Goal: Task Accomplishment & Management: Manage account settings

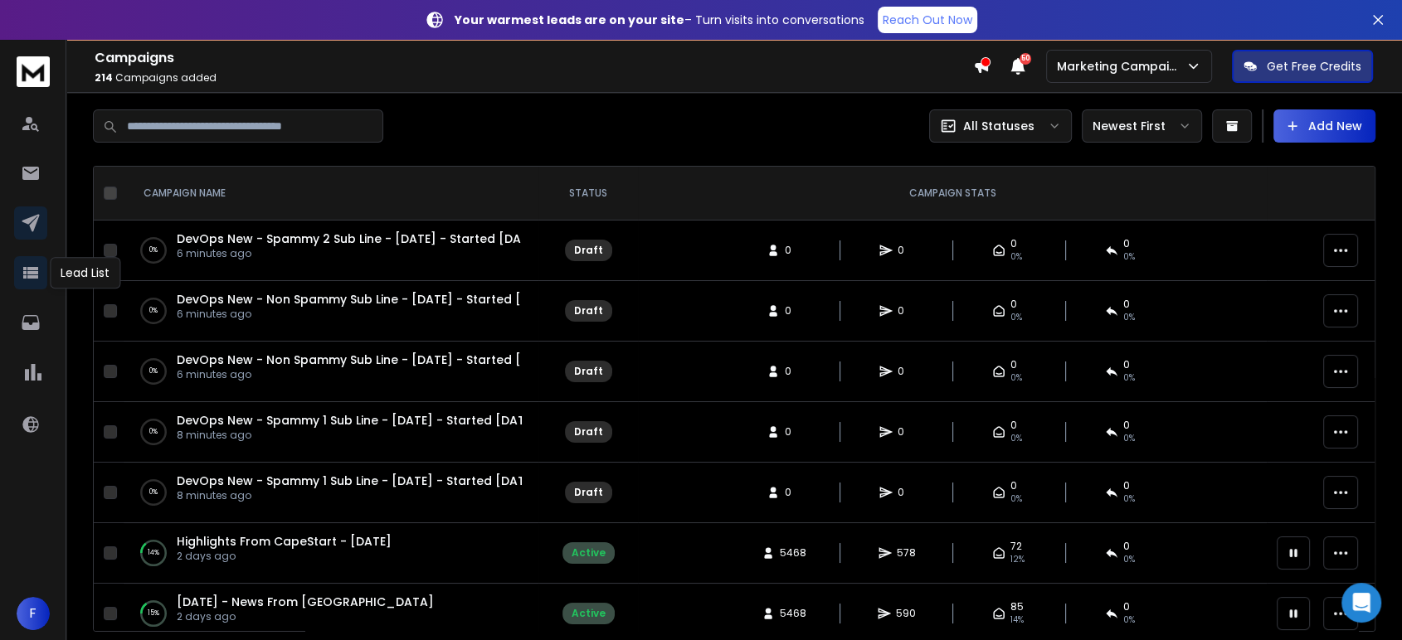
click at [27, 277] on icon at bounding box center [31, 273] width 20 height 20
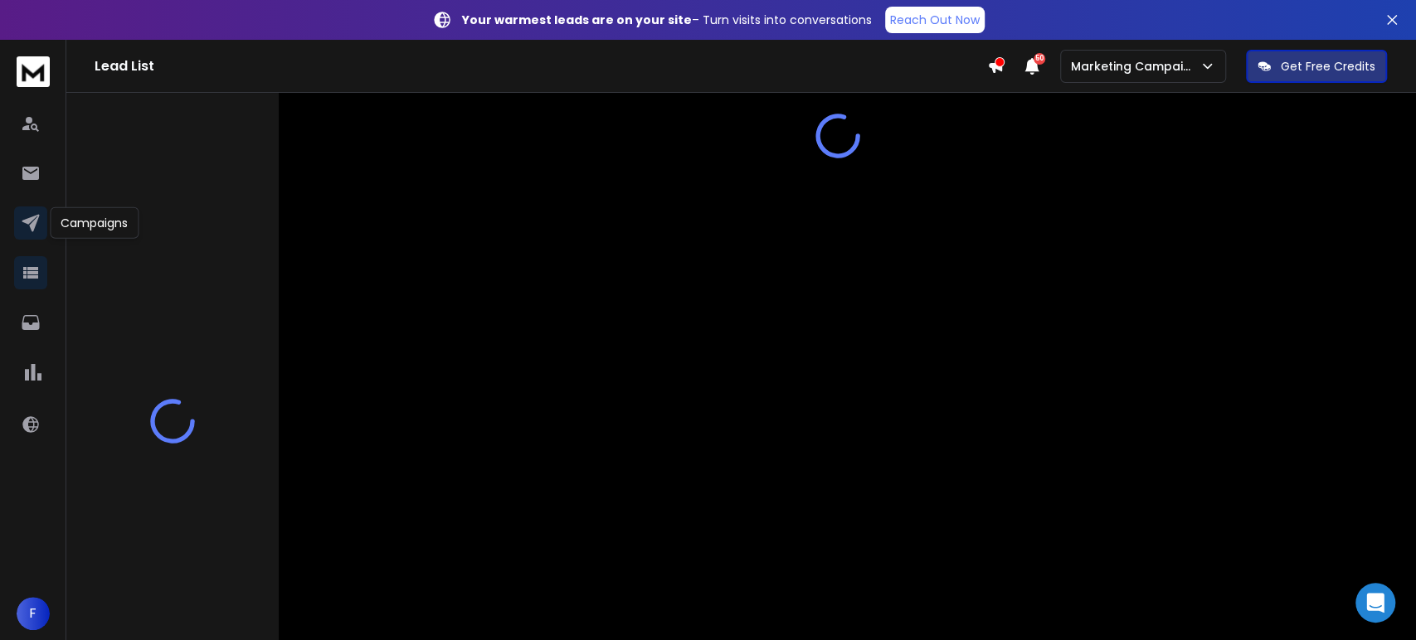
click at [33, 220] on icon at bounding box center [31, 223] width 20 height 20
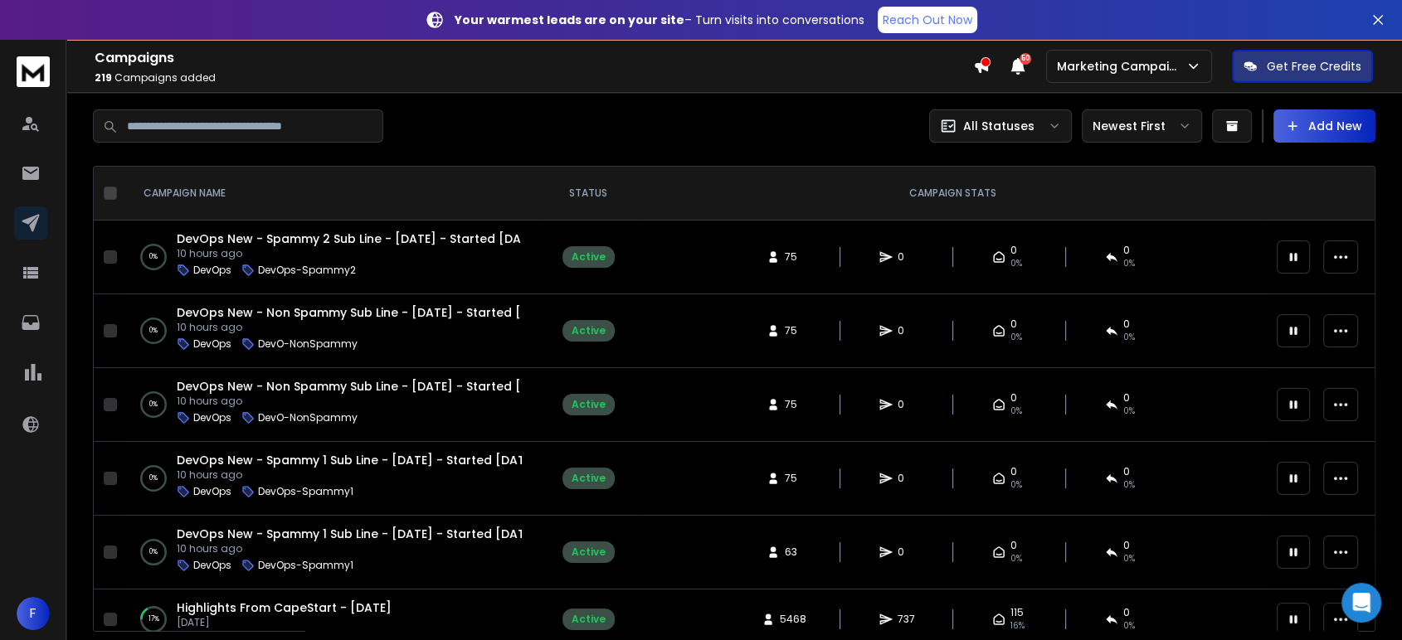
click at [700, 124] on div at bounding box center [413, 126] width 641 height 33
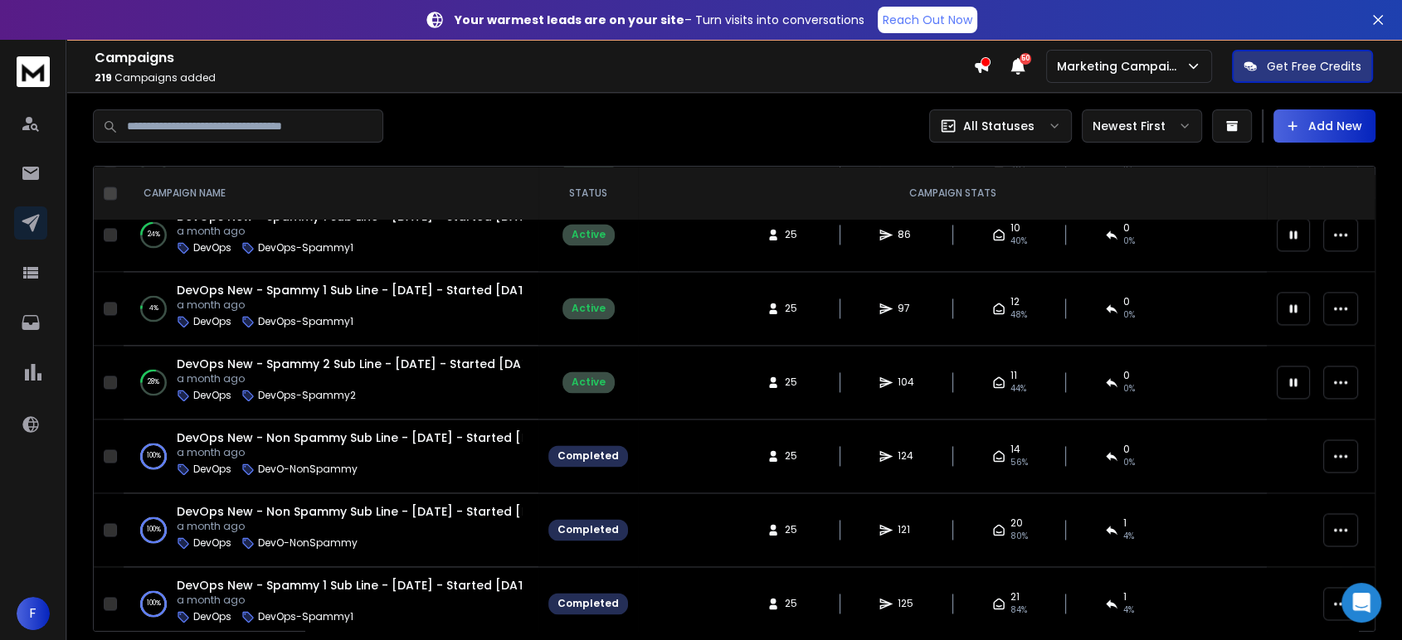
scroll to position [2527, 0]
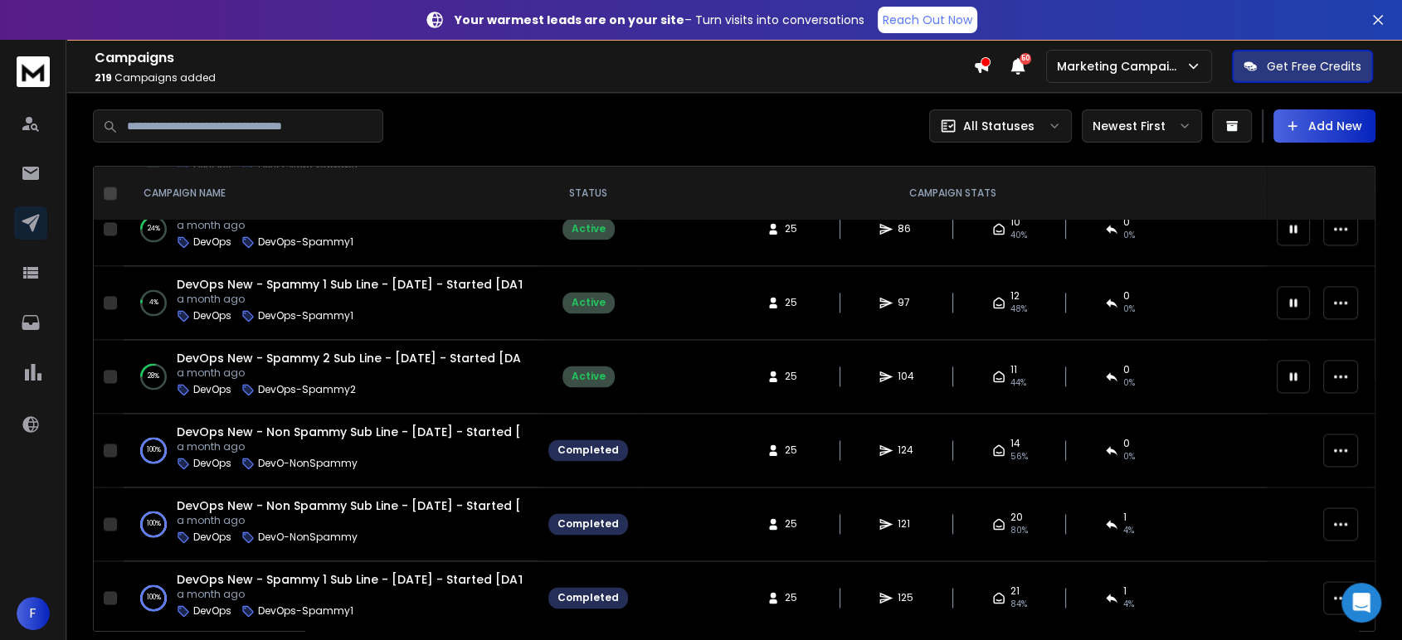
drag, startPoint x: 361, startPoint y: 364, endPoint x: 334, endPoint y: 342, distance: 34.7
click at [71, 514] on div "Campaigns 219 Campaigns Added All Statuses Newest First Add New CAMPAIGN NAME S…" at bounding box center [734, 371] width 1336 height 556
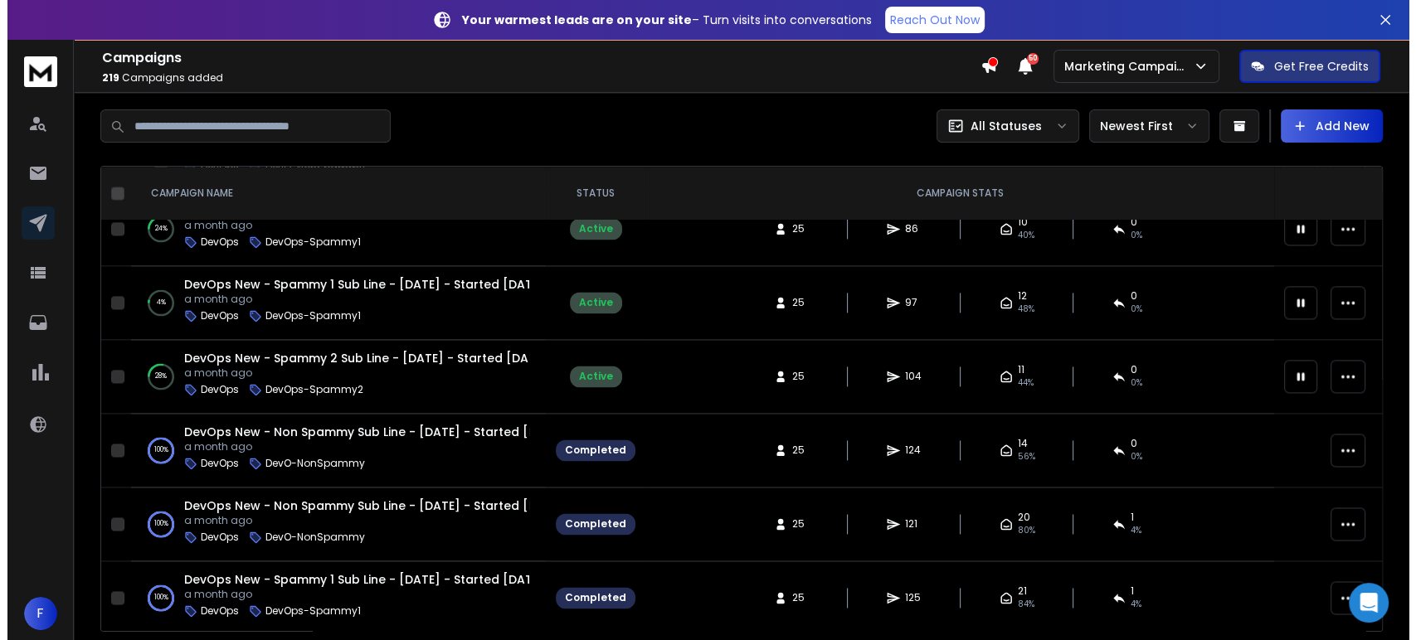
scroll to position [2522, 0]
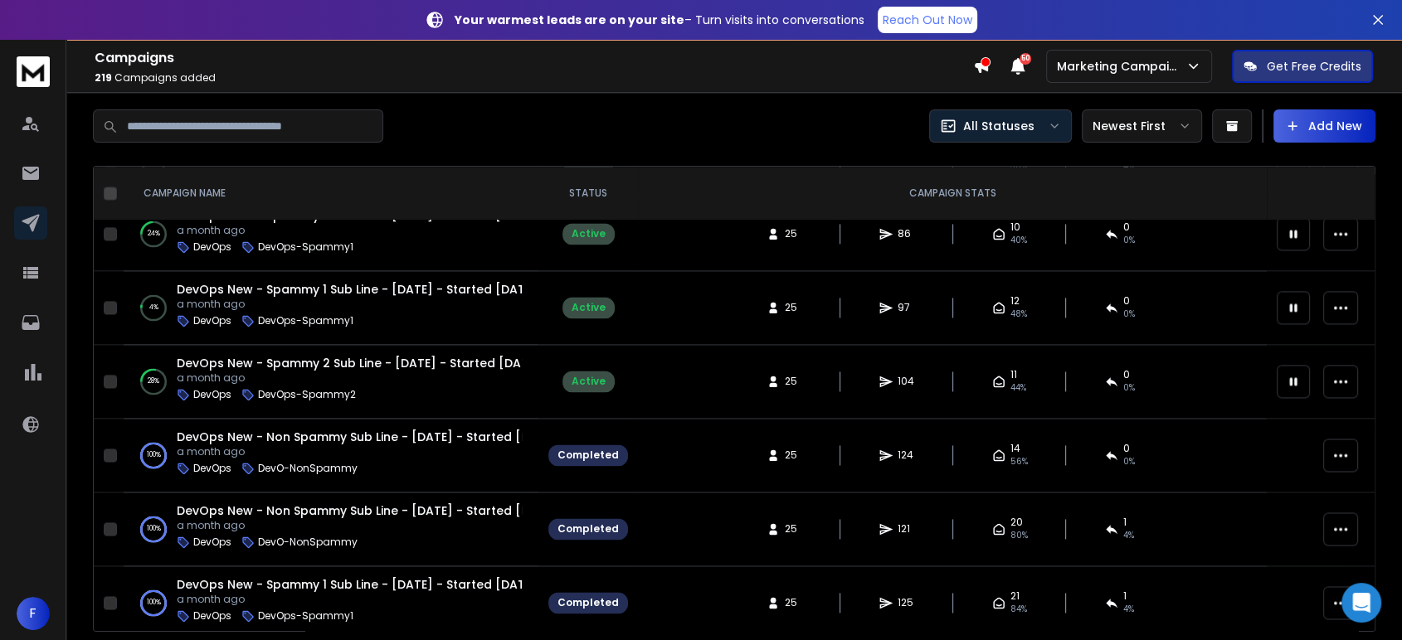
click at [1046, 126] on div "All Statuses" at bounding box center [1000, 126] width 121 height 17
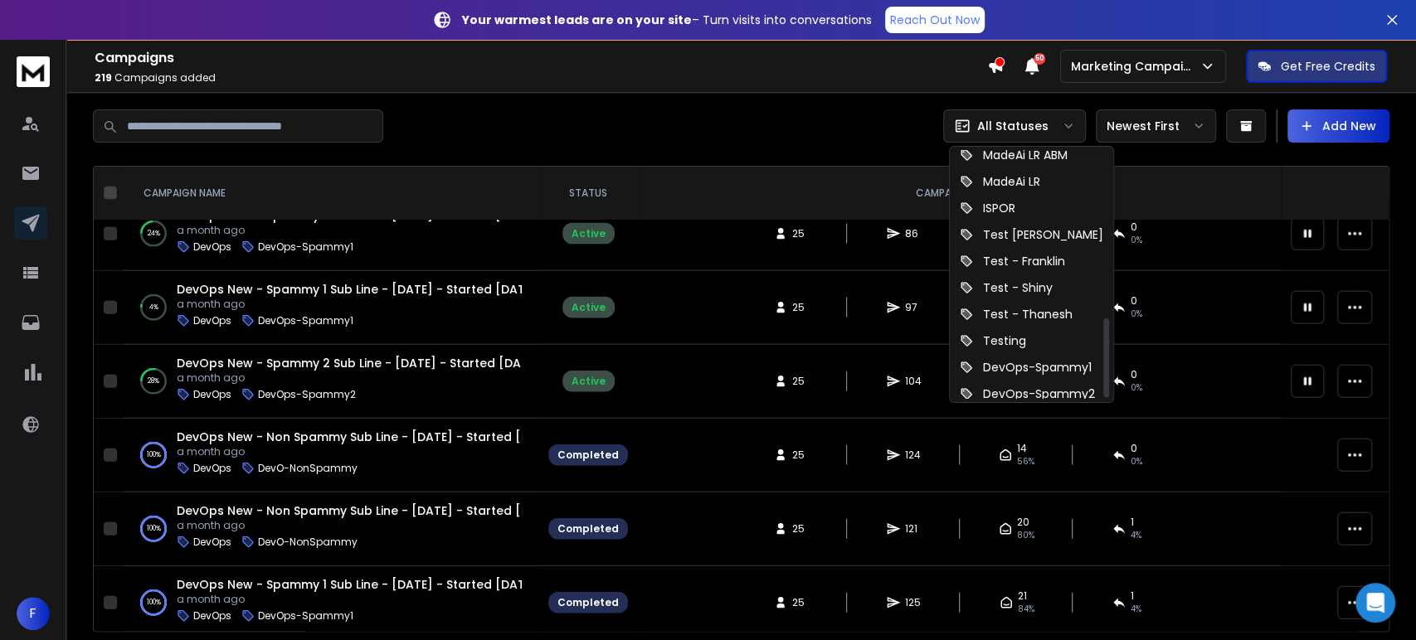
scroll to position [520, 0]
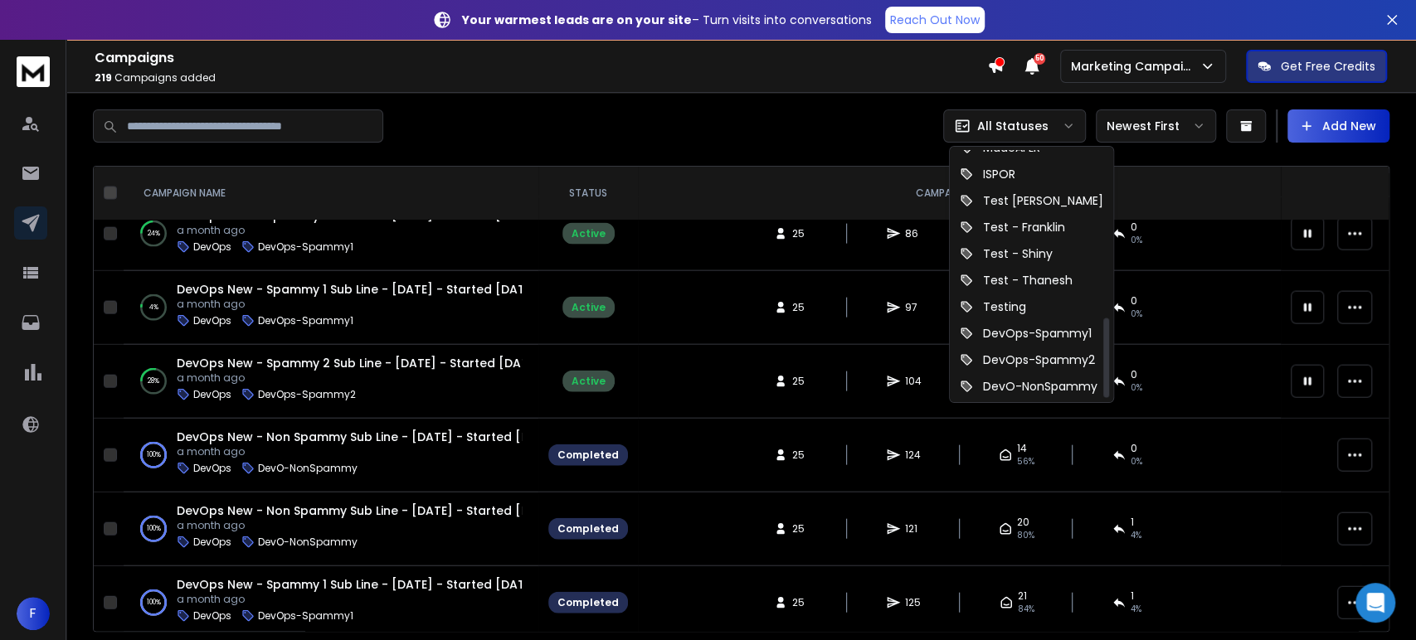
drag, startPoint x: 1099, startPoint y: 208, endPoint x: 1107, endPoint y: 392, distance: 183.5
click at [1107, 392] on div at bounding box center [1106, 359] width 6 height 80
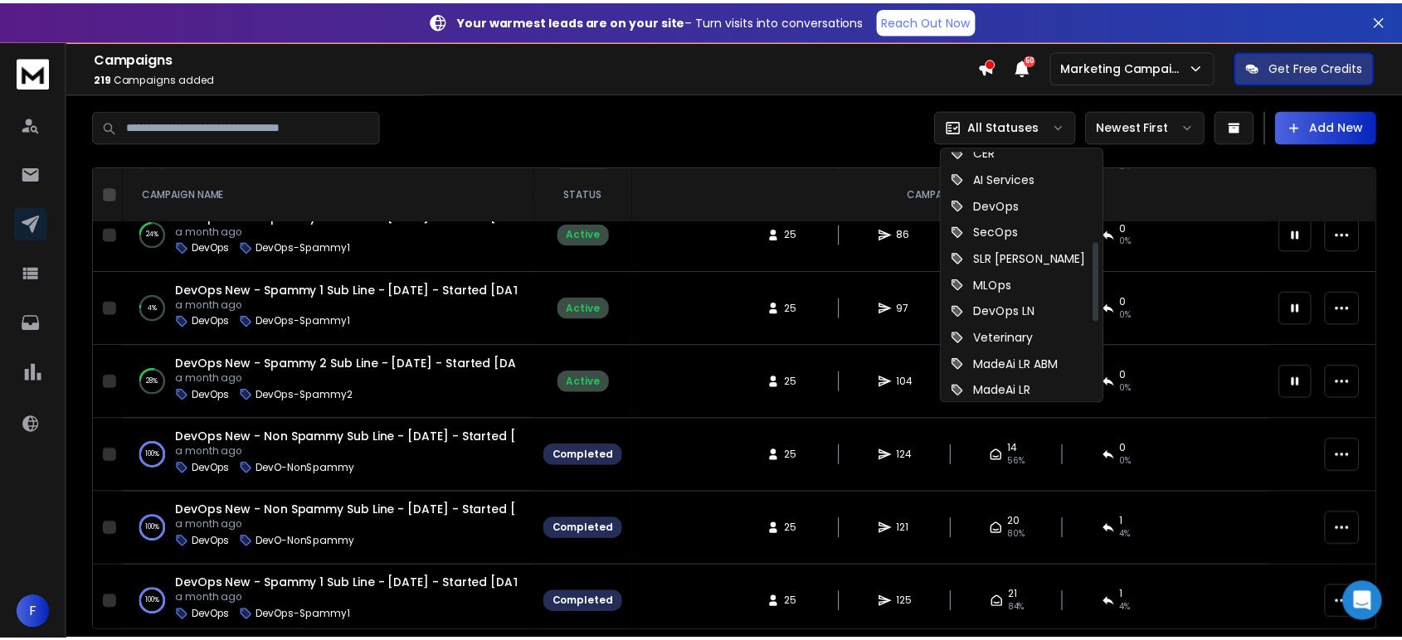
scroll to position [272, 0]
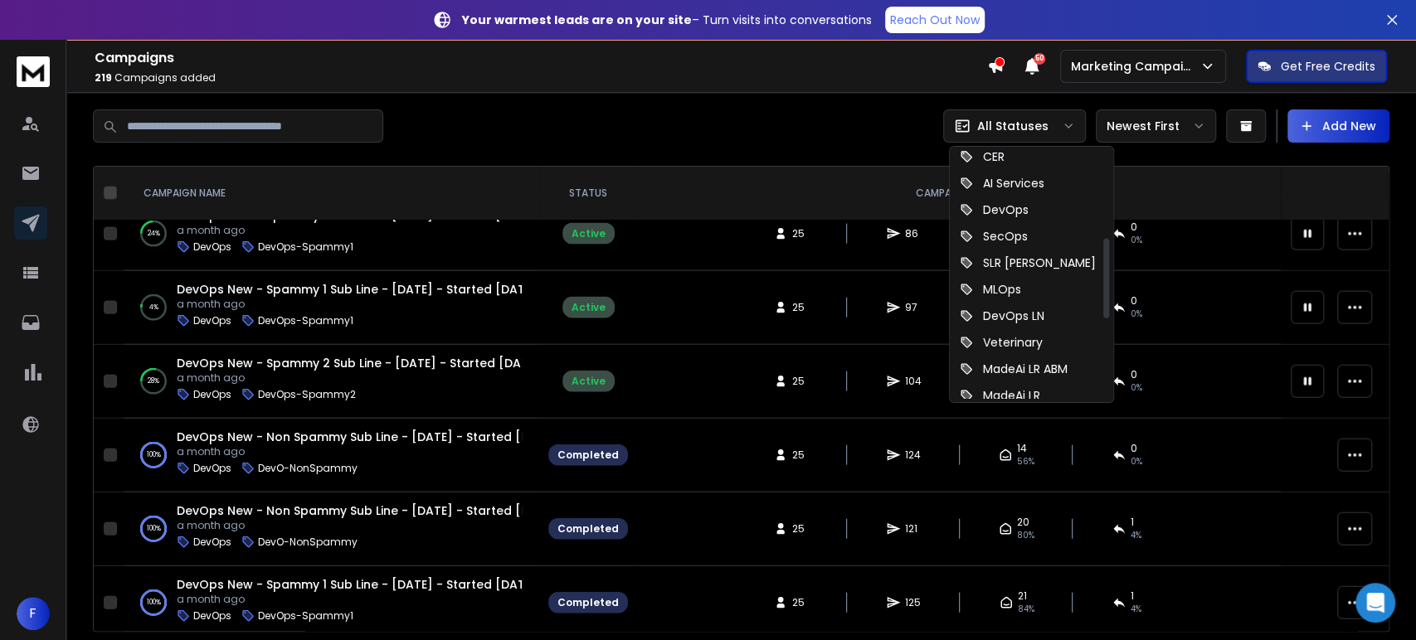
drag, startPoint x: 1099, startPoint y: 358, endPoint x: 1104, endPoint y: 278, distance: 79.8
click at [1104, 278] on div at bounding box center [1106, 279] width 6 height 80
click at [989, 206] on div "DevOps" at bounding box center [994, 210] width 69 height 17
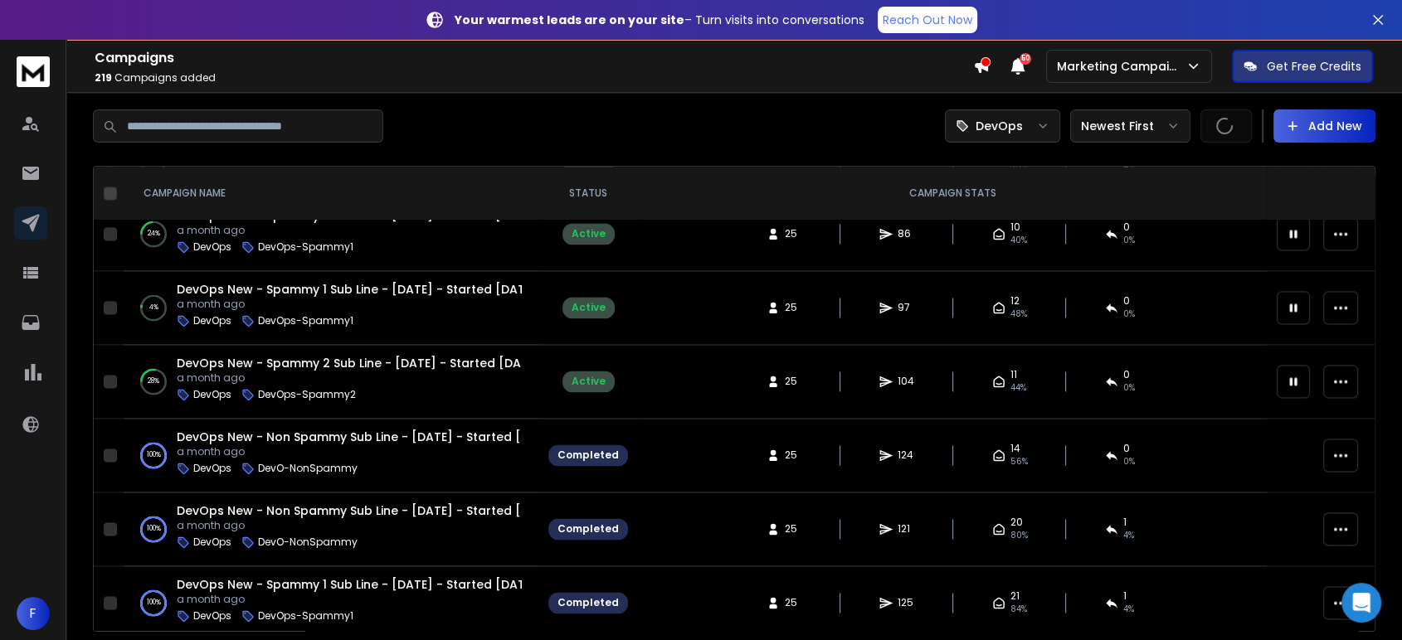
scroll to position [2108, 0]
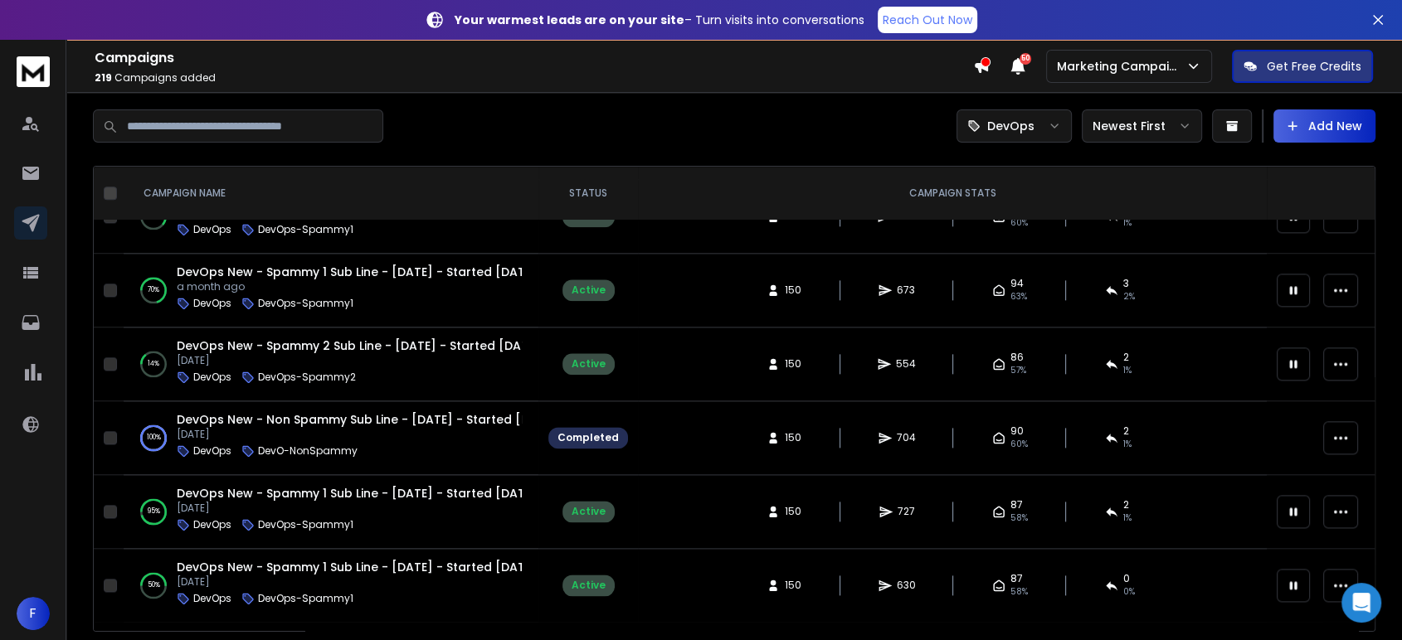
click at [1332, 582] on icon "button" at bounding box center [1340, 585] width 17 height 17
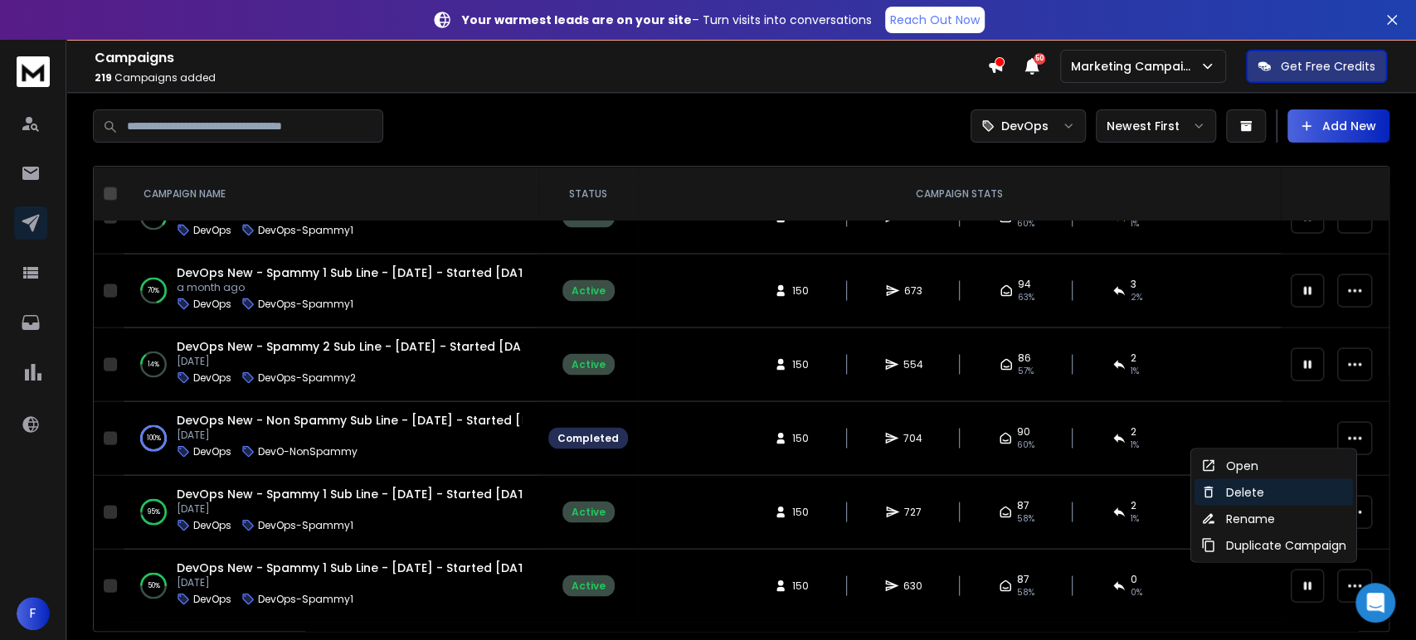
click at [1250, 488] on div "Delete" at bounding box center [1232, 492] width 63 height 17
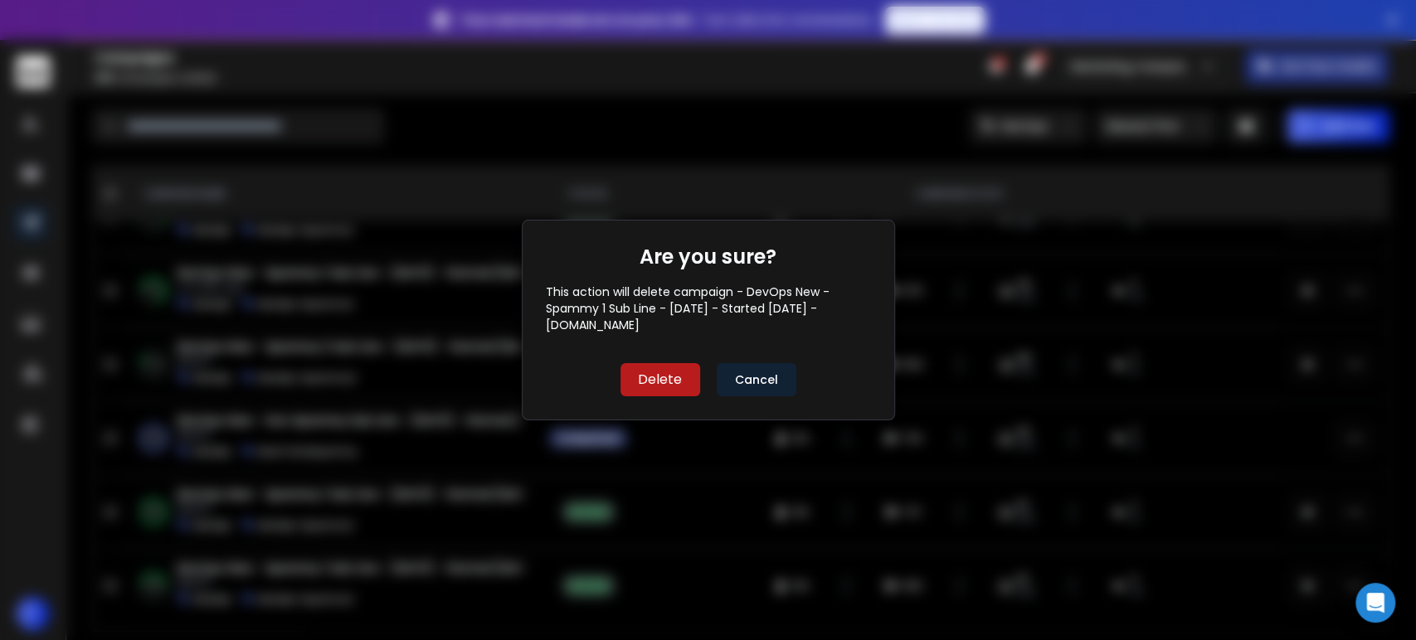
click at [672, 379] on button "Delete" at bounding box center [661, 379] width 80 height 33
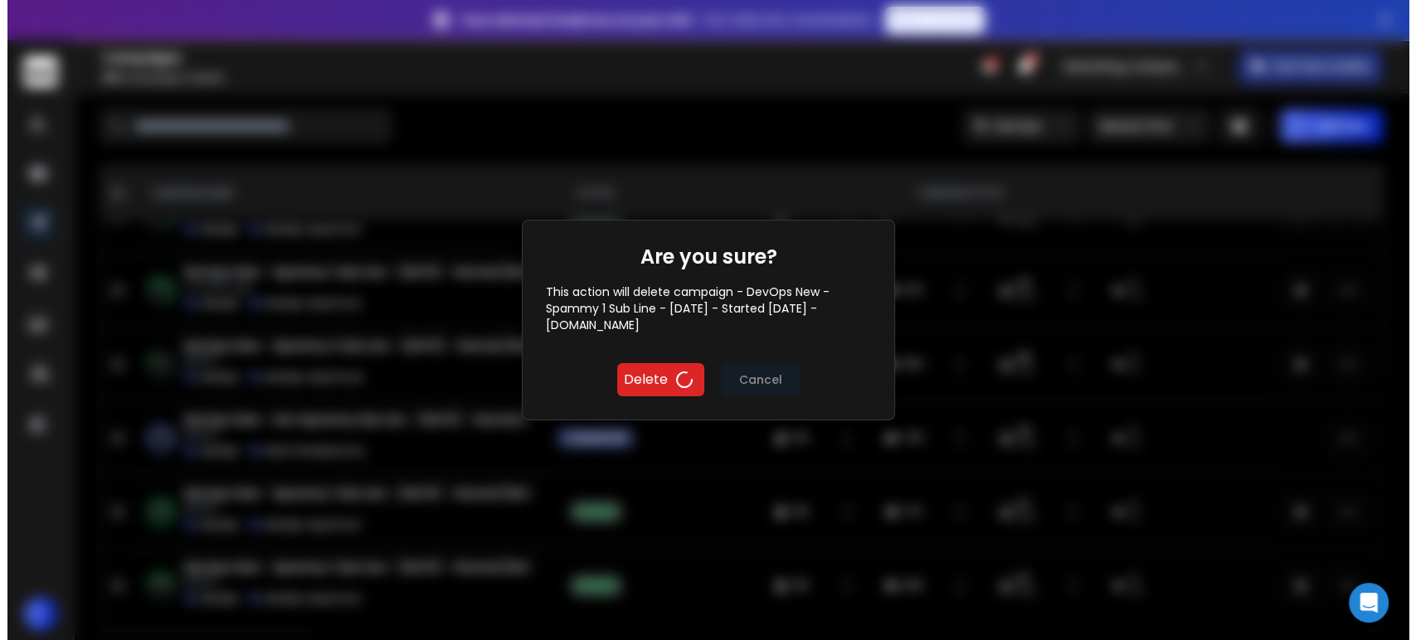
scroll to position [2034, 0]
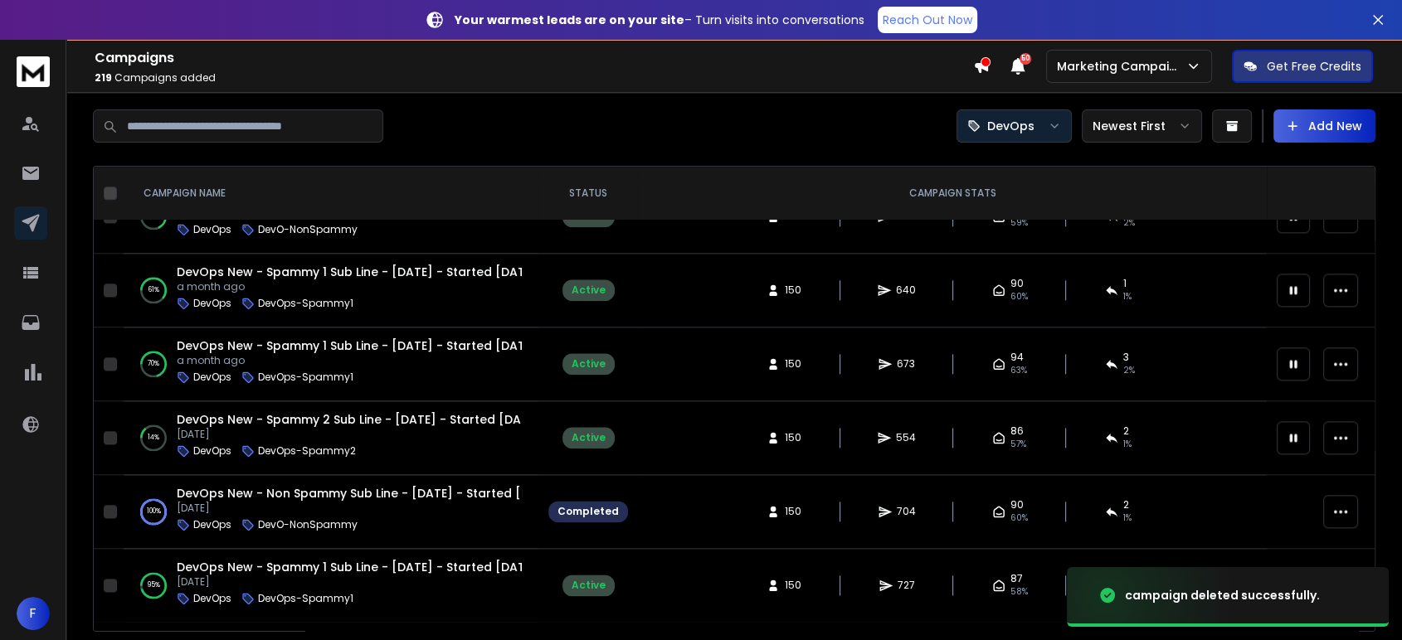
click at [1045, 133] on div "DevOps" at bounding box center [1014, 126] width 94 height 17
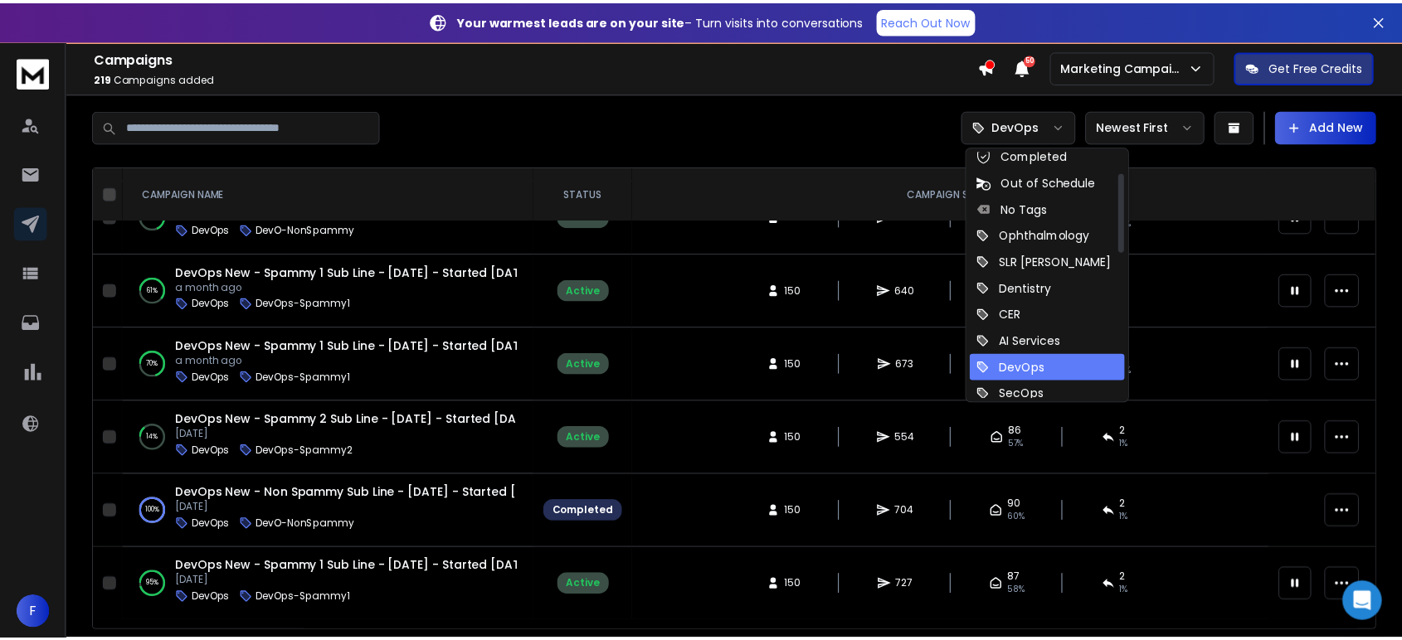
scroll to position [55, 0]
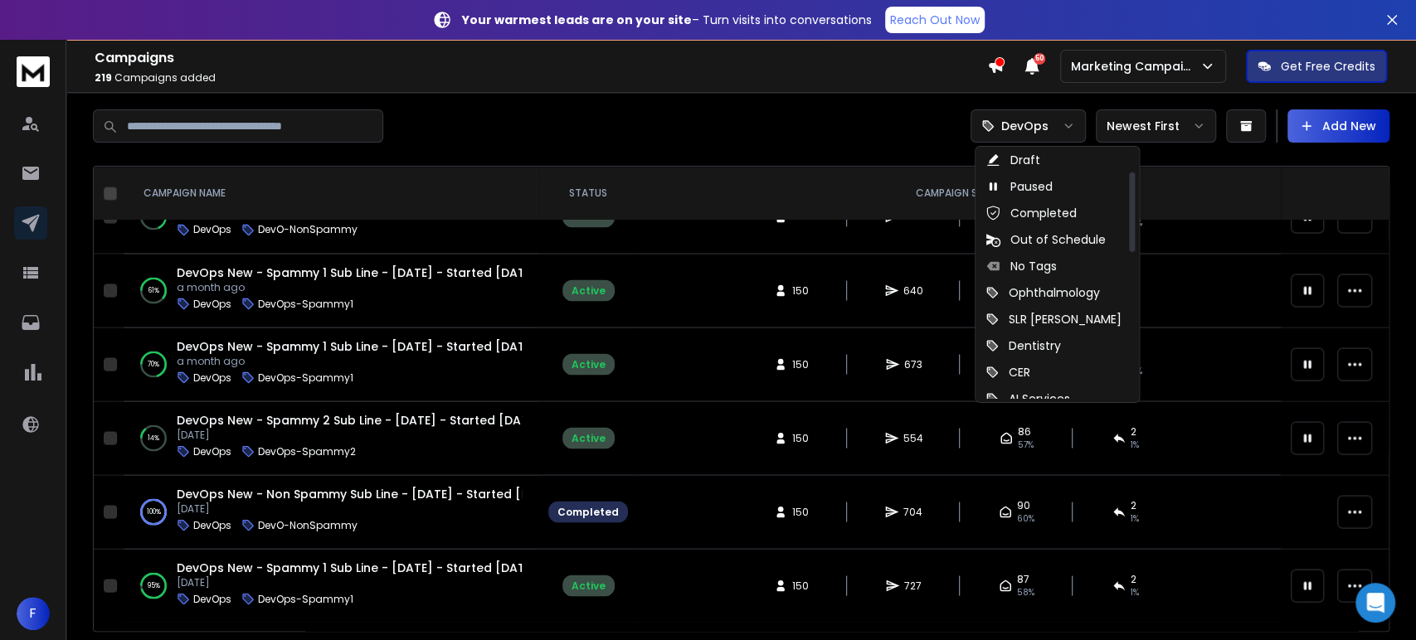
drag, startPoint x: 1127, startPoint y: 190, endPoint x: 1127, endPoint y: 207, distance: 17.4
click at [1129, 207] on div at bounding box center [1132, 213] width 6 height 80
click at [1031, 207] on div "Completed" at bounding box center [1031, 215] width 91 height 17
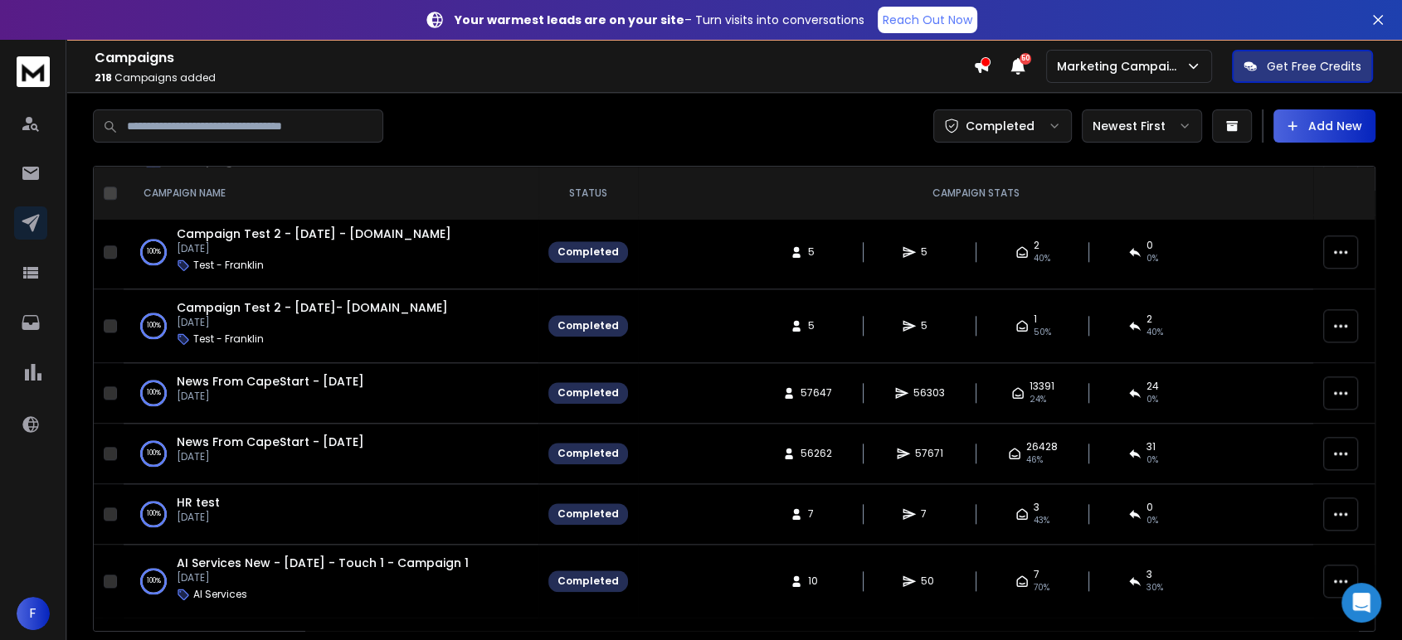
scroll to position [1869, 0]
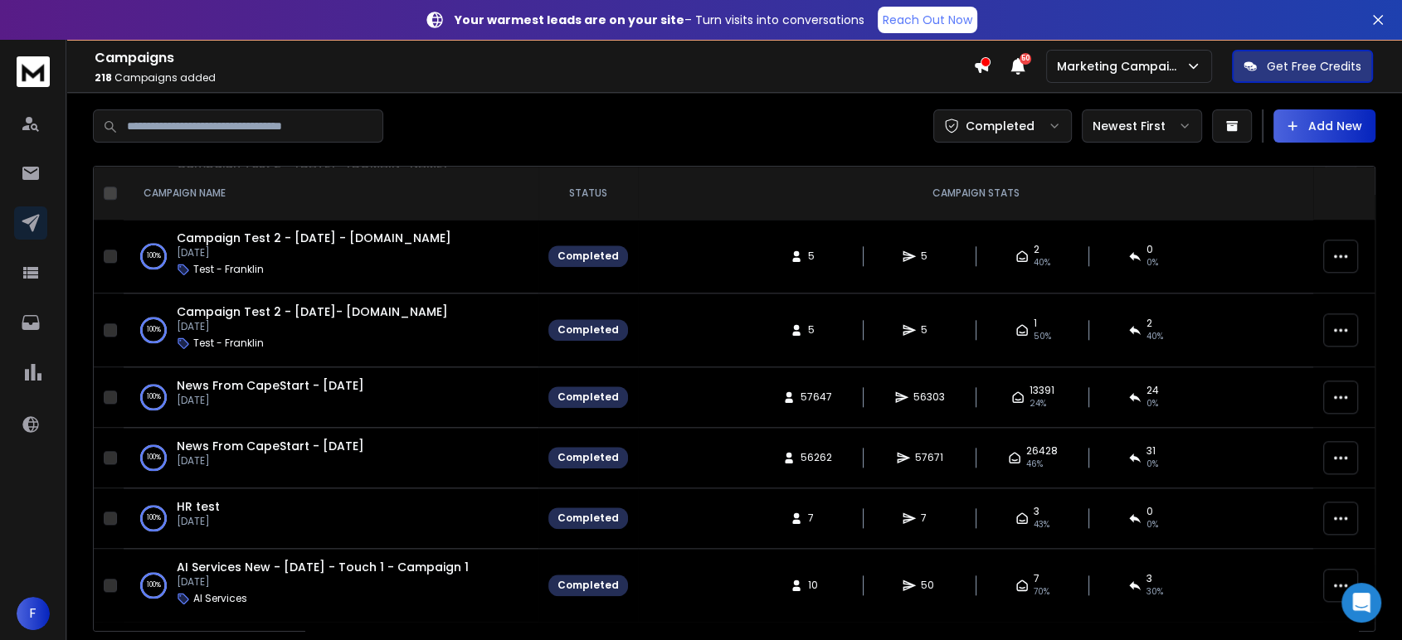
click at [1332, 579] on icon "button" at bounding box center [1340, 585] width 17 height 17
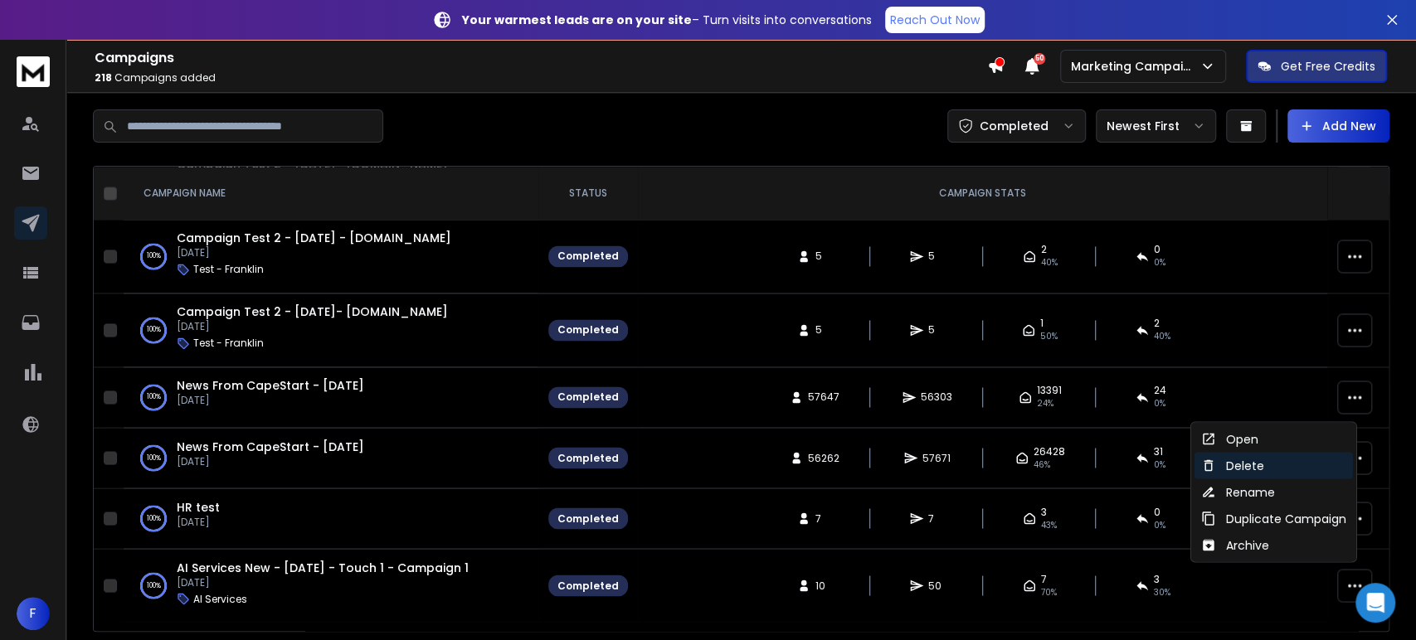
click at [1289, 469] on div "Delete" at bounding box center [1274, 465] width 158 height 27
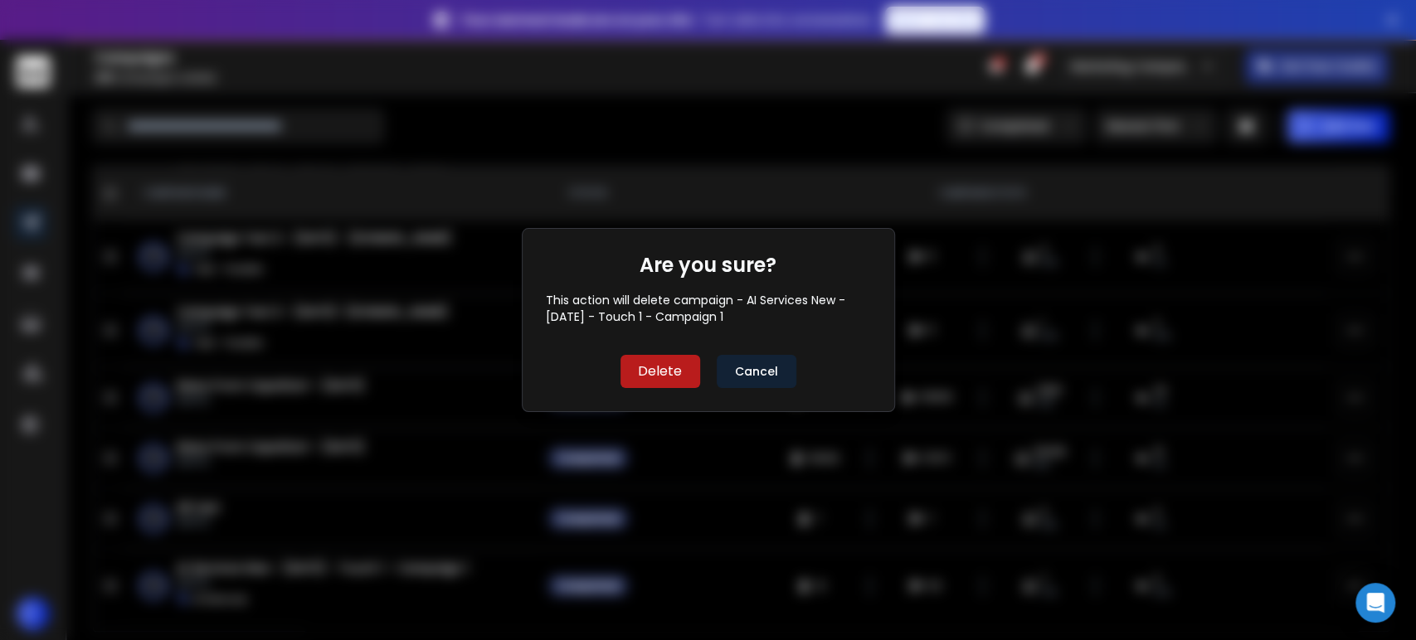
click at [670, 363] on button "Delete" at bounding box center [661, 371] width 80 height 33
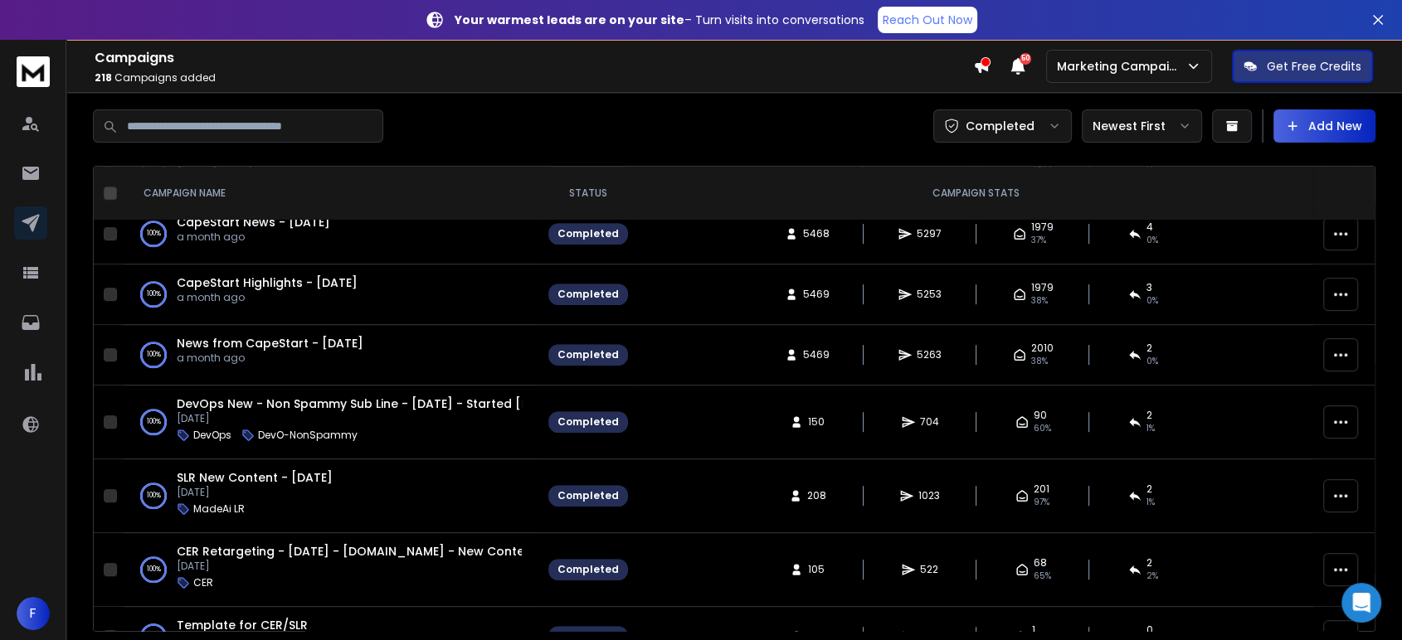
scroll to position [853, 0]
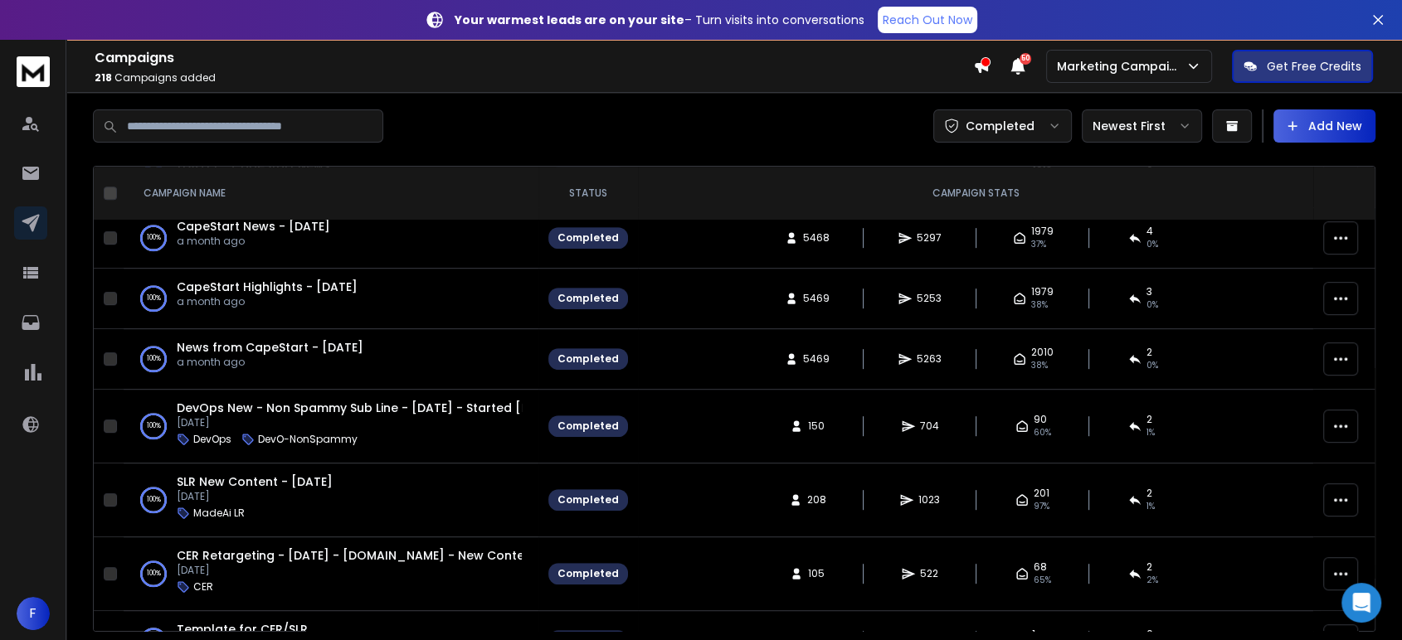
click at [1334, 418] on icon "button" at bounding box center [1340, 426] width 17 height 17
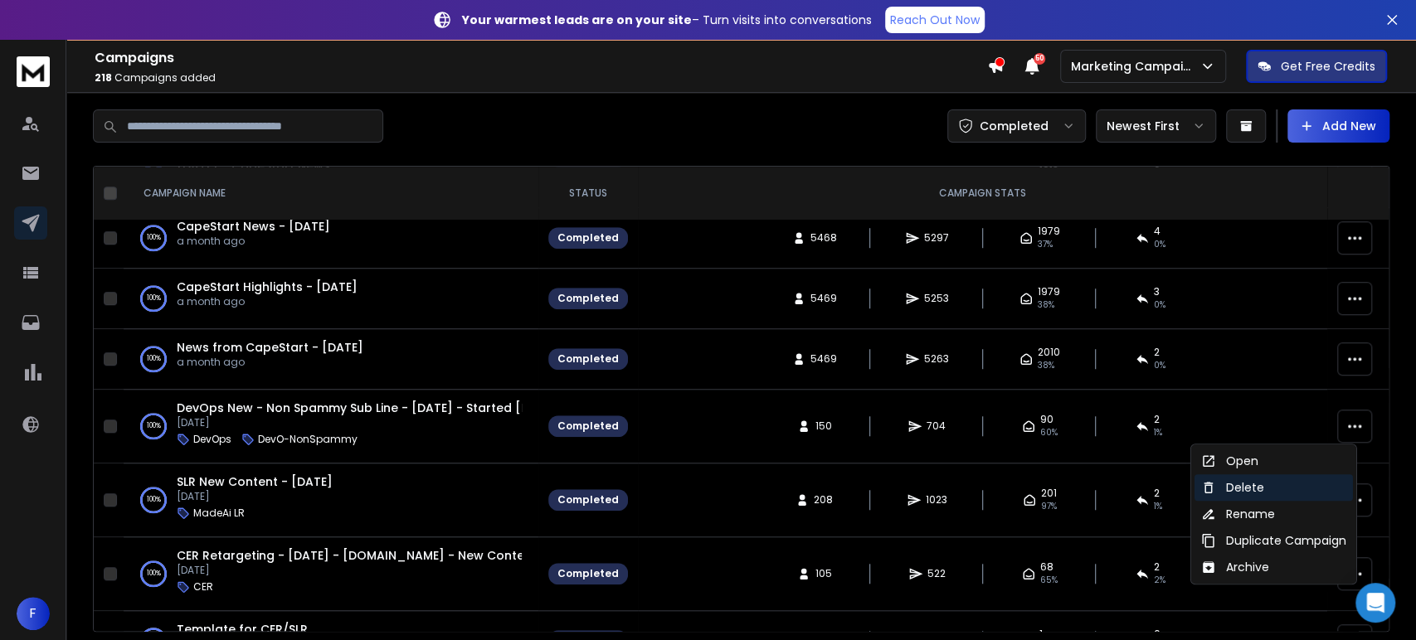
click at [1273, 489] on div "Delete" at bounding box center [1274, 488] width 158 height 27
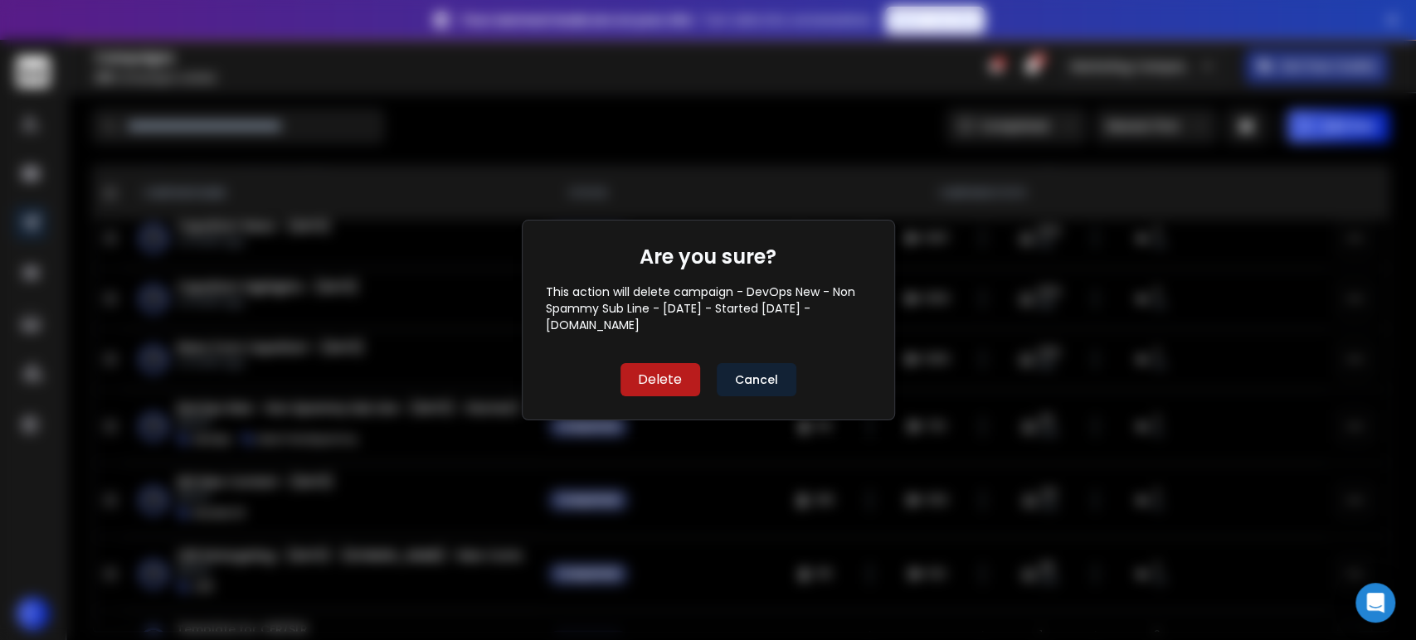
click at [679, 379] on button "Delete" at bounding box center [661, 379] width 80 height 33
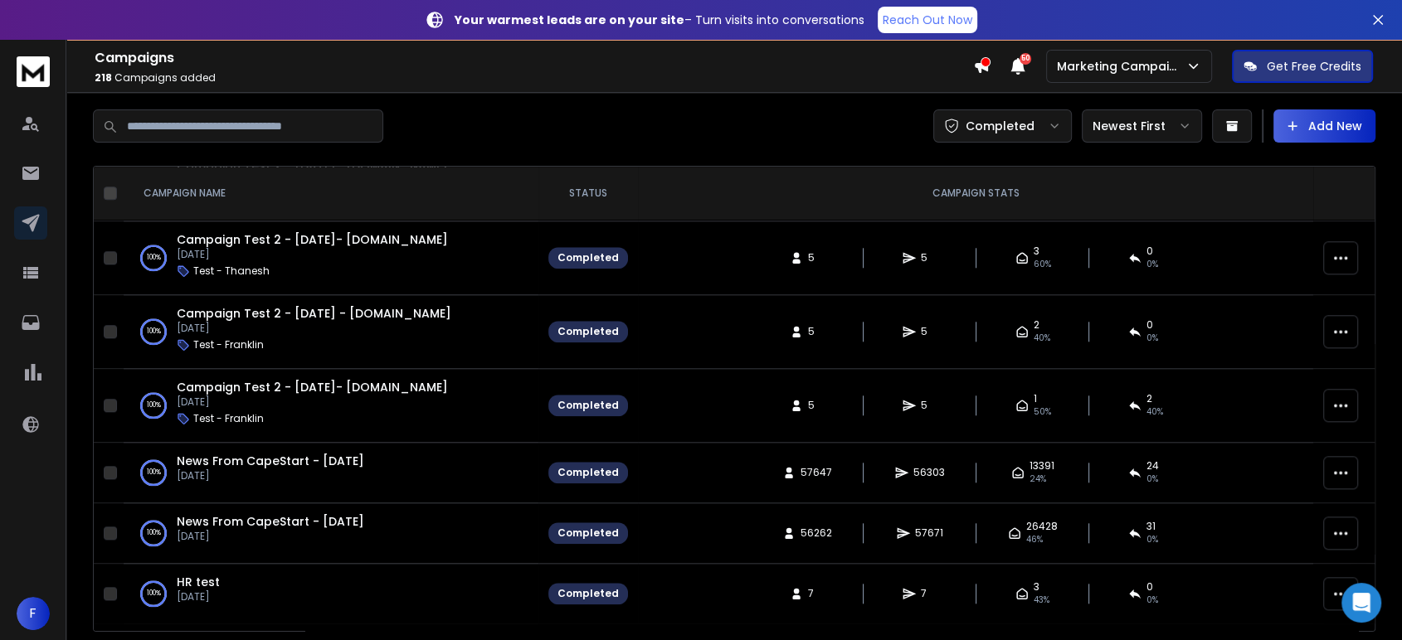
scroll to position [1721, 0]
click at [1332, 406] on icon "button" at bounding box center [1340, 404] width 17 height 17
click at [113, 397] on button "button" at bounding box center [110, 403] width 13 height 13
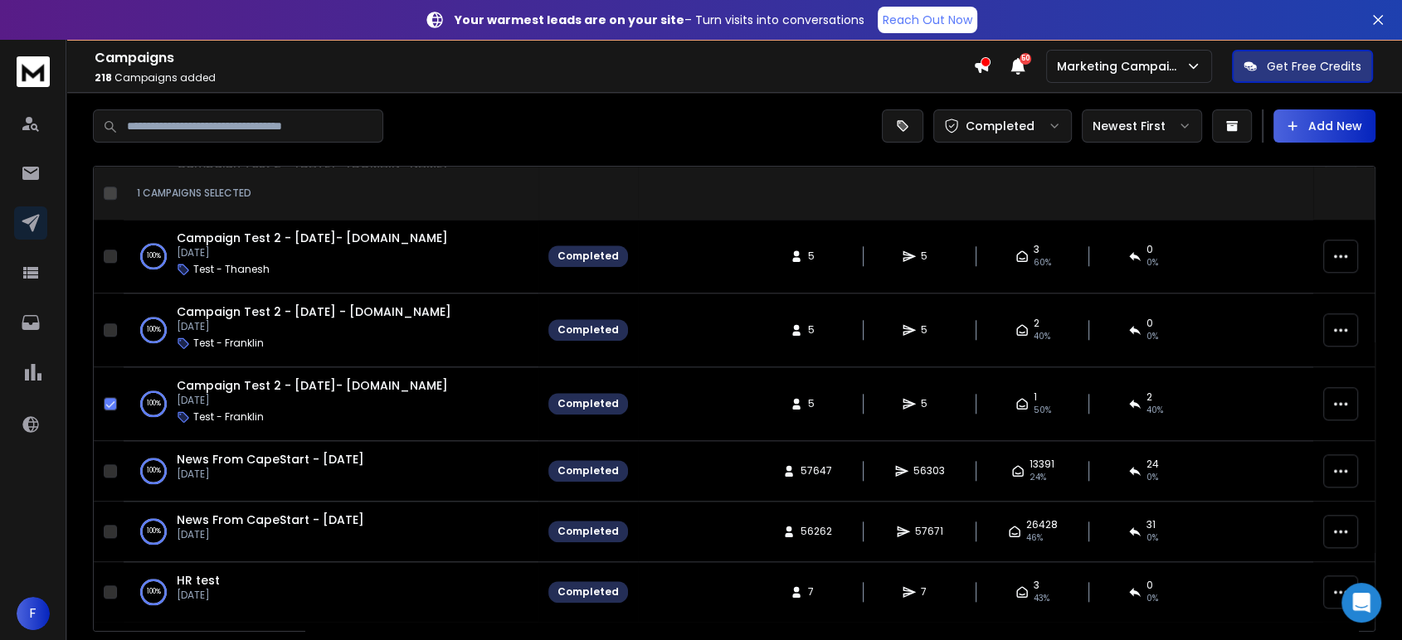
click at [114, 327] on button "button" at bounding box center [110, 330] width 13 height 13
click at [112, 256] on button "button" at bounding box center [110, 256] width 13 height 13
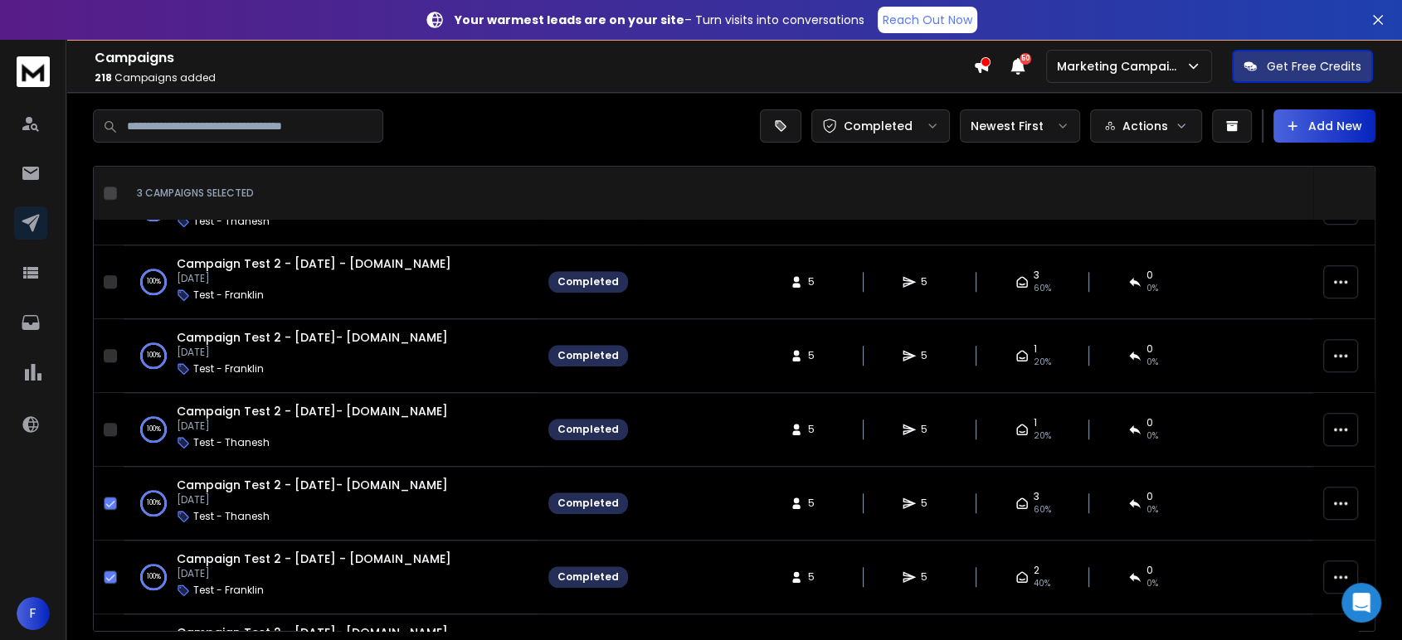
scroll to position [1468, 0]
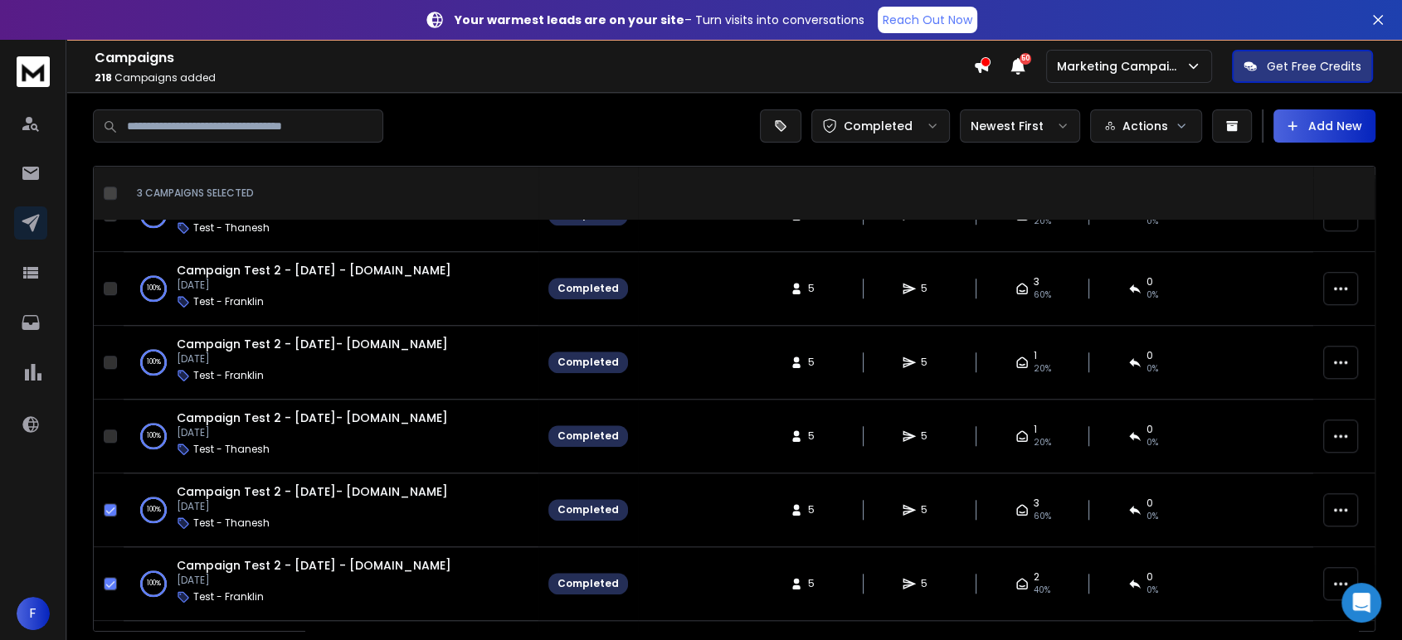
click at [112, 431] on button "button" at bounding box center [110, 436] width 13 height 13
click at [109, 506] on button "button" at bounding box center [110, 510] width 13 height 13
click at [111, 357] on button "button" at bounding box center [110, 362] width 13 height 13
click at [114, 290] on button "button" at bounding box center [110, 288] width 13 height 13
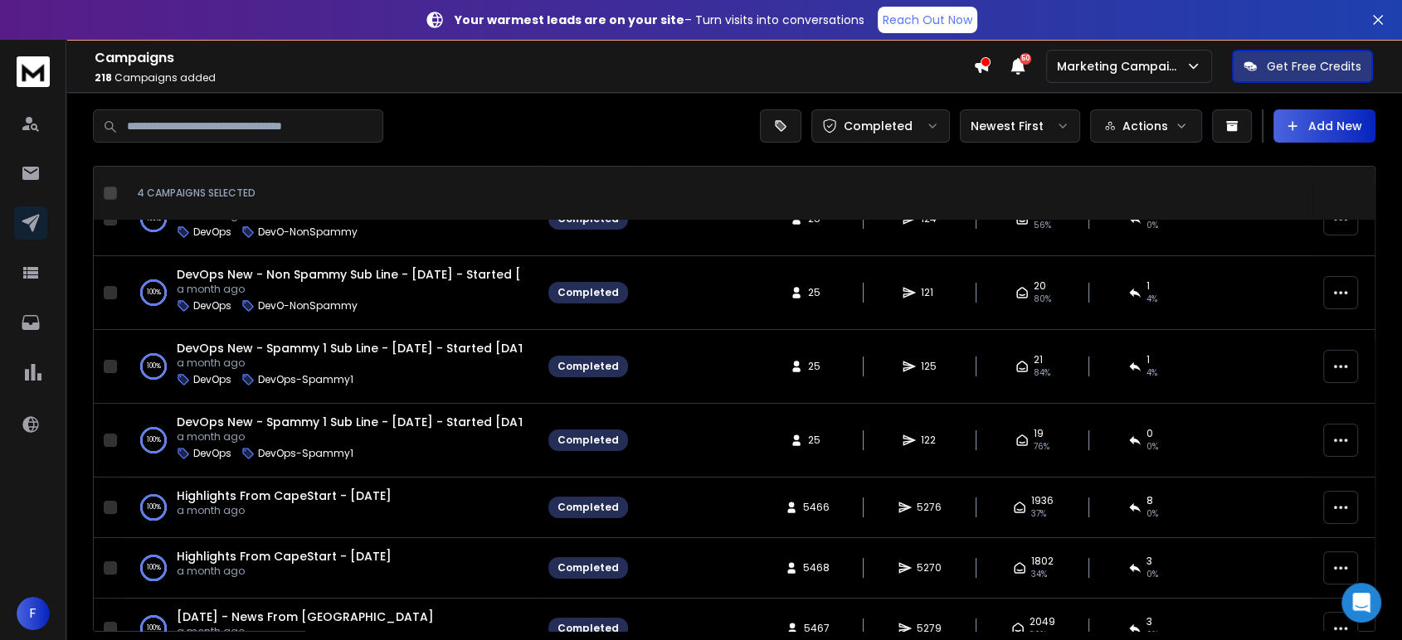
scroll to position [0, 0]
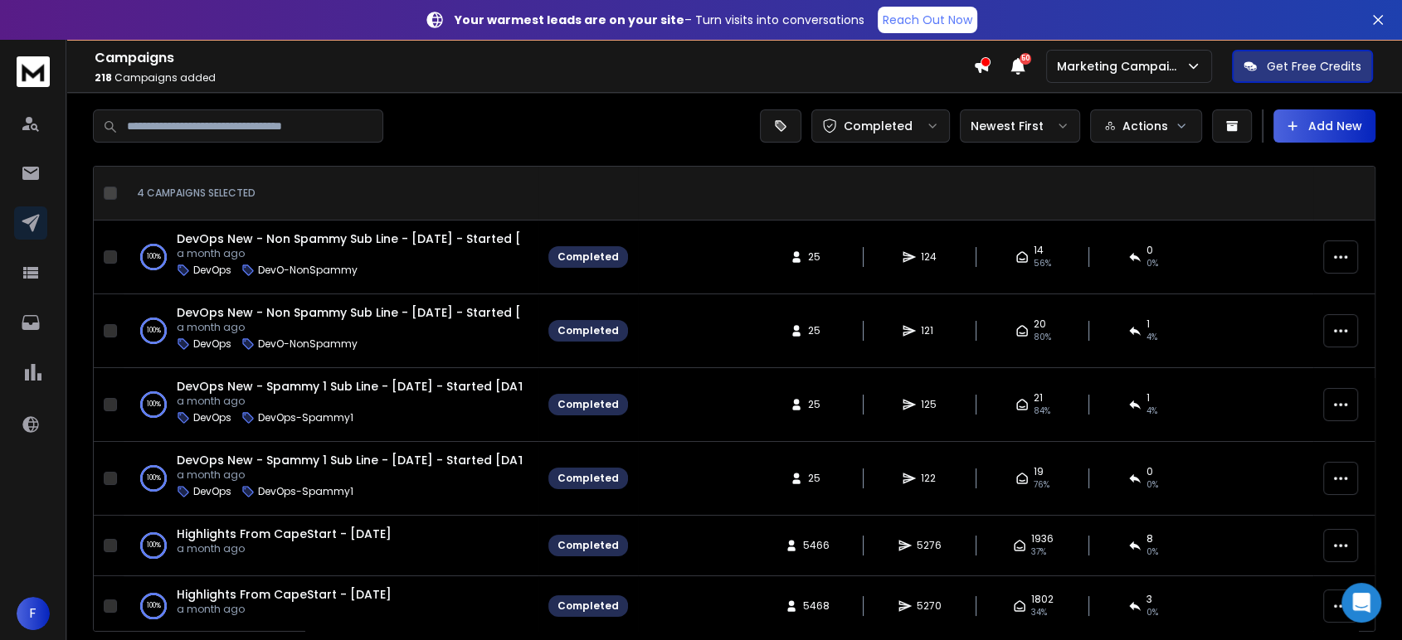
click at [111, 477] on button "button" at bounding box center [110, 478] width 13 height 13
click at [118, 406] on div at bounding box center [114, 404] width 20 height 13
click at [107, 403] on button "button" at bounding box center [110, 404] width 13 height 13
click at [106, 333] on button "button" at bounding box center [110, 330] width 13 height 13
click at [116, 257] on button "button" at bounding box center [110, 257] width 13 height 13
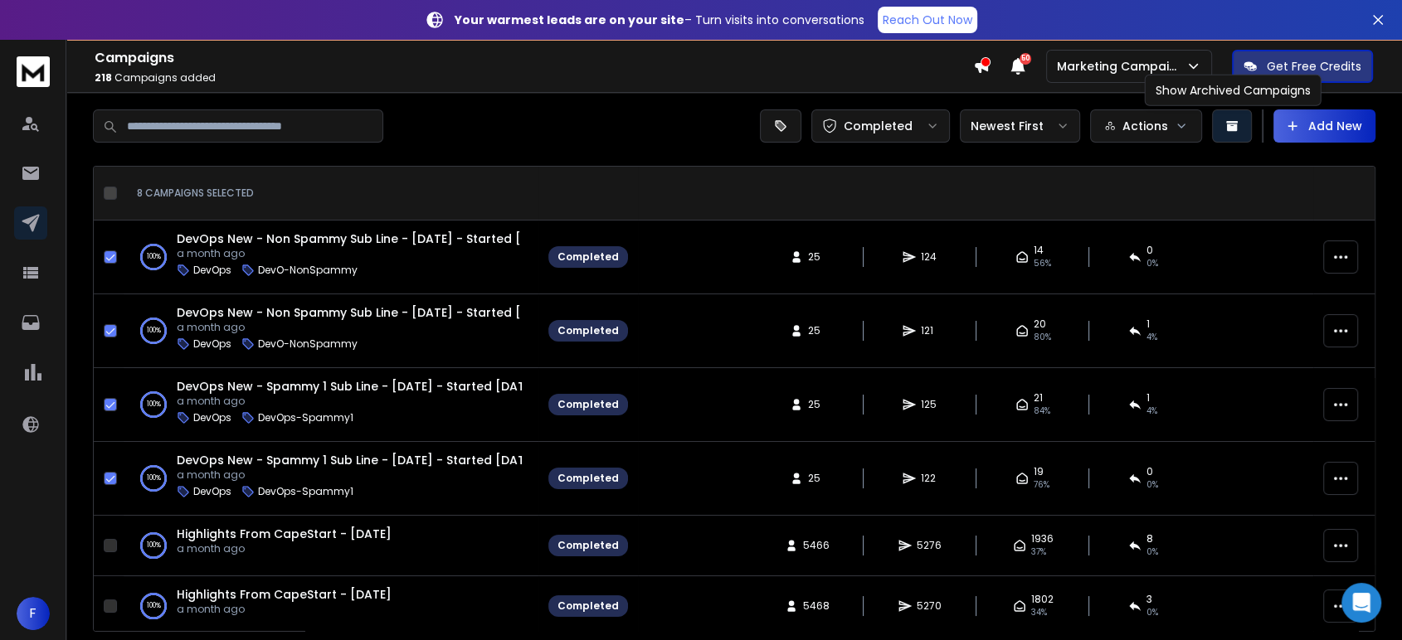
click at [1238, 124] on icon at bounding box center [1232, 126] width 12 height 10
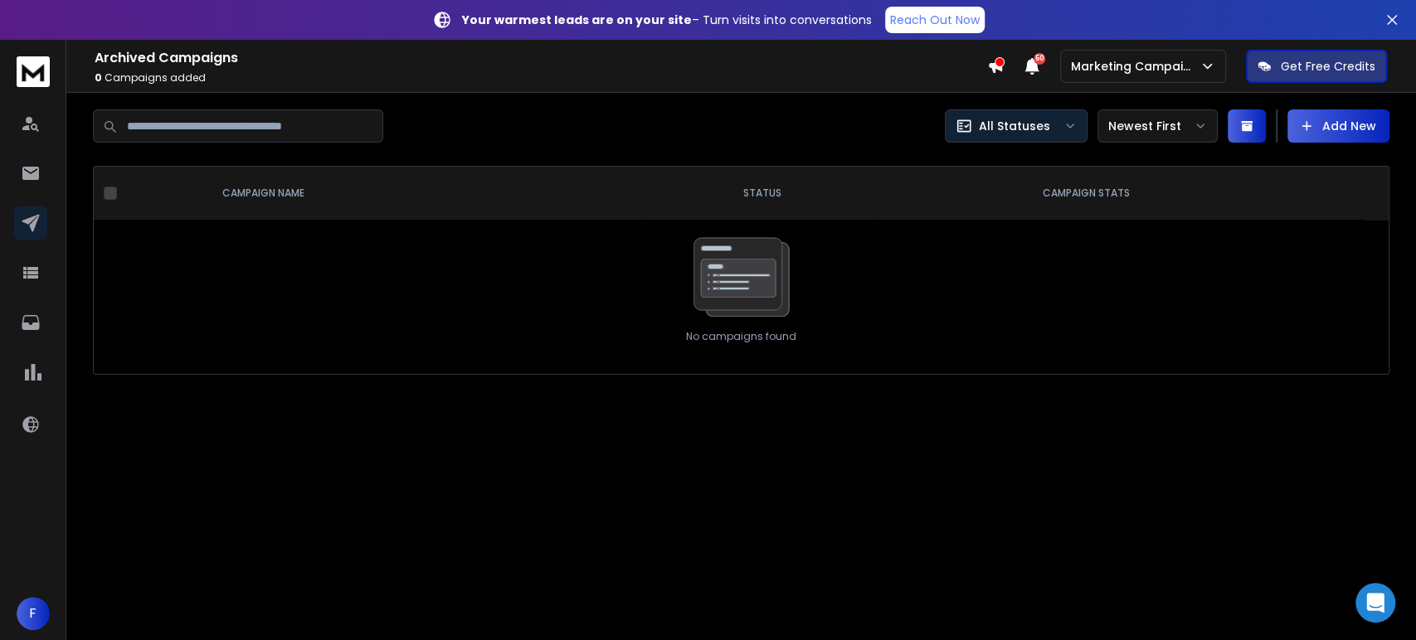
click at [1061, 126] on div "All Statuses" at bounding box center [1016, 126] width 121 height 17
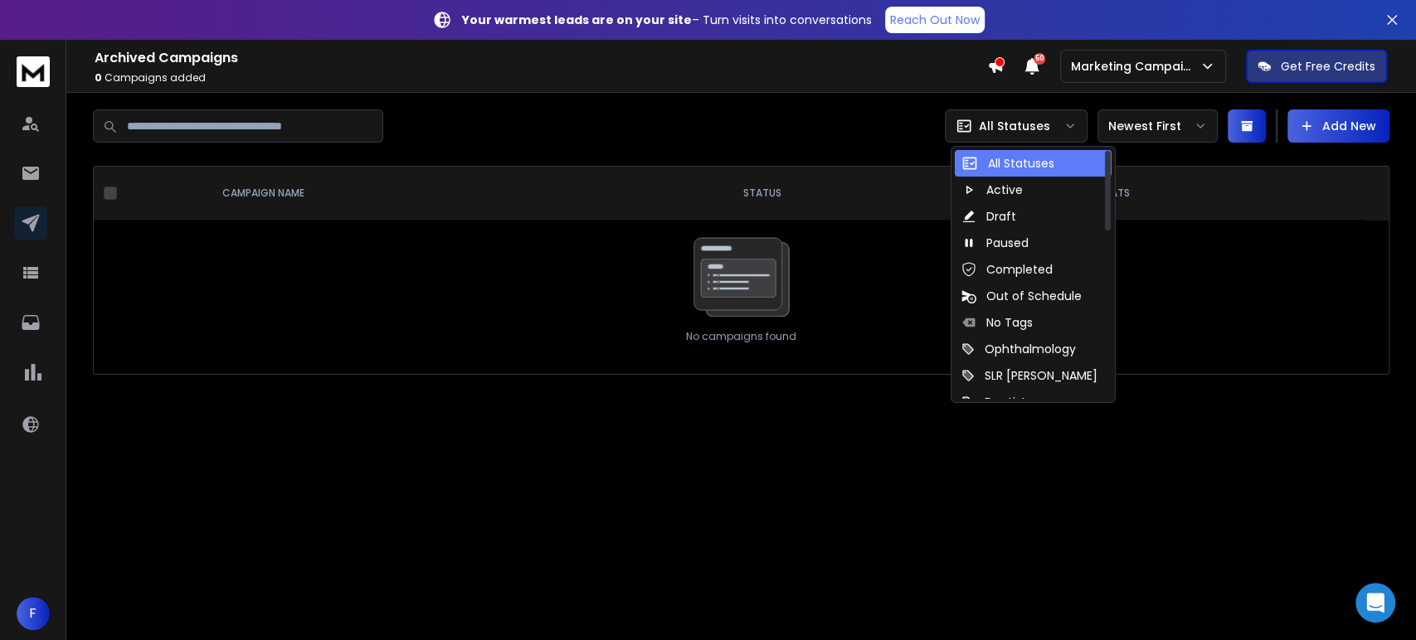
click at [989, 158] on div "All Statuses" at bounding box center [1008, 163] width 93 height 17
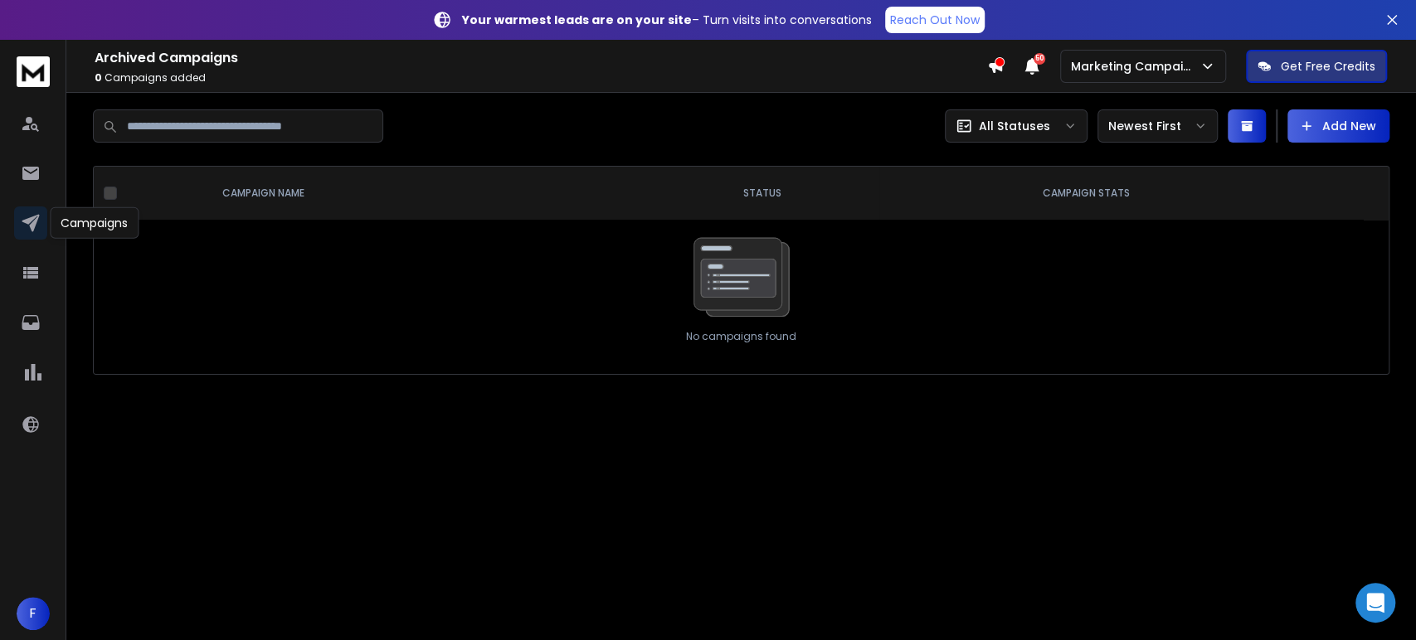
click at [18, 224] on link at bounding box center [30, 223] width 33 height 33
click at [27, 224] on icon at bounding box center [31, 223] width 20 height 20
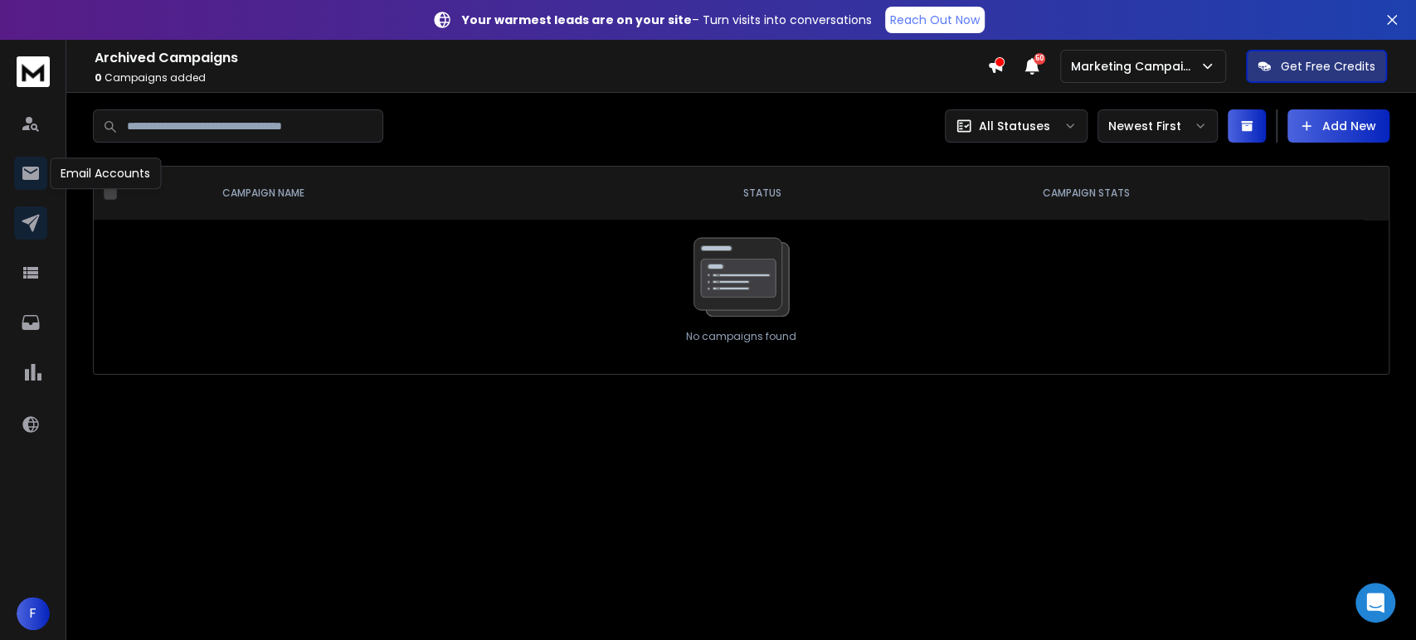
click at [28, 178] on icon at bounding box center [30, 173] width 17 height 13
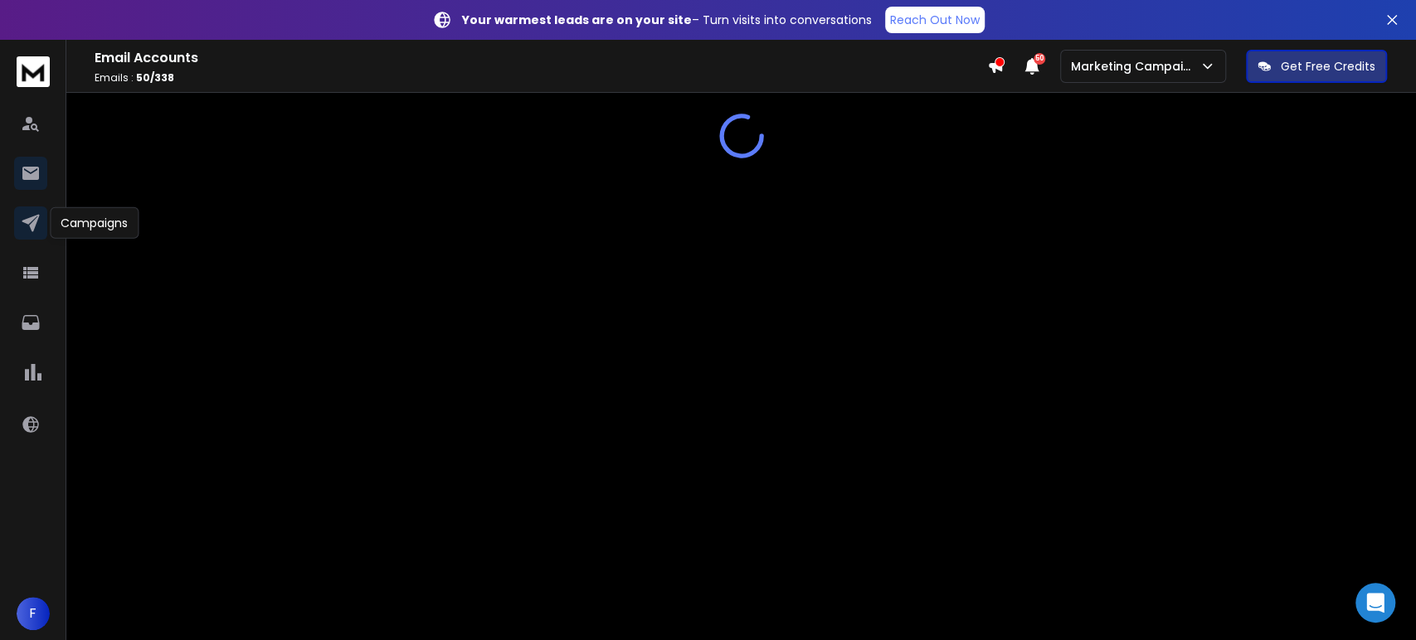
click at [29, 221] on icon at bounding box center [30, 222] width 17 height 17
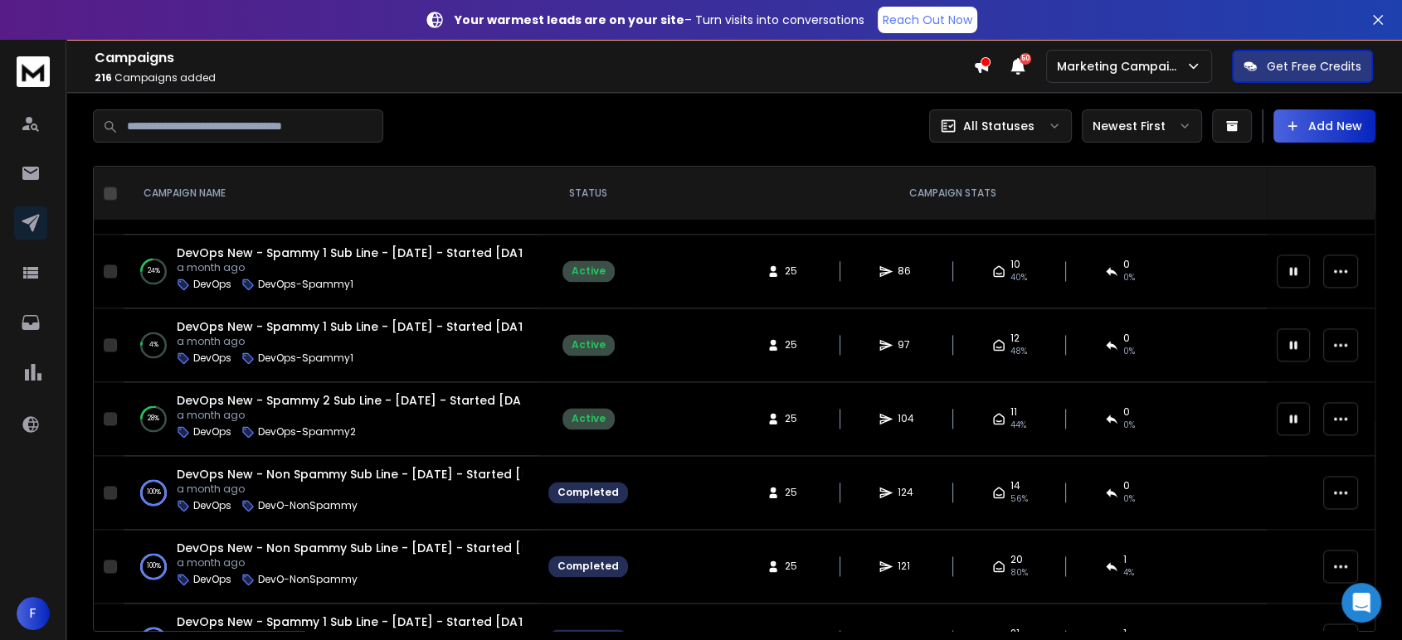
scroll to position [2509, 0]
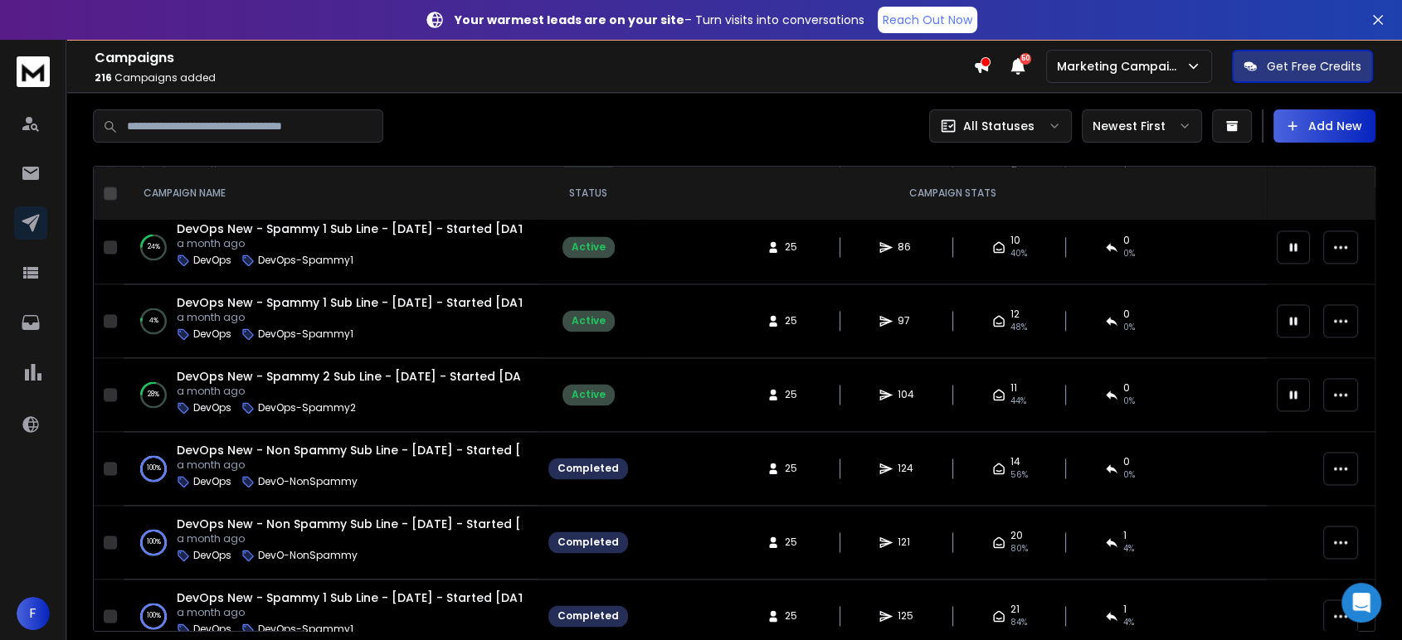
drag, startPoint x: 327, startPoint y: 366, endPoint x: 1327, endPoint y: 463, distance: 1005.2
click at [1334, 467] on icon "button" at bounding box center [1340, 468] width 13 height 3
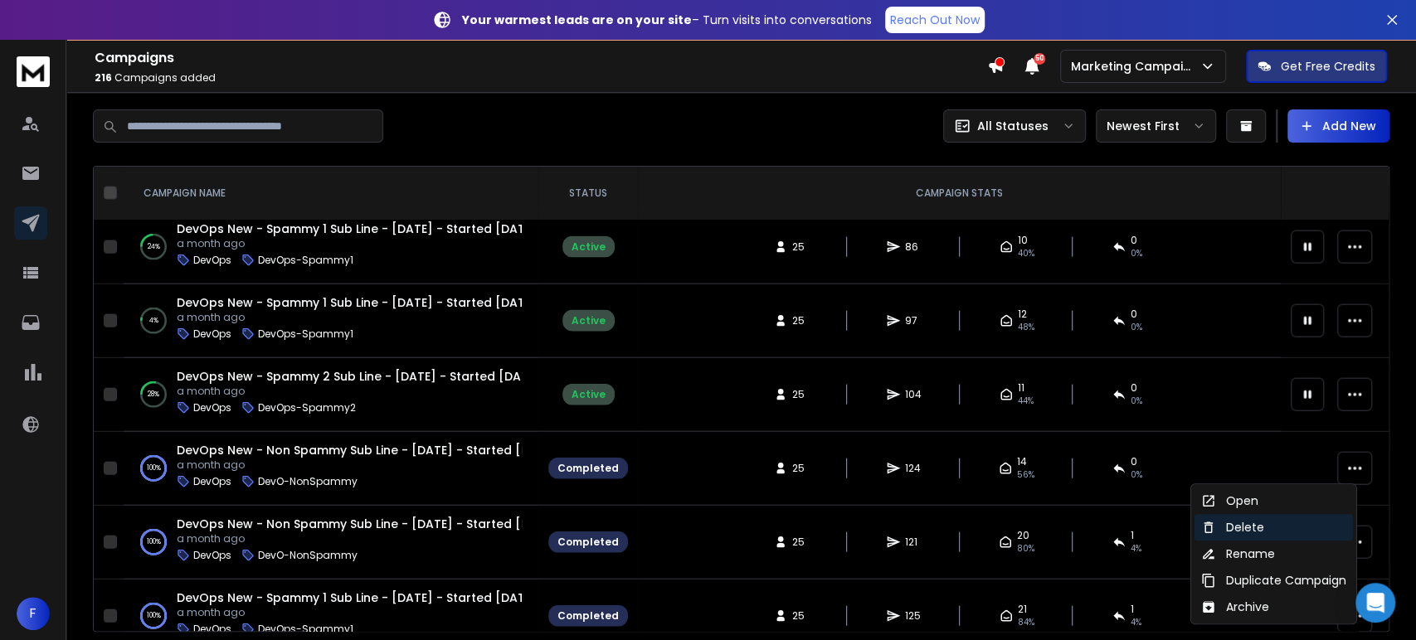
click at [1253, 525] on div "Delete" at bounding box center [1232, 527] width 63 height 17
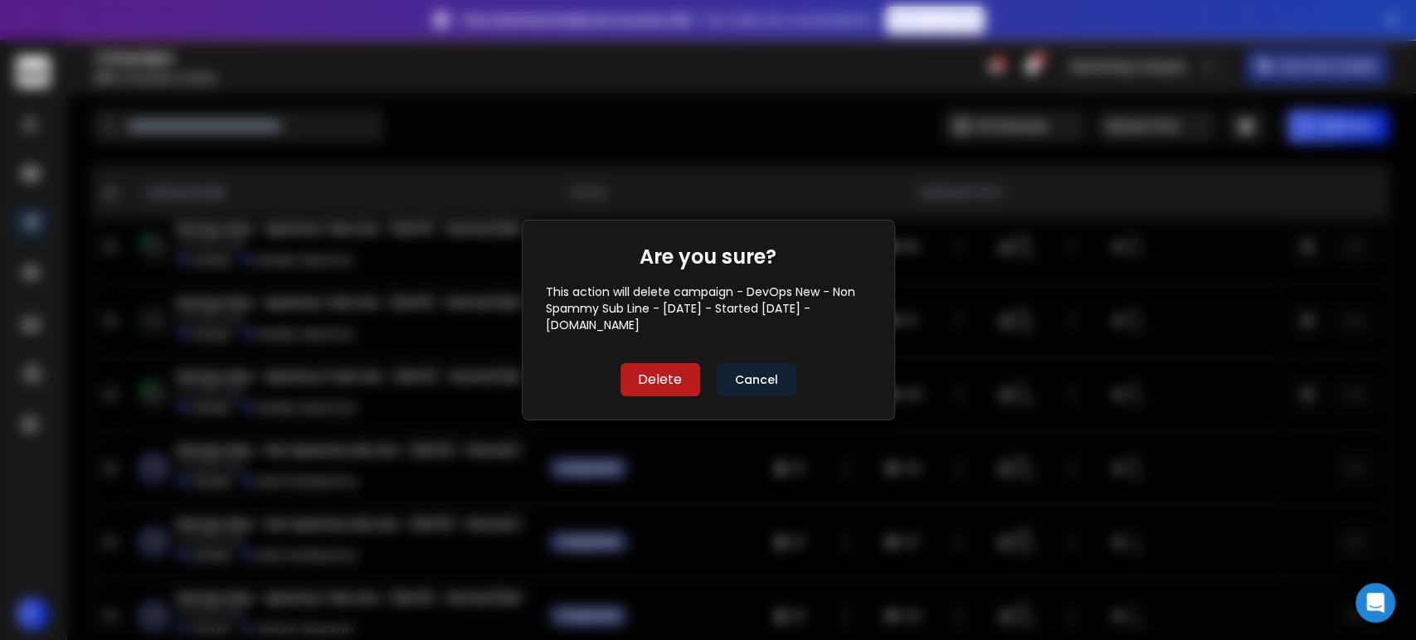
click at [665, 376] on button "Delete" at bounding box center [661, 379] width 80 height 33
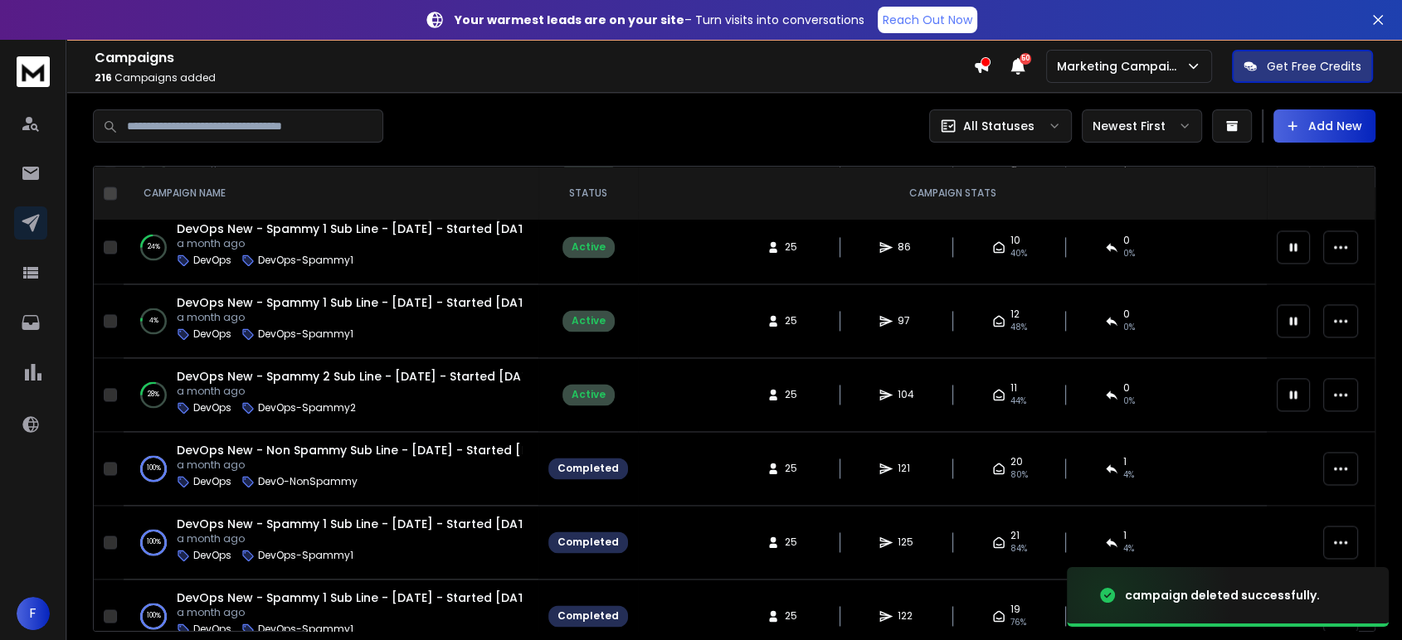
click at [1332, 461] on icon "button" at bounding box center [1340, 468] width 17 height 17
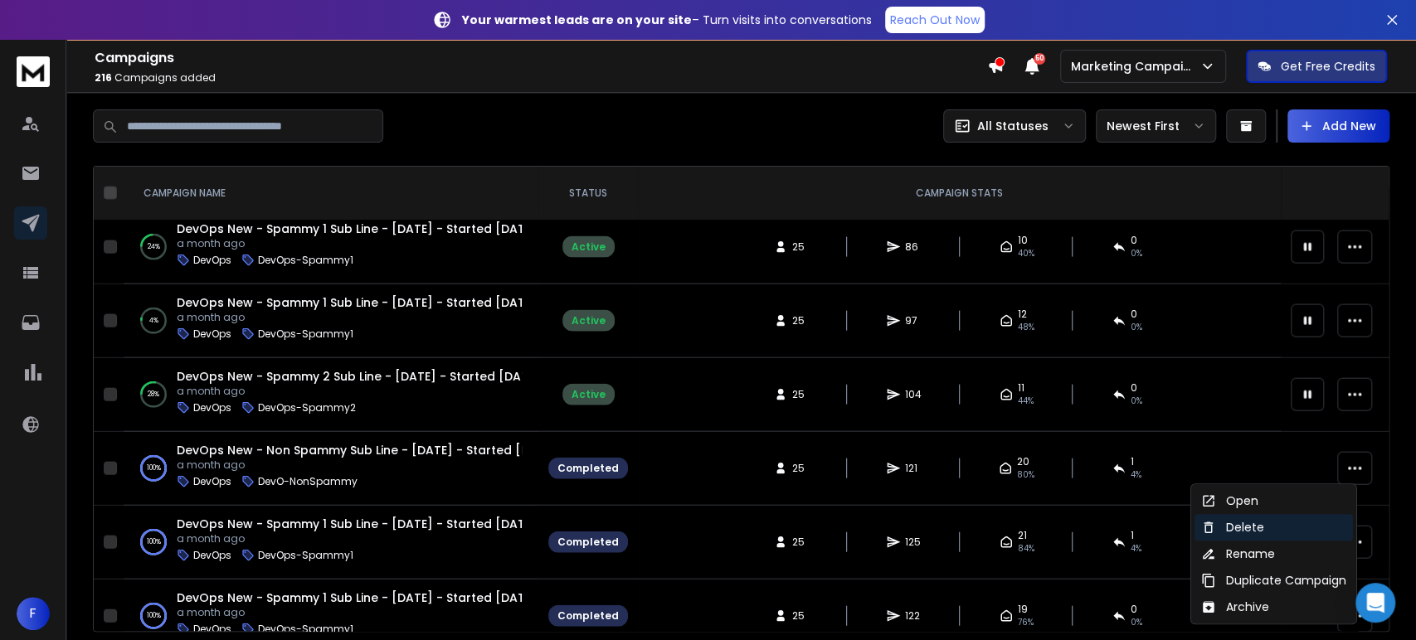
click at [1240, 521] on div "Delete" at bounding box center [1232, 527] width 63 height 17
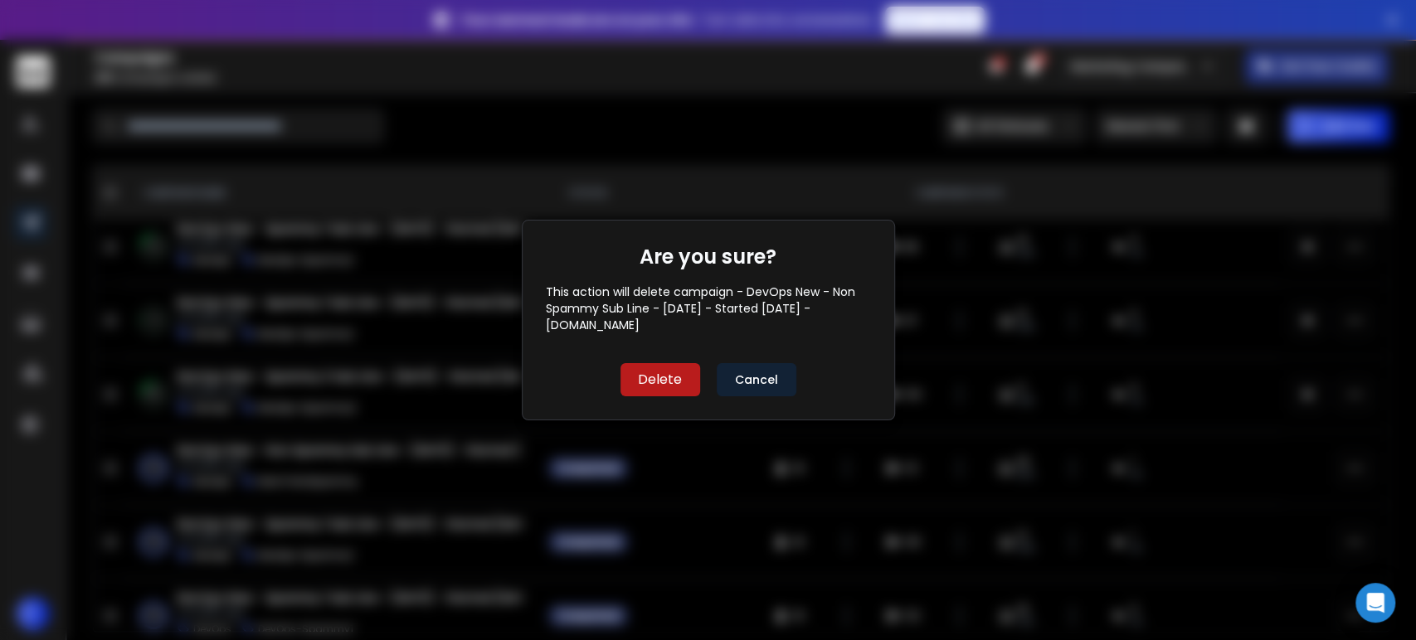
click at [693, 377] on button "Delete" at bounding box center [661, 379] width 80 height 33
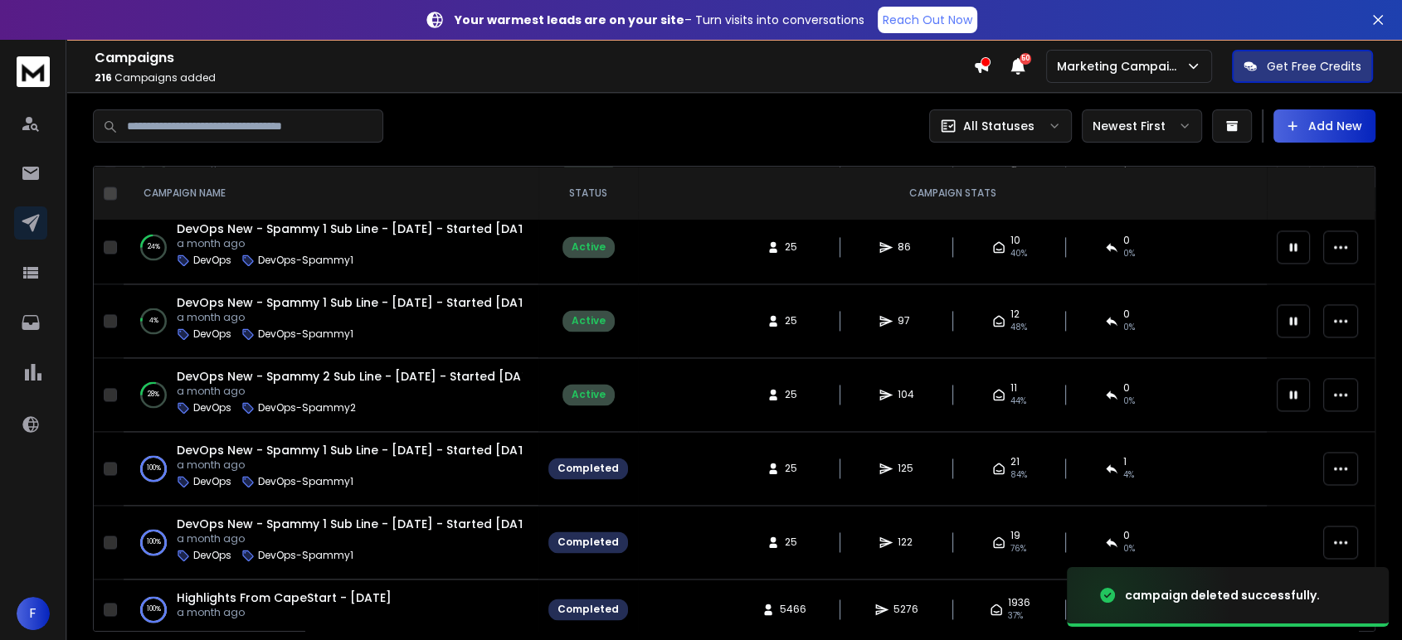
click at [1334, 467] on icon "button" at bounding box center [1340, 468] width 13 height 3
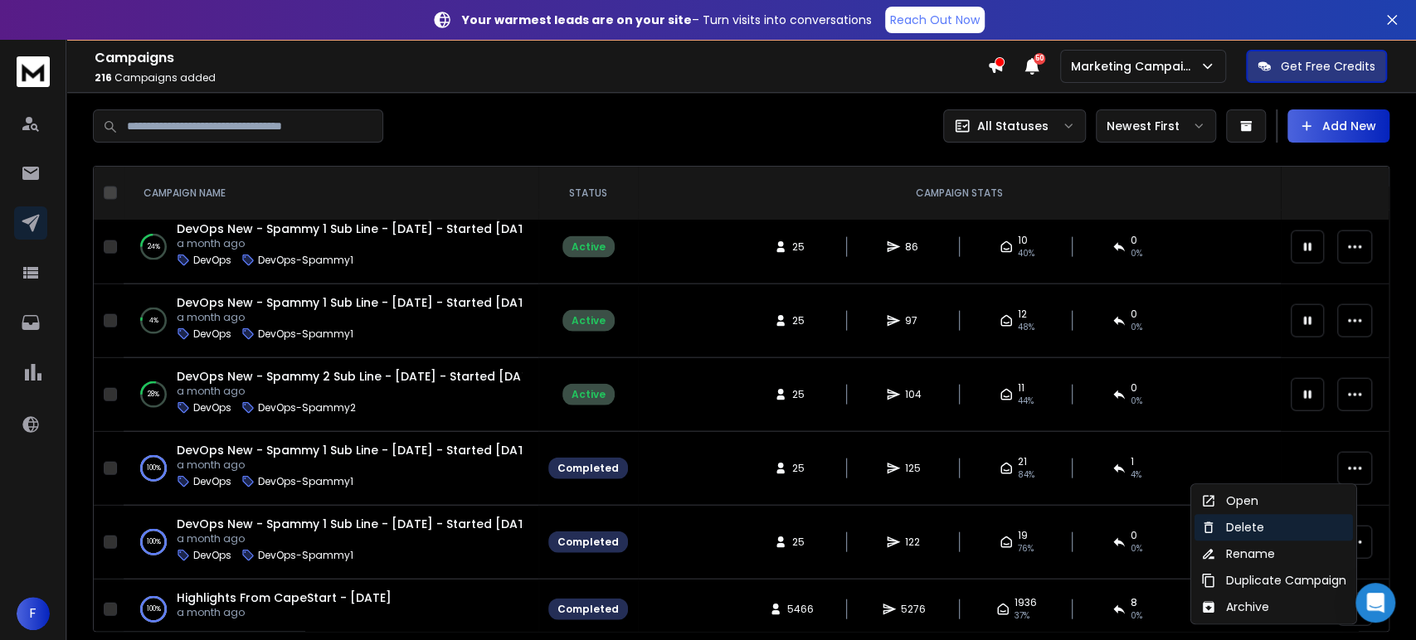
click at [1241, 529] on div "Delete" at bounding box center [1232, 527] width 63 height 17
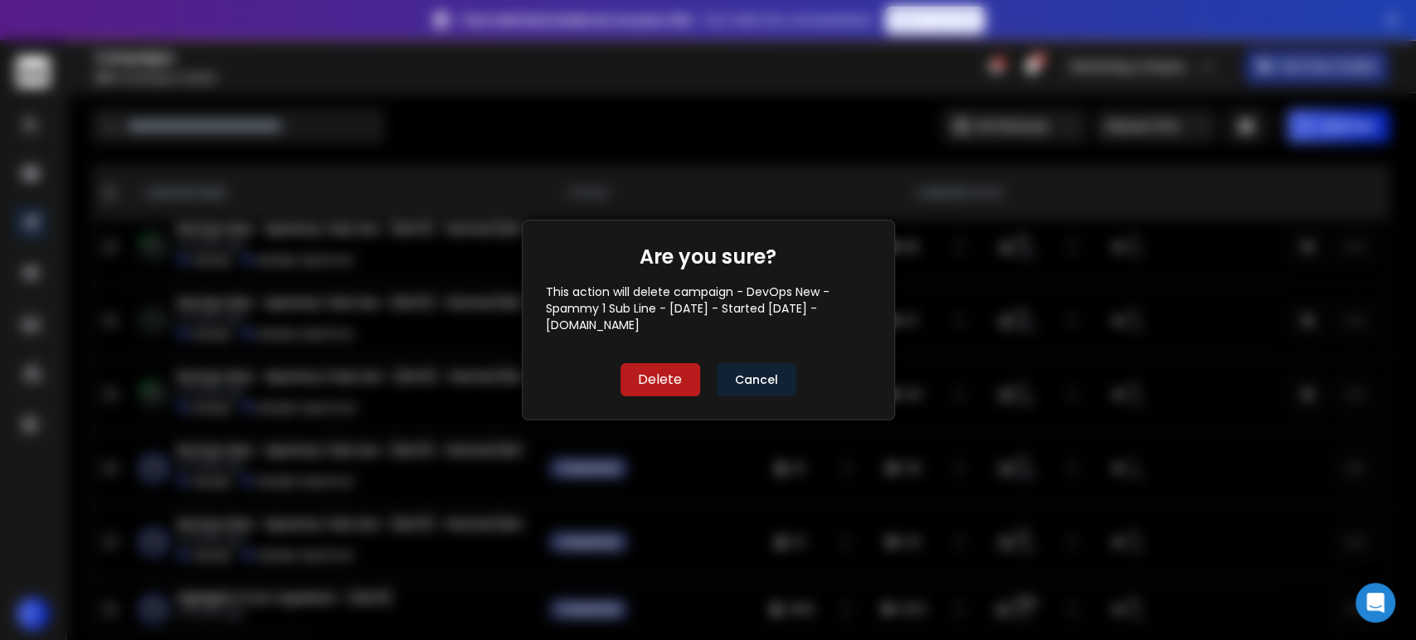
click at [657, 375] on button "Delete" at bounding box center [661, 379] width 80 height 33
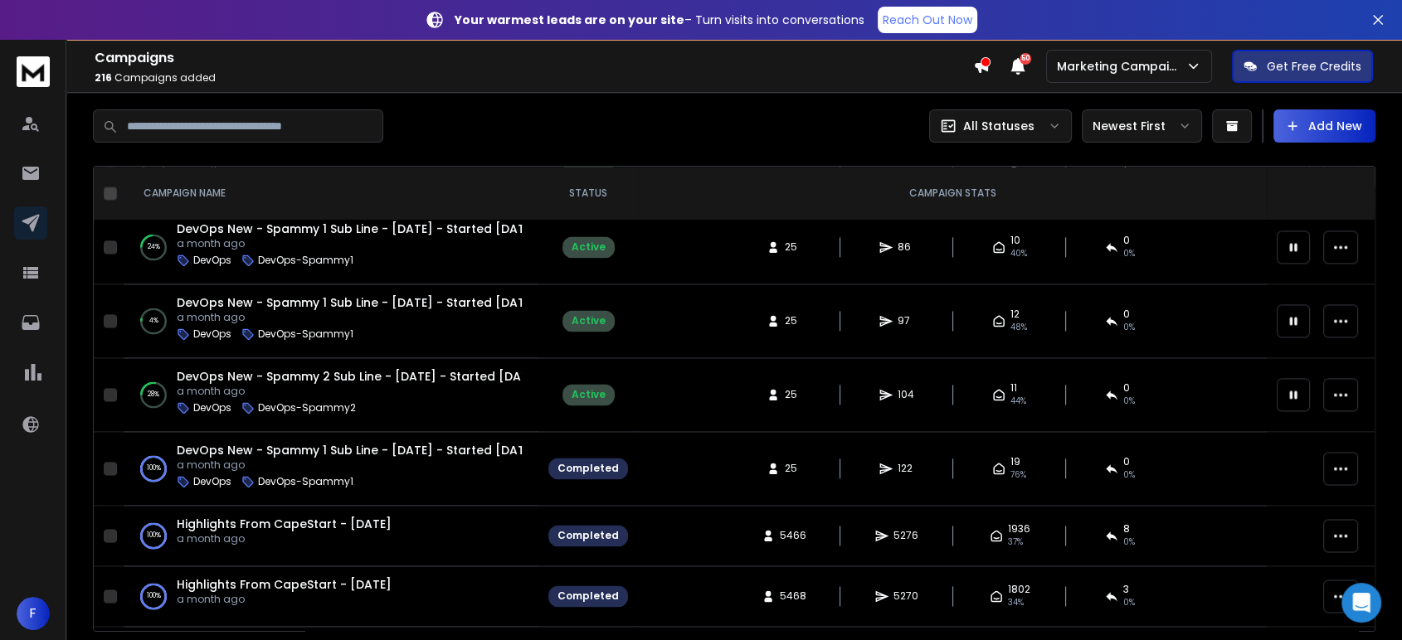
click at [1332, 465] on icon "button" at bounding box center [1340, 468] width 17 height 17
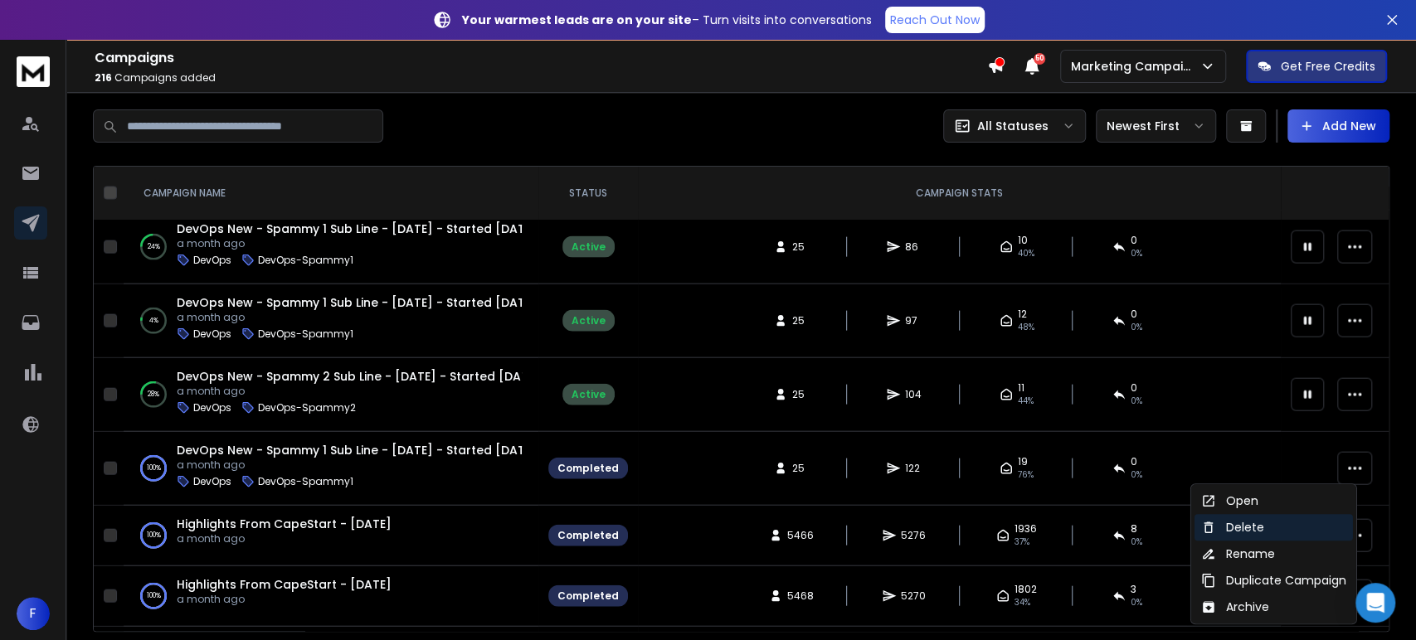
click at [1253, 533] on div "Delete" at bounding box center [1232, 527] width 63 height 17
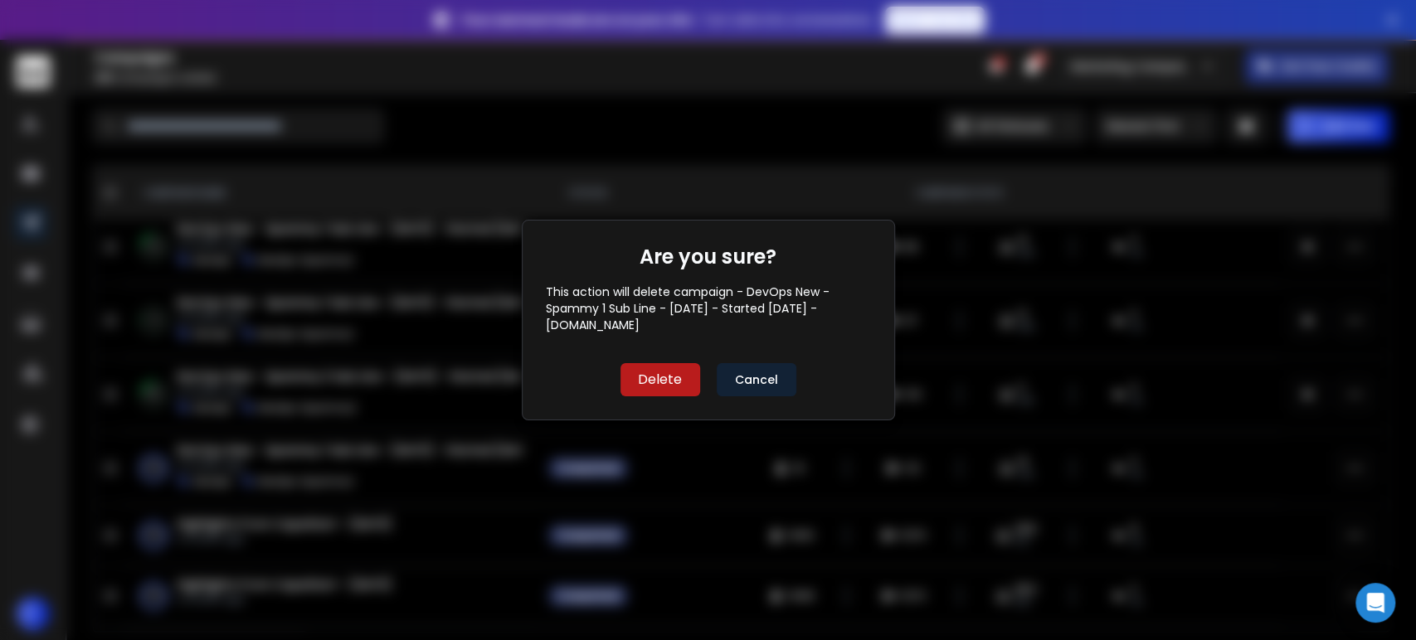
click at [664, 392] on button "Delete" at bounding box center [661, 379] width 80 height 33
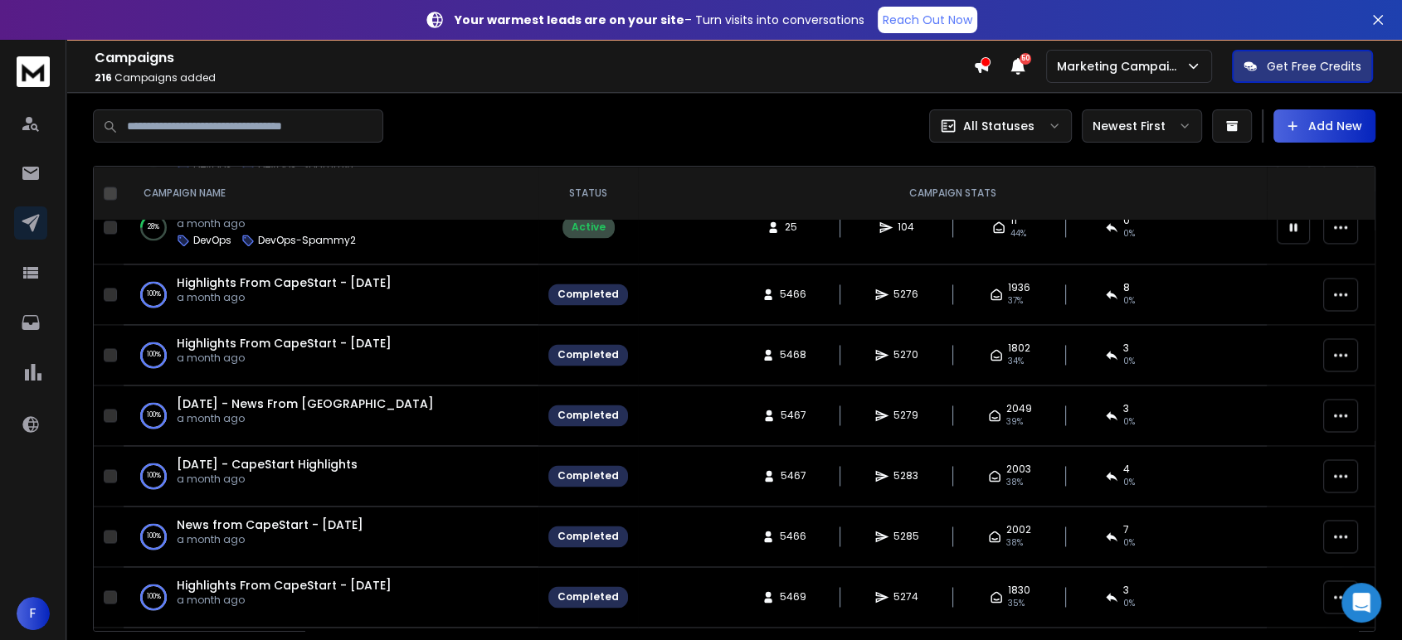
scroll to position [2553, 0]
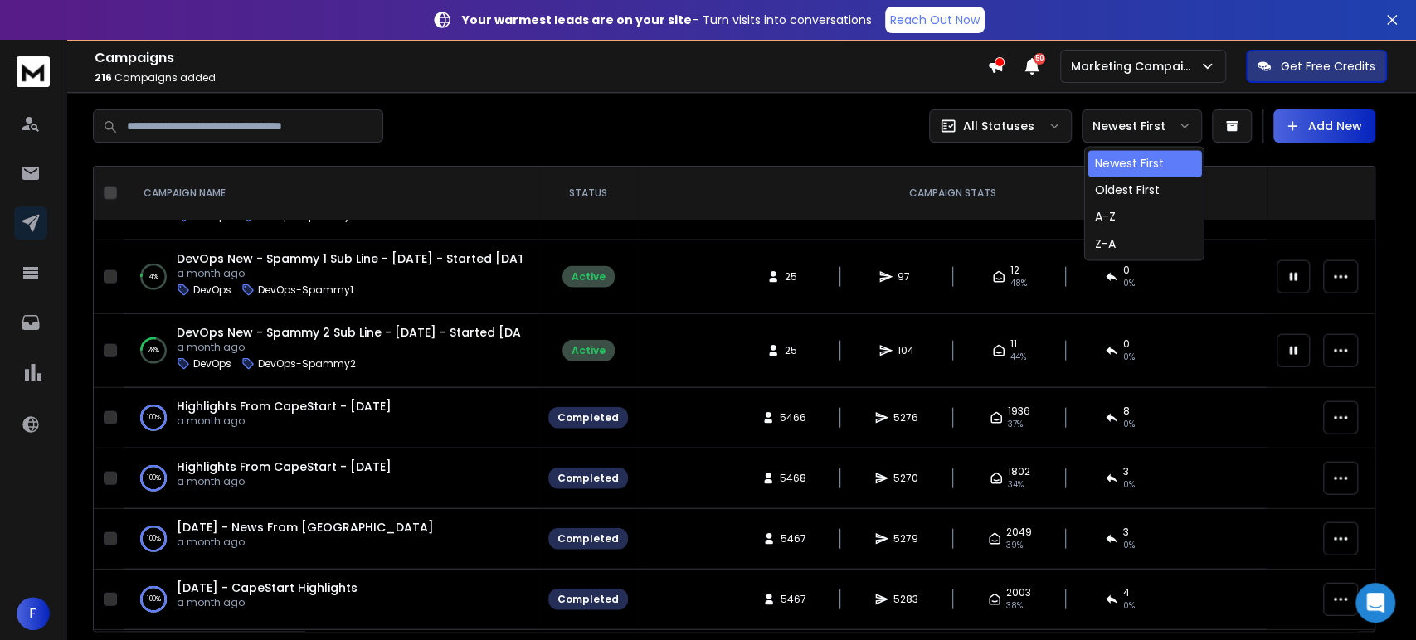
click at [1179, 127] on button "Newest First" at bounding box center [1142, 126] width 120 height 33
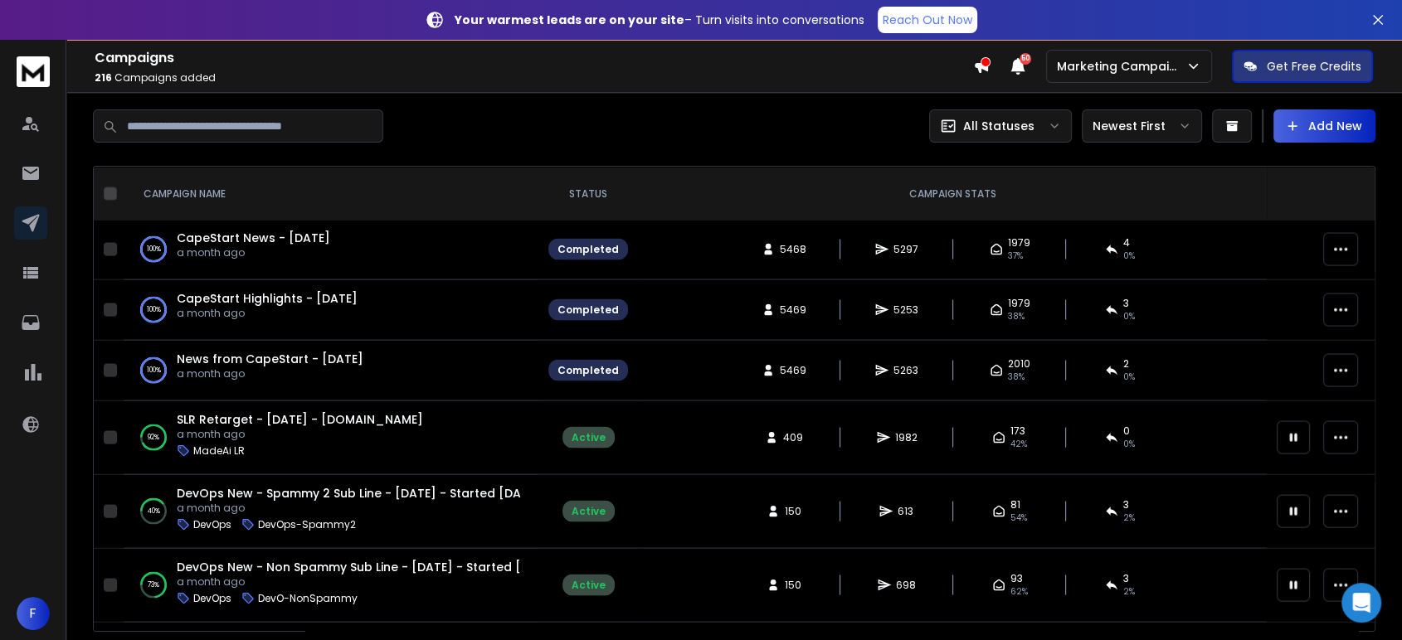
scroll to position [3325, 0]
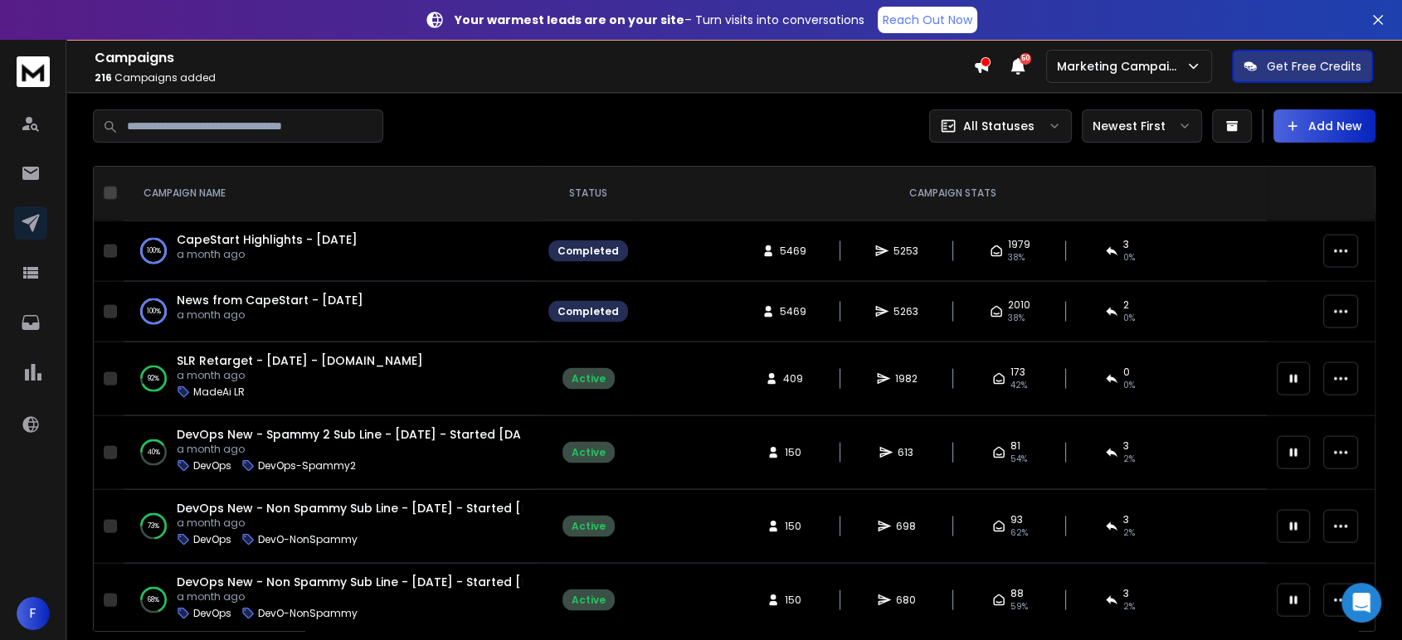
click at [116, 455] on td at bounding box center [109, 453] width 30 height 74
click at [114, 525] on button "button" at bounding box center [110, 526] width 13 height 13
click at [107, 446] on button "button" at bounding box center [110, 452] width 13 height 13
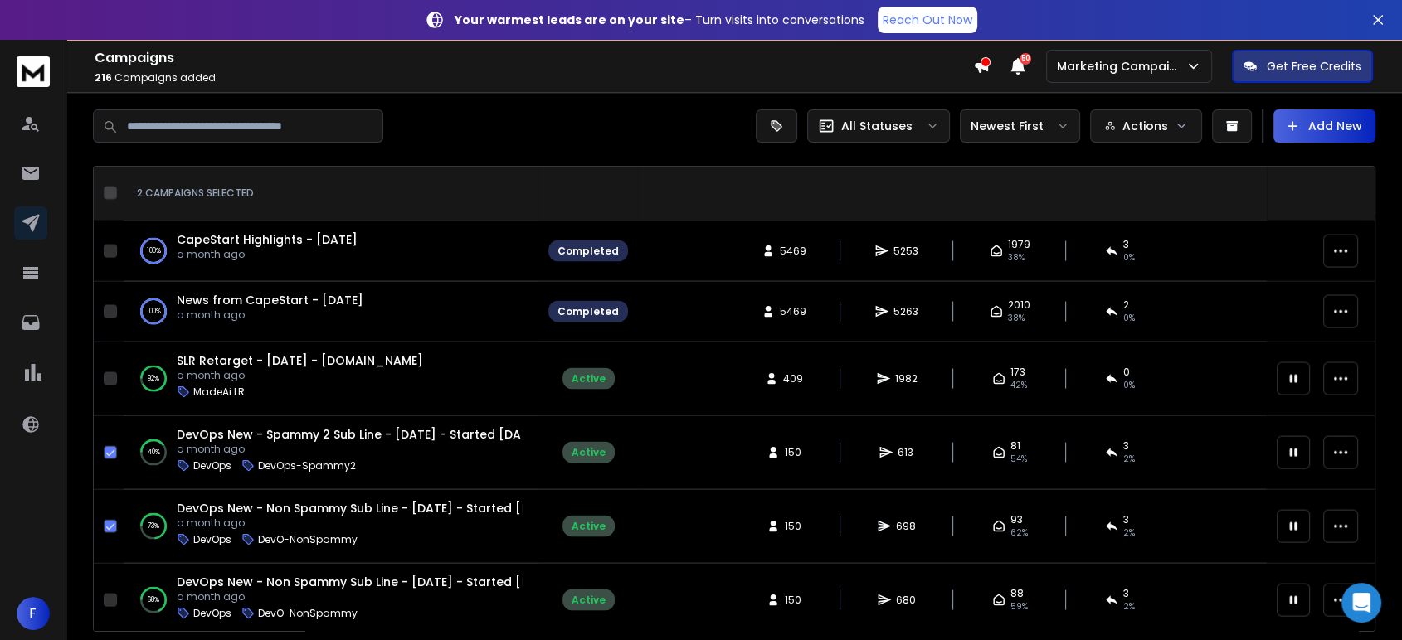
click at [102, 592] on td at bounding box center [109, 601] width 30 height 74
click at [115, 597] on button "button" at bounding box center [110, 600] width 13 height 13
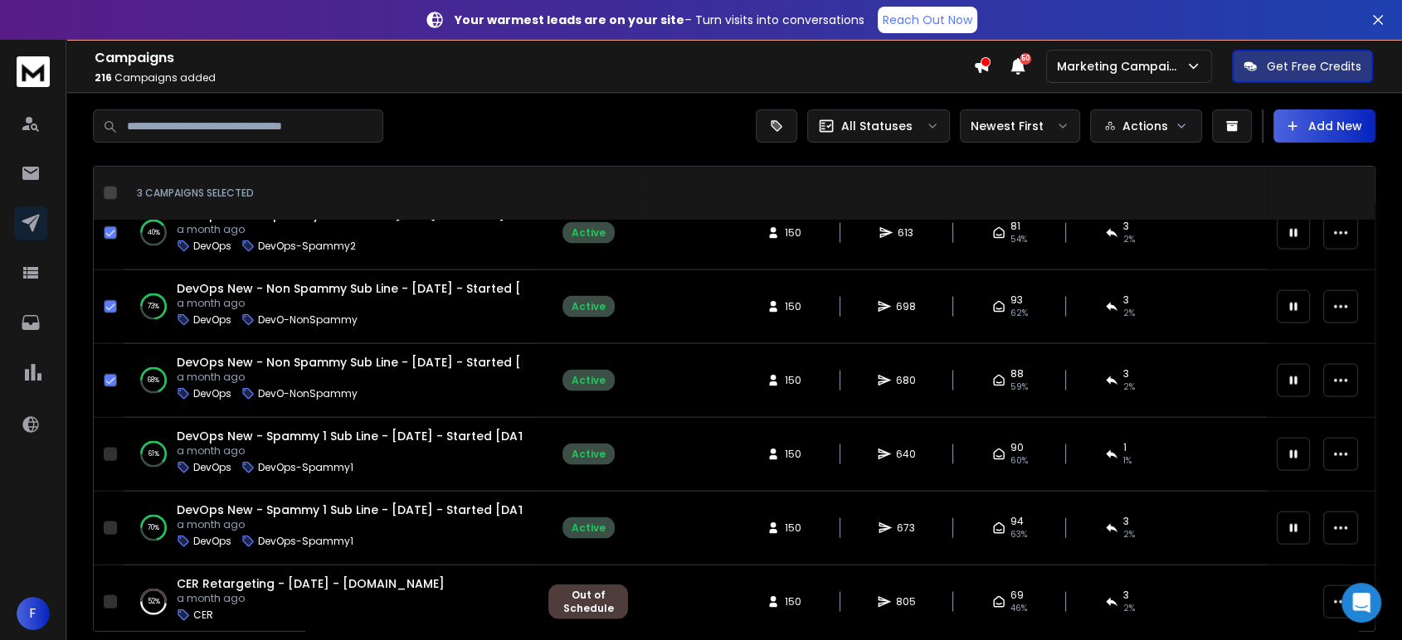
click at [112, 450] on button "button" at bounding box center [110, 454] width 13 height 13
click at [112, 523] on button "button" at bounding box center [110, 528] width 13 height 13
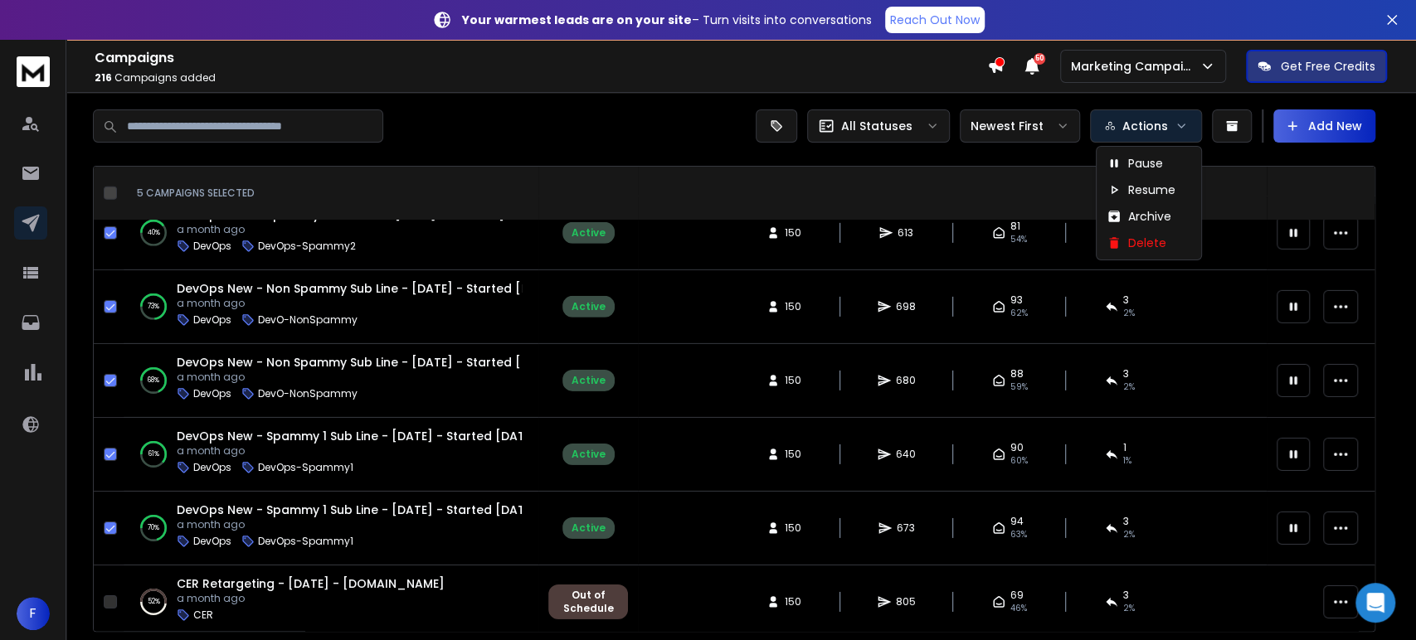
click at [1174, 129] on button "Actions" at bounding box center [1146, 126] width 112 height 33
click at [1141, 245] on p "Delete" at bounding box center [1147, 243] width 38 height 17
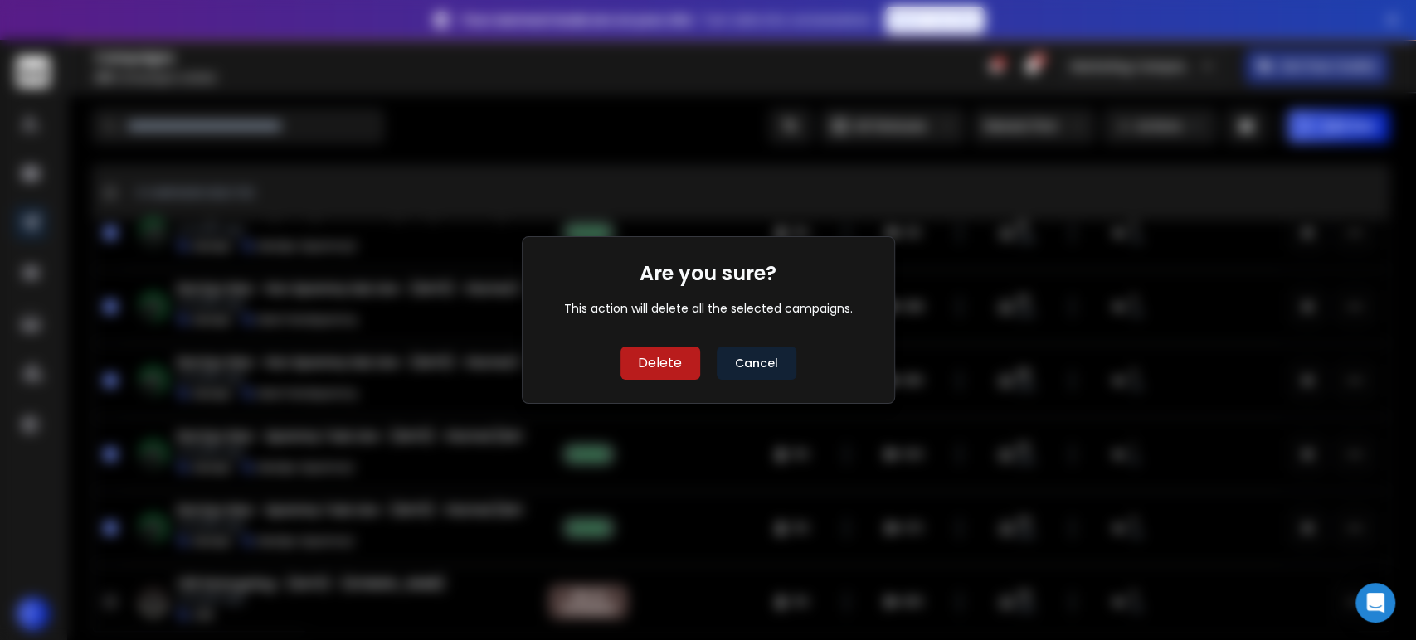
click at [661, 368] on p "delete" at bounding box center [660, 363] width 44 height 20
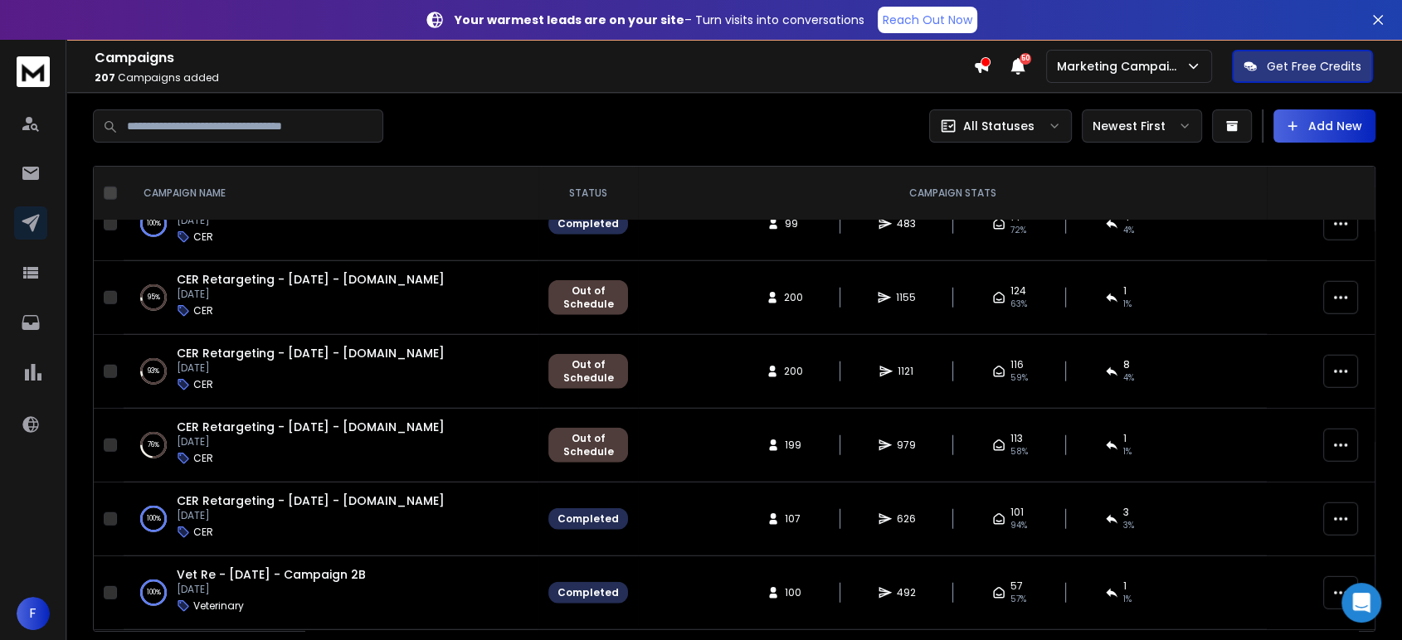
scroll to position [3953, 0]
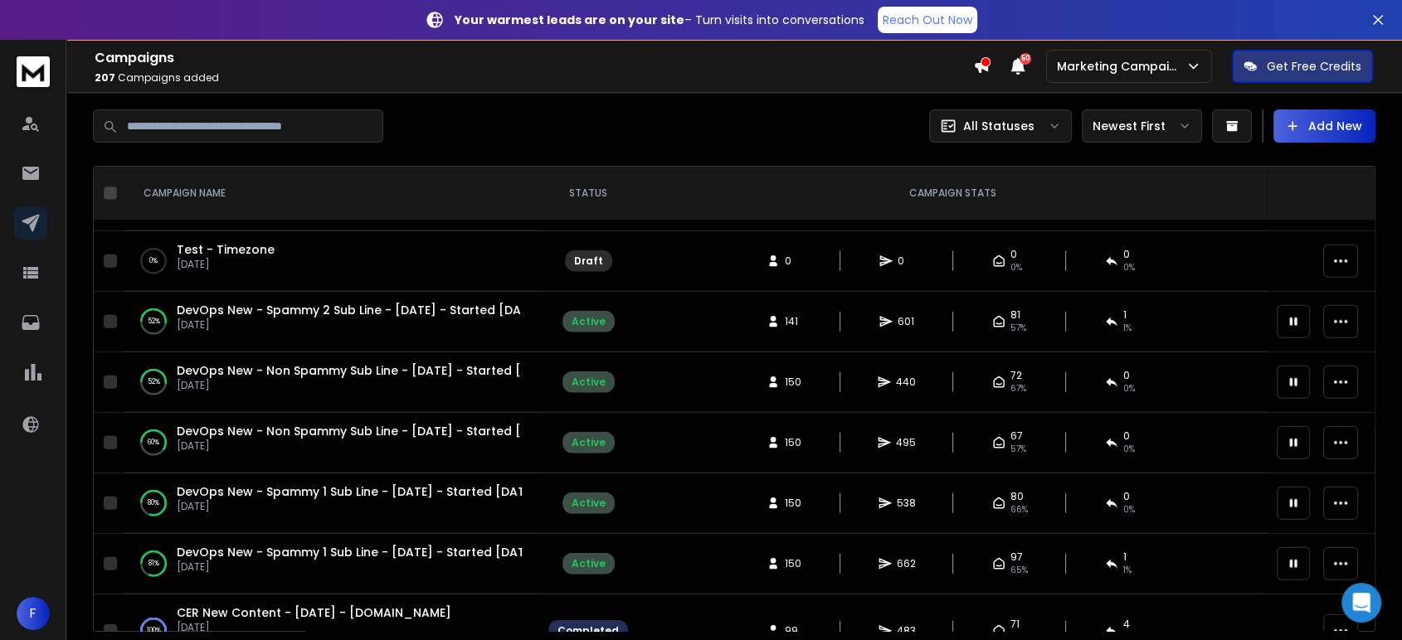
click at [106, 558] on button "button" at bounding box center [110, 564] width 13 height 13
click at [113, 497] on button "button" at bounding box center [110, 503] width 13 height 13
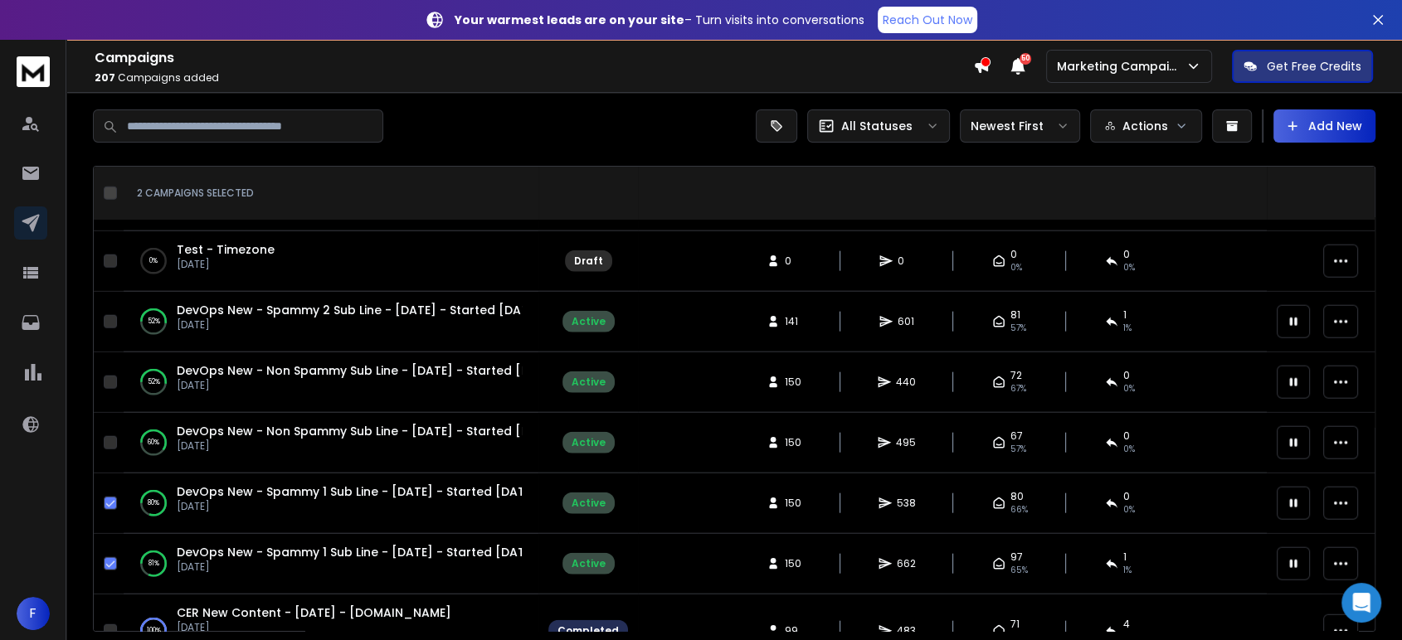
click at [113, 439] on button "button" at bounding box center [110, 442] width 13 height 13
click at [112, 383] on td at bounding box center [109, 383] width 30 height 61
click at [111, 317] on button "button" at bounding box center [110, 321] width 13 height 13
click at [110, 376] on button "button" at bounding box center [110, 382] width 13 height 13
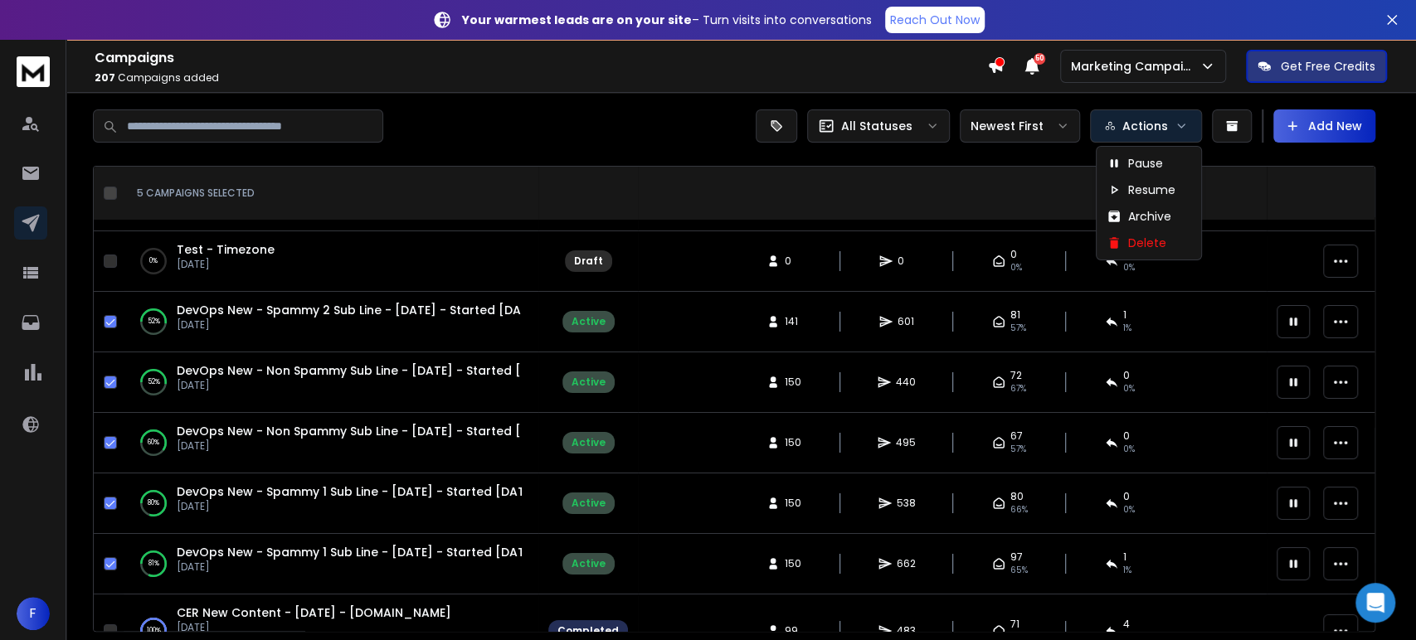
click at [1158, 128] on button "Actions" at bounding box center [1146, 126] width 112 height 33
click at [1148, 243] on p "Delete" at bounding box center [1147, 243] width 38 height 17
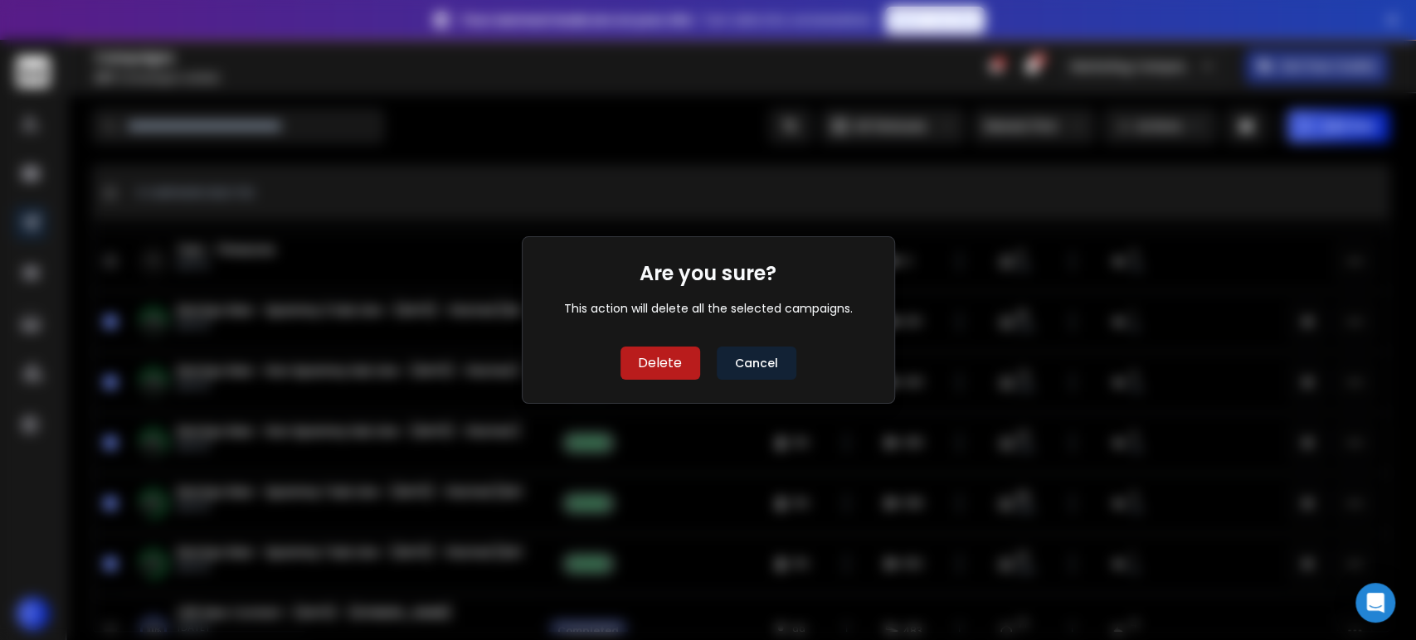
click at [648, 369] on p "delete" at bounding box center [660, 363] width 44 height 20
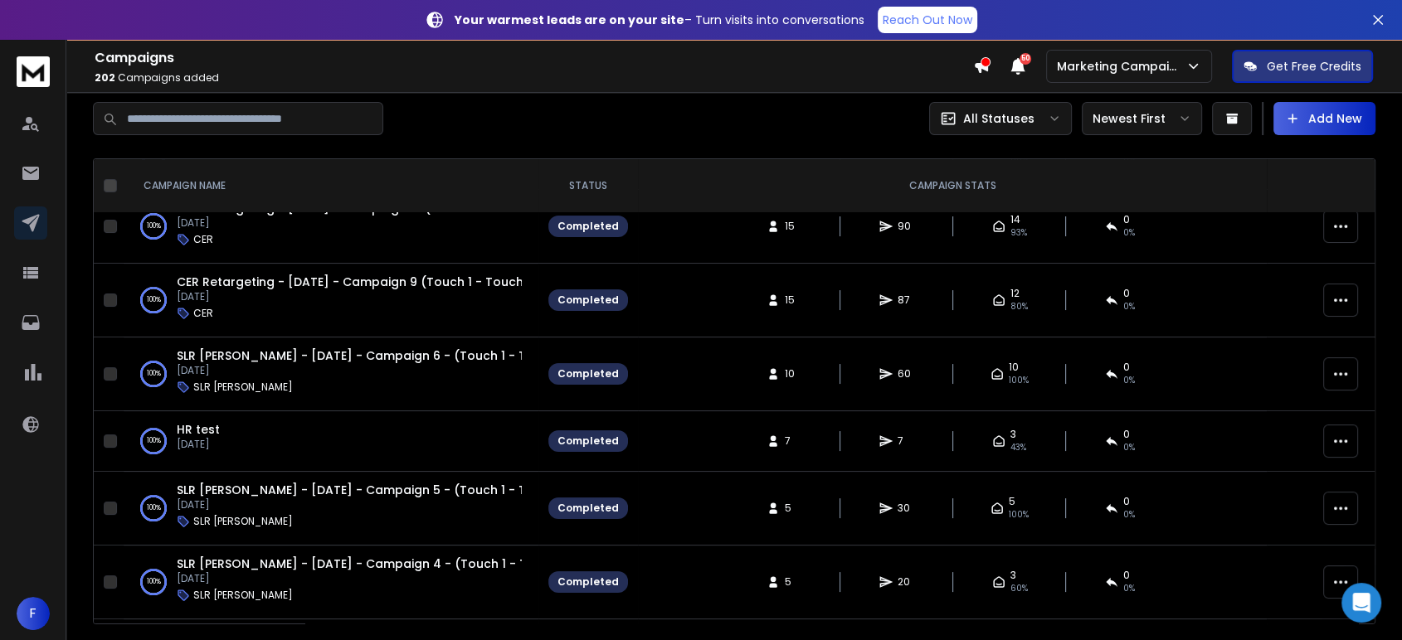
scroll to position [13820, 0]
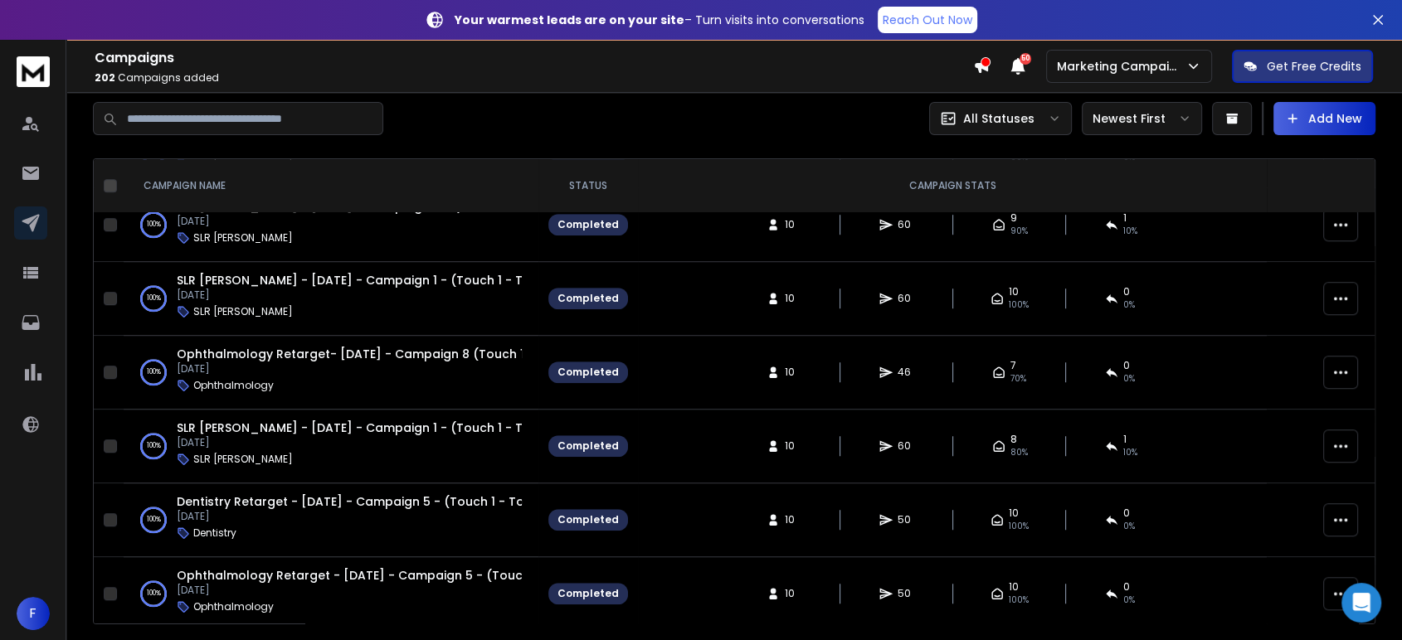
click at [1376, 304] on div "Campaigns 202 Campaigns Added All Statuses Newest First Add New CAMPAIGN NAME S…" at bounding box center [734, 363] width 1336 height 556
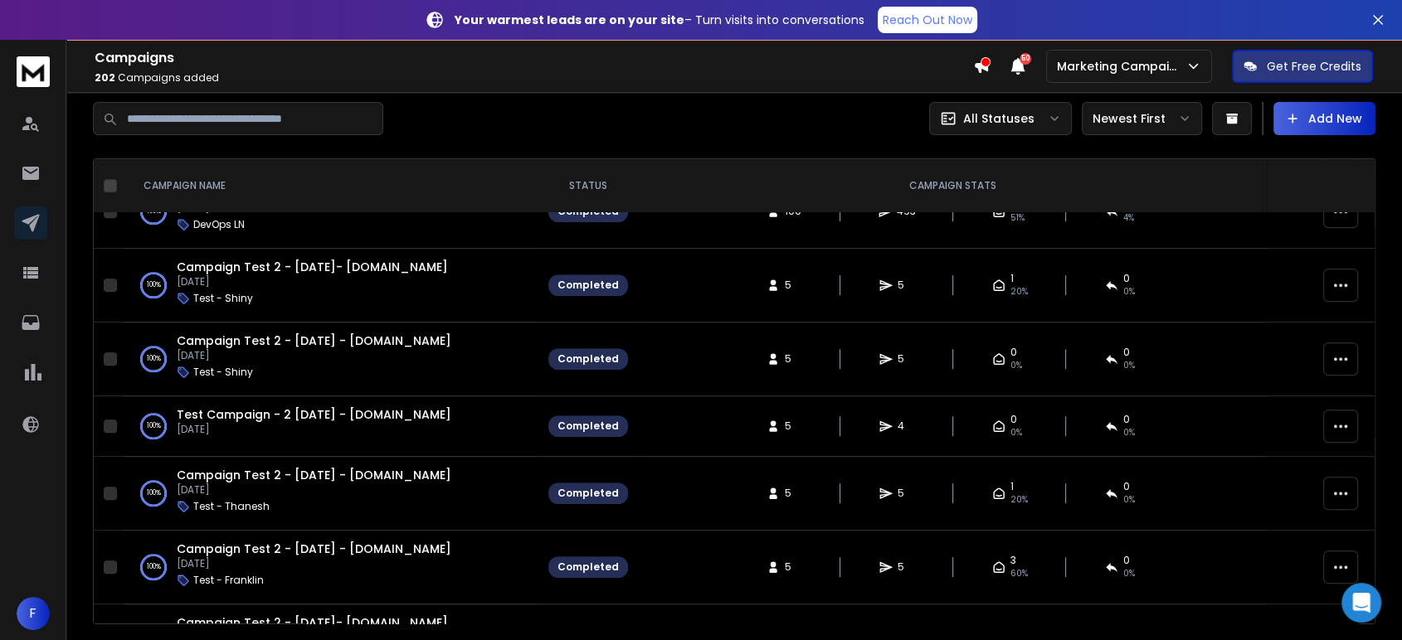
scroll to position [6900, 0]
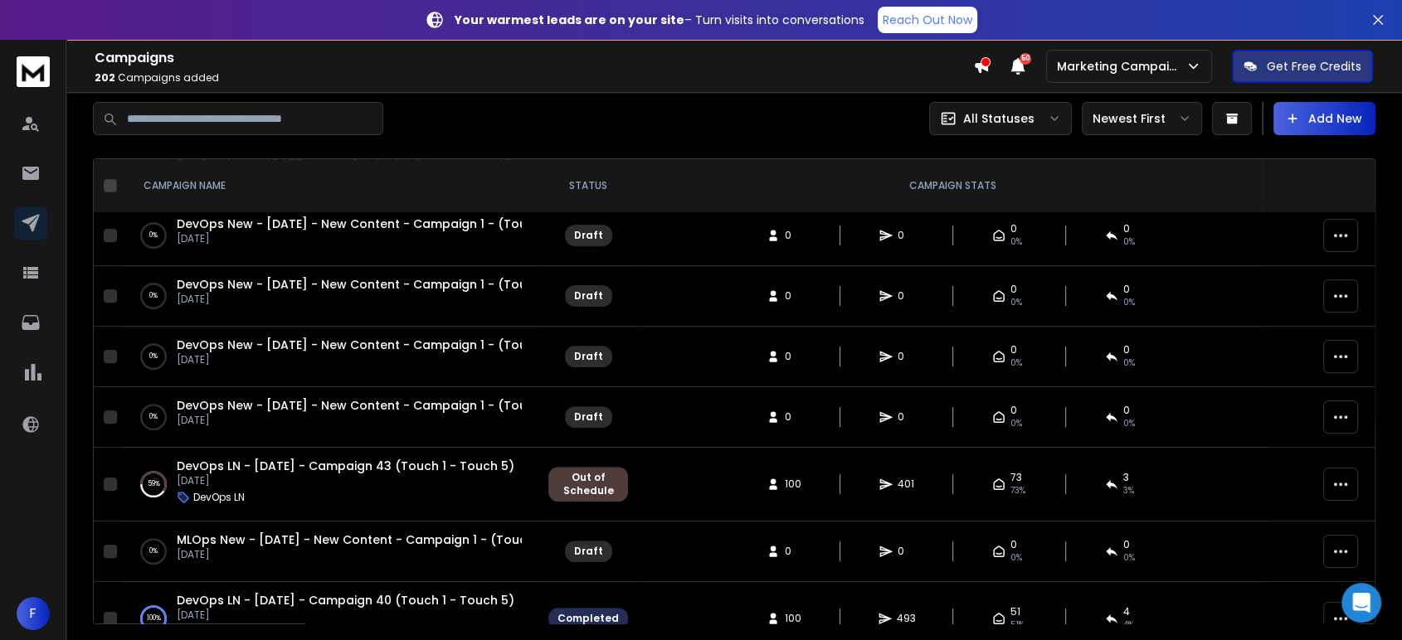
click at [110, 411] on button "button" at bounding box center [110, 417] width 13 height 13
click at [113, 350] on button "button" at bounding box center [110, 356] width 13 height 13
click at [113, 290] on button "button" at bounding box center [110, 296] width 13 height 13
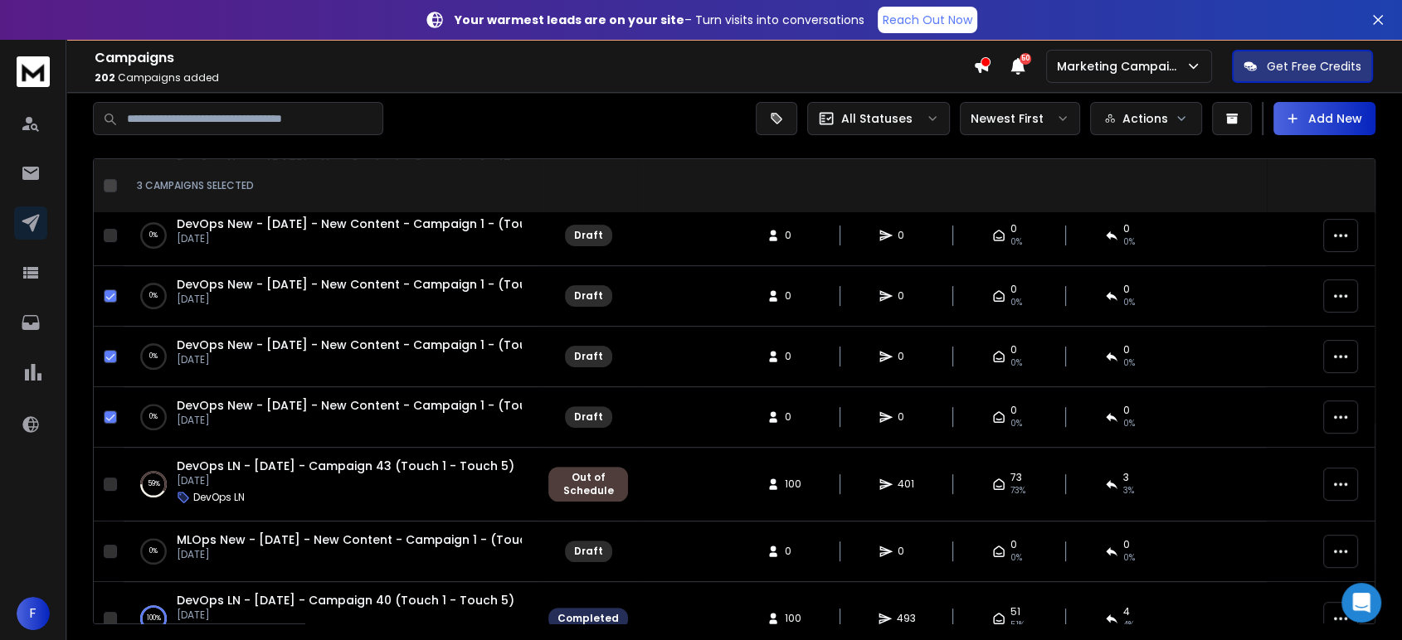
click at [112, 229] on button "button" at bounding box center [110, 235] width 13 height 13
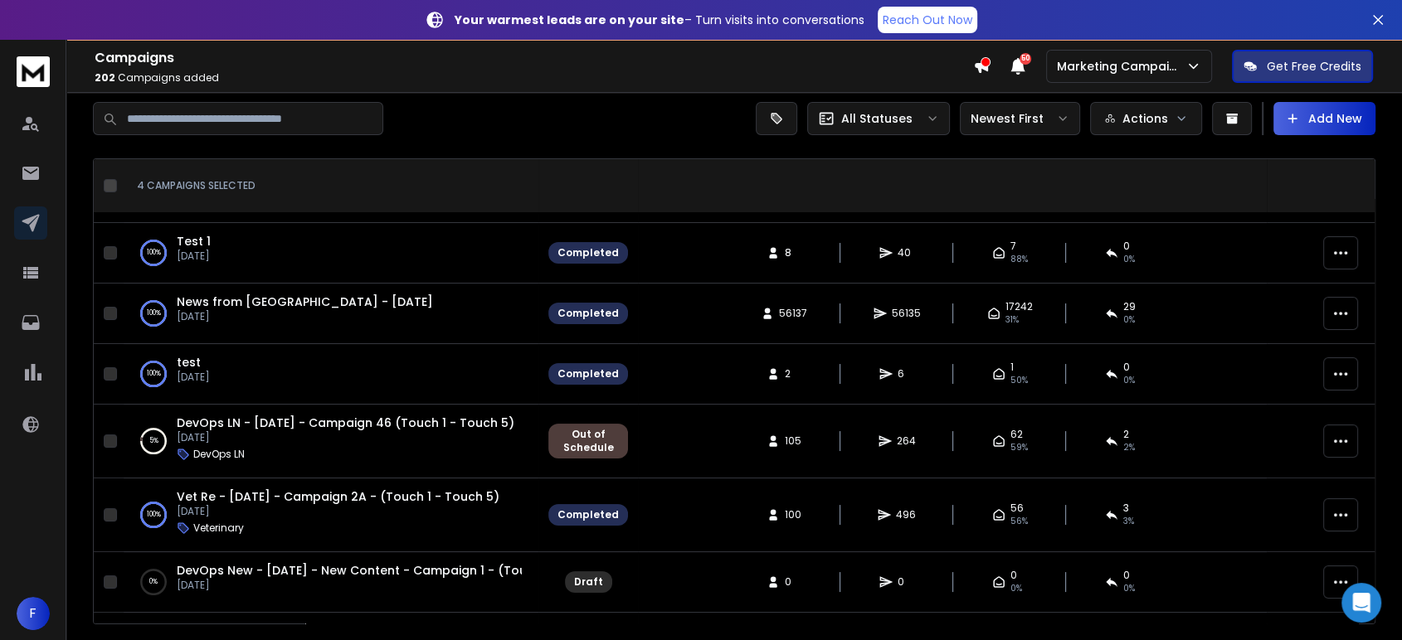
click at [100, 571] on td at bounding box center [109, 583] width 30 height 61
click at [112, 576] on button "button" at bounding box center [110, 582] width 13 height 13
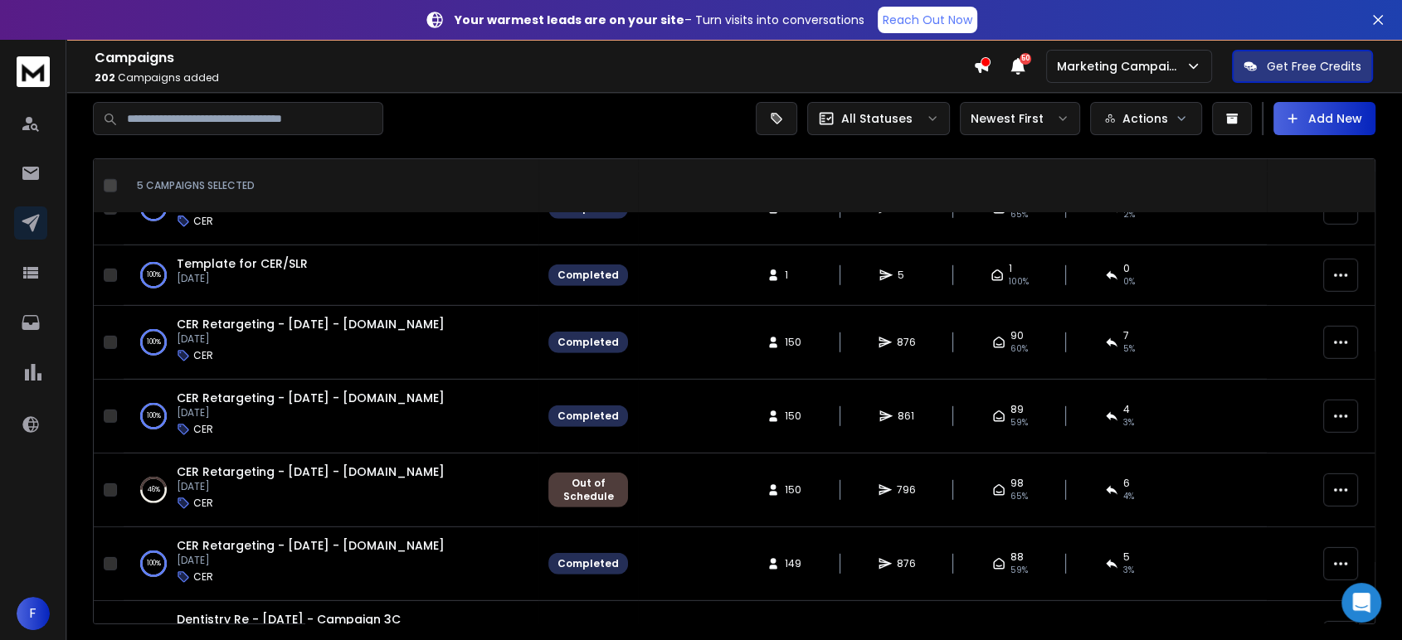
scroll to position [4458, 0]
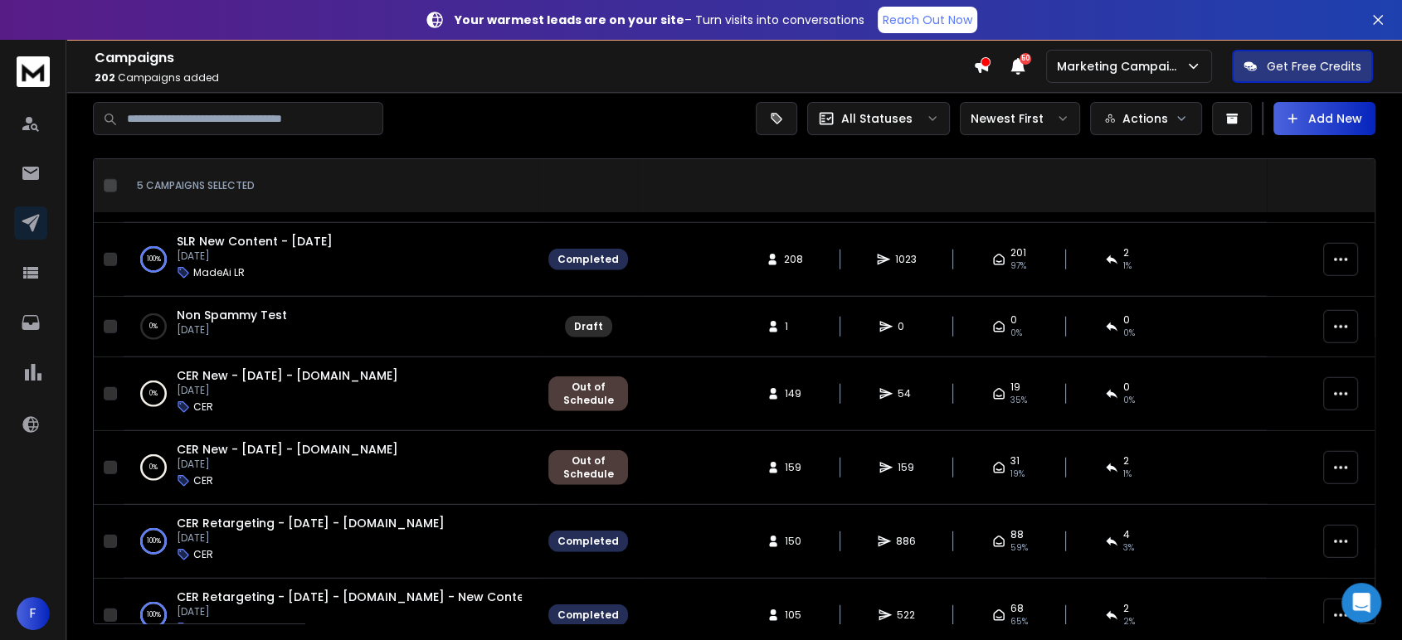
click at [109, 321] on button "button" at bounding box center [110, 326] width 13 height 13
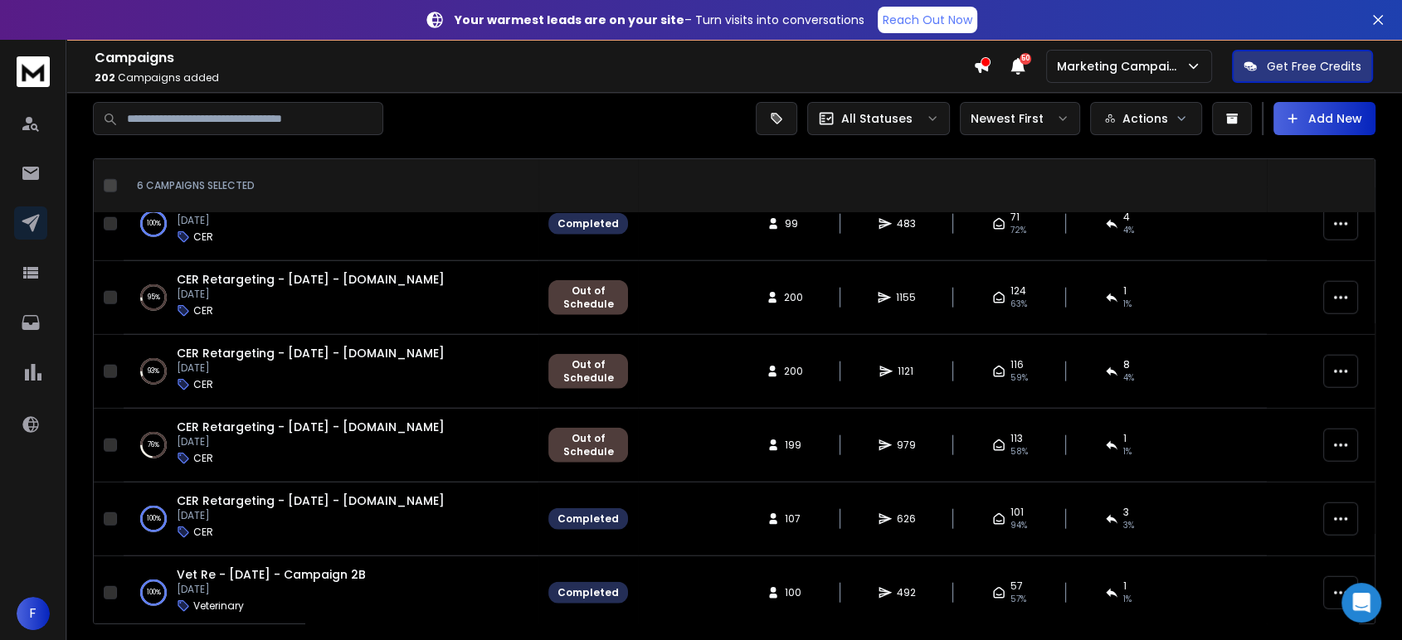
scroll to position [3644, 0]
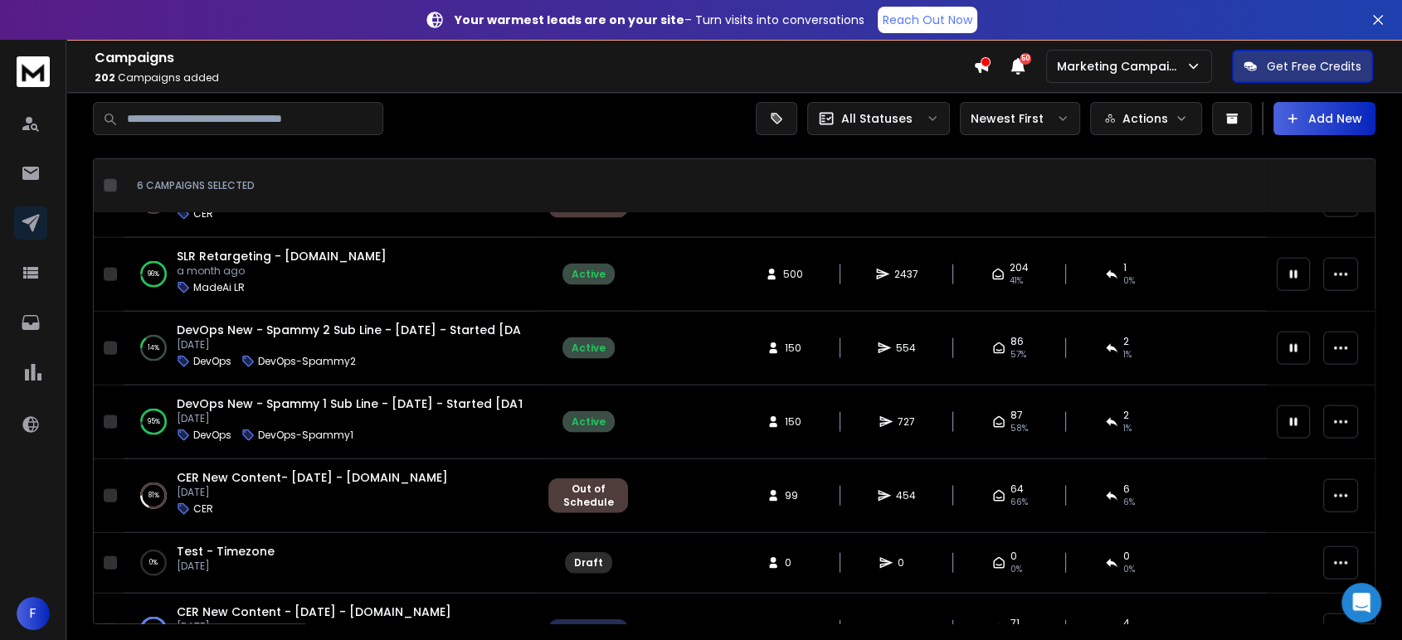
click at [108, 419] on button "button" at bounding box center [110, 422] width 13 height 13
click at [112, 342] on button "button" at bounding box center [110, 348] width 13 height 13
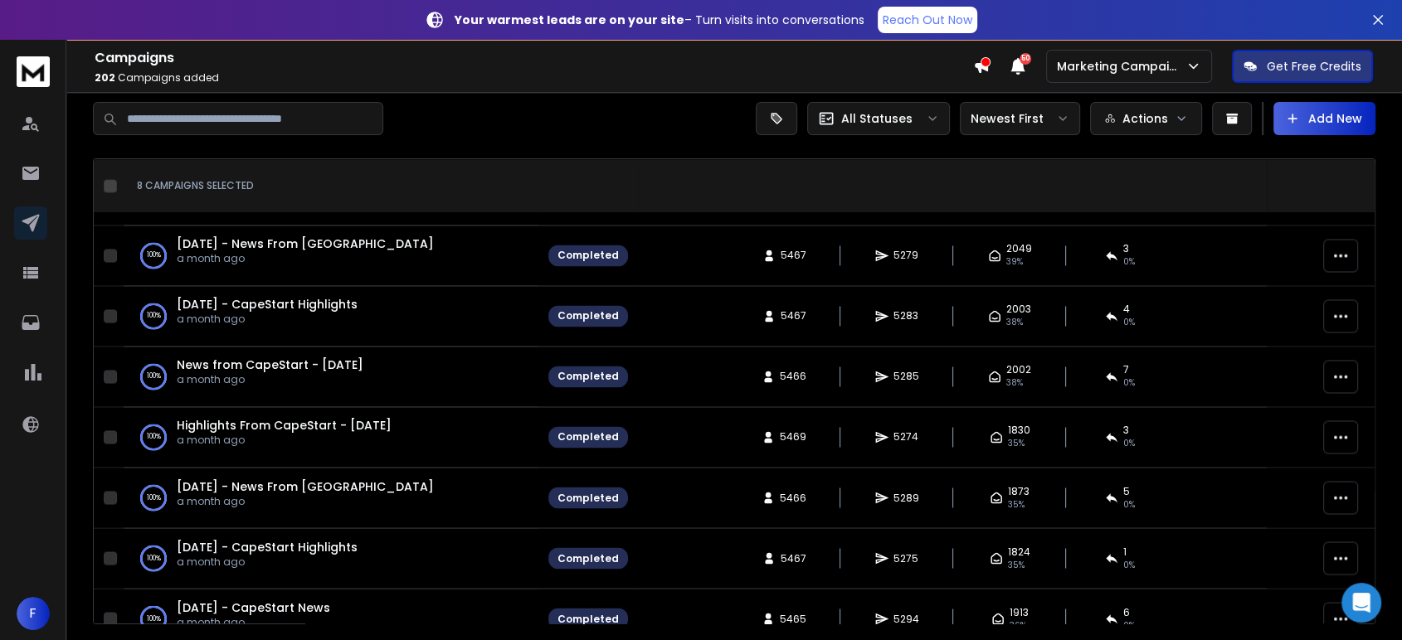
scroll to position [2423, 0]
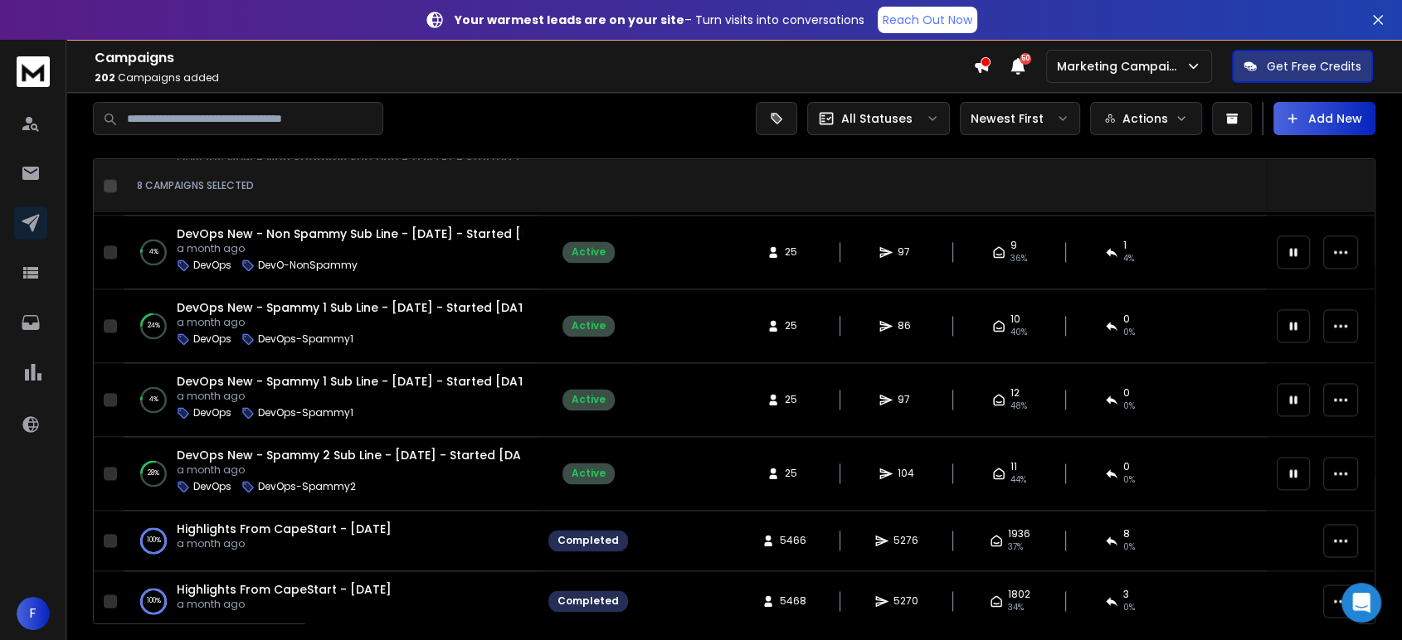
click at [113, 467] on button "button" at bounding box center [110, 473] width 13 height 13
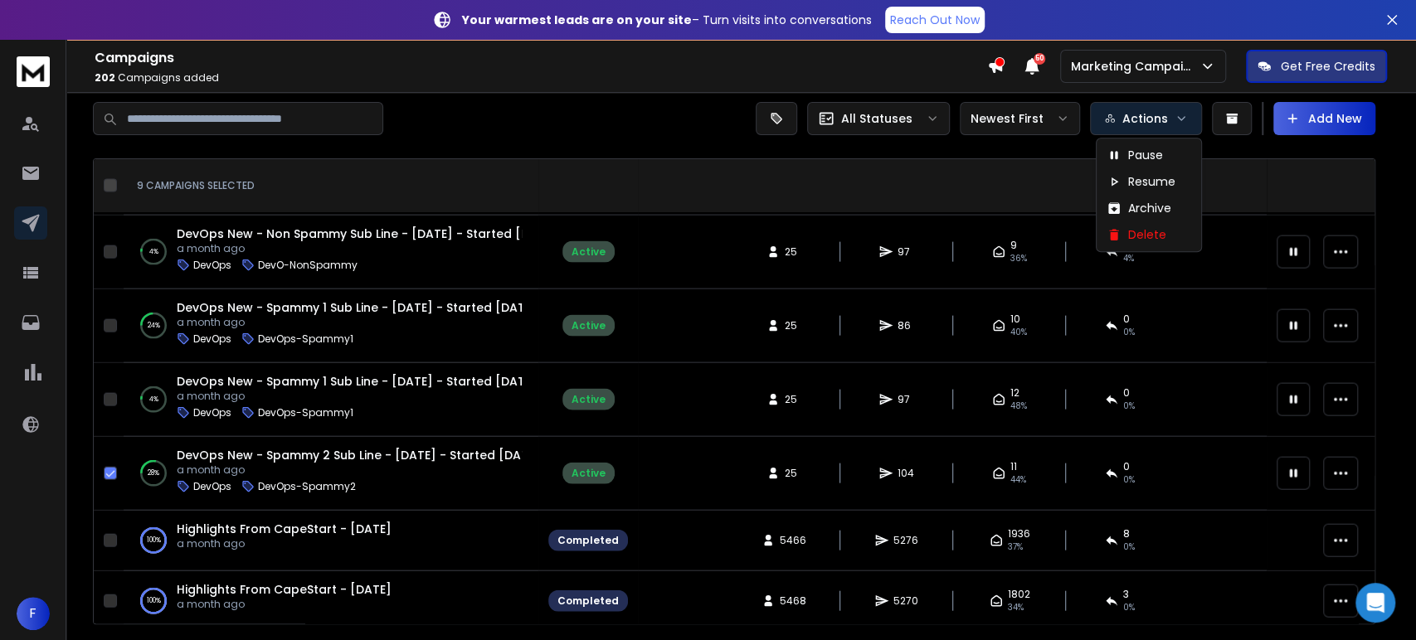
click at [1157, 125] on button "Actions" at bounding box center [1146, 118] width 112 height 33
click at [1144, 232] on p "Delete" at bounding box center [1147, 234] width 38 height 17
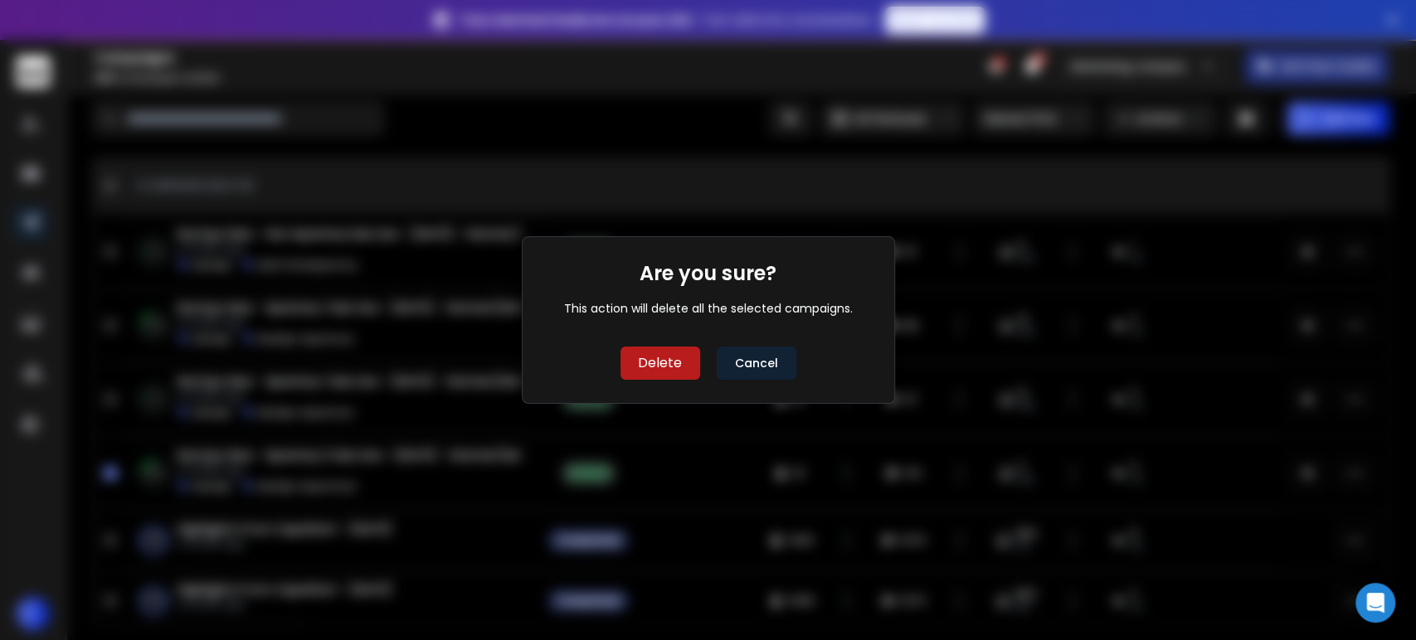
click at [665, 354] on p "delete" at bounding box center [660, 363] width 44 height 20
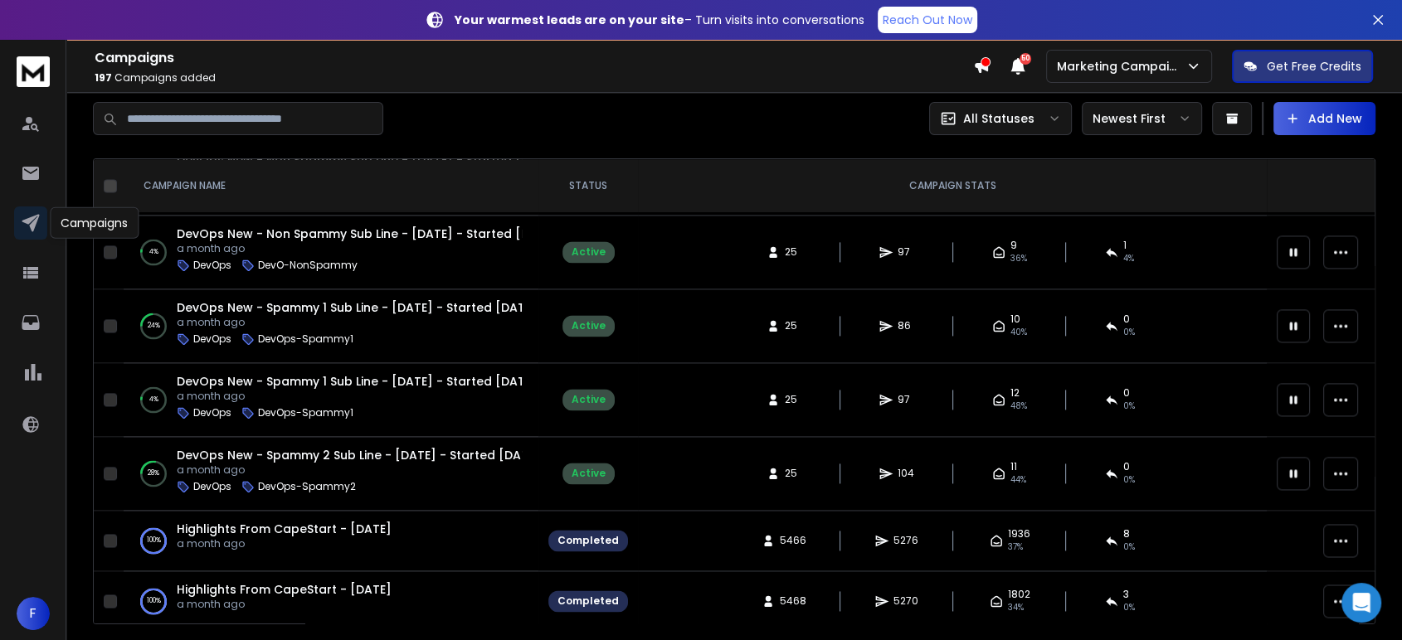
click at [22, 224] on icon at bounding box center [31, 223] width 20 height 20
click at [27, 277] on icon at bounding box center [30, 273] width 15 height 12
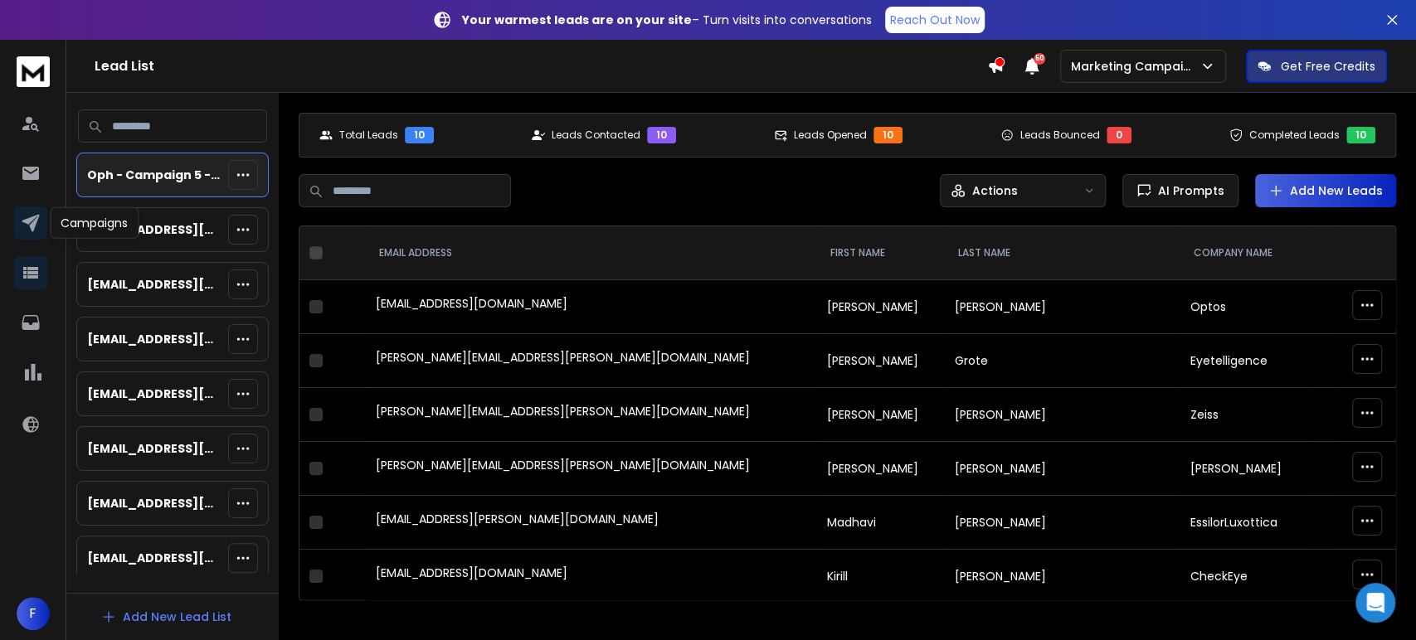
click at [30, 217] on icon at bounding box center [30, 222] width 17 height 17
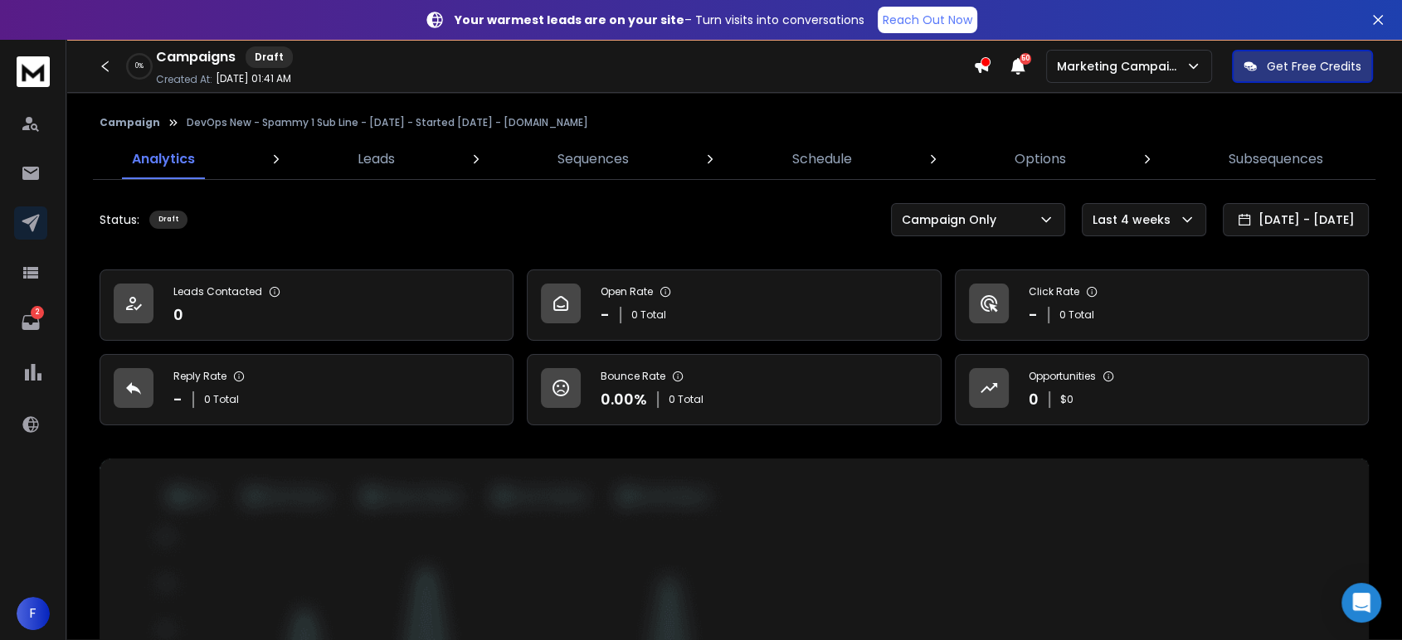
click at [417, 163] on div "Analytics Leads Sequences Schedule Options Subsequences" at bounding box center [727, 159] width 1269 height 40
click at [397, 164] on link "Leads" at bounding box center [376, 159] width 57 height 40
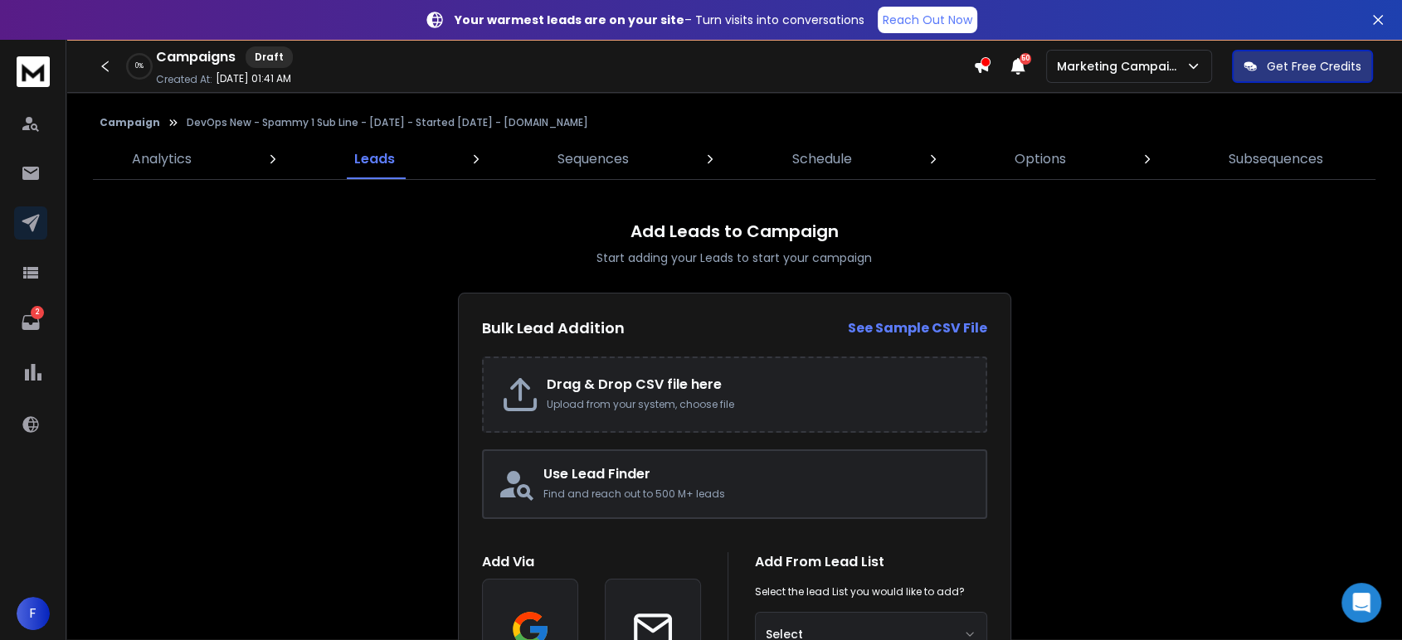
click at [664, 392] on h2 "Drag & Drop CSV file here" at bounding box center [758, 385] width 422 height 20
click at [629, 394] on h2 "Drag & Drop CSV file here" at bounding box center [758, 385] width 422 height 20
type input "**********"
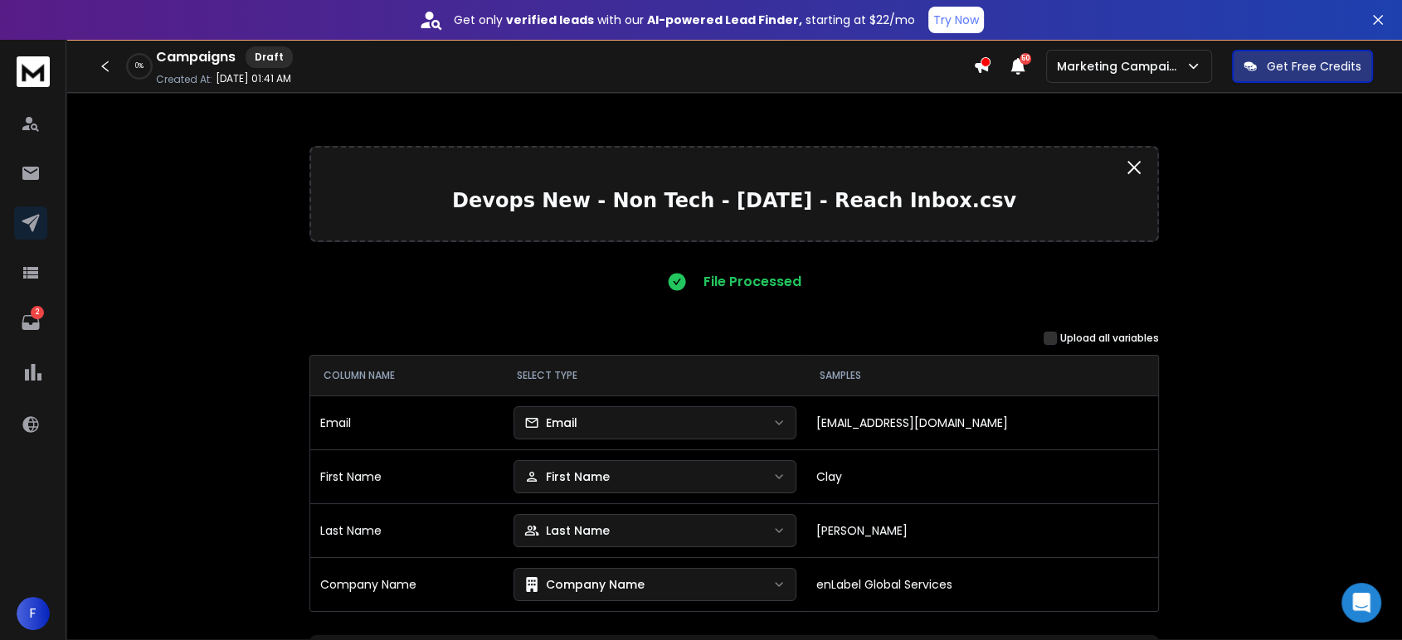
scroll to position [220, 0]
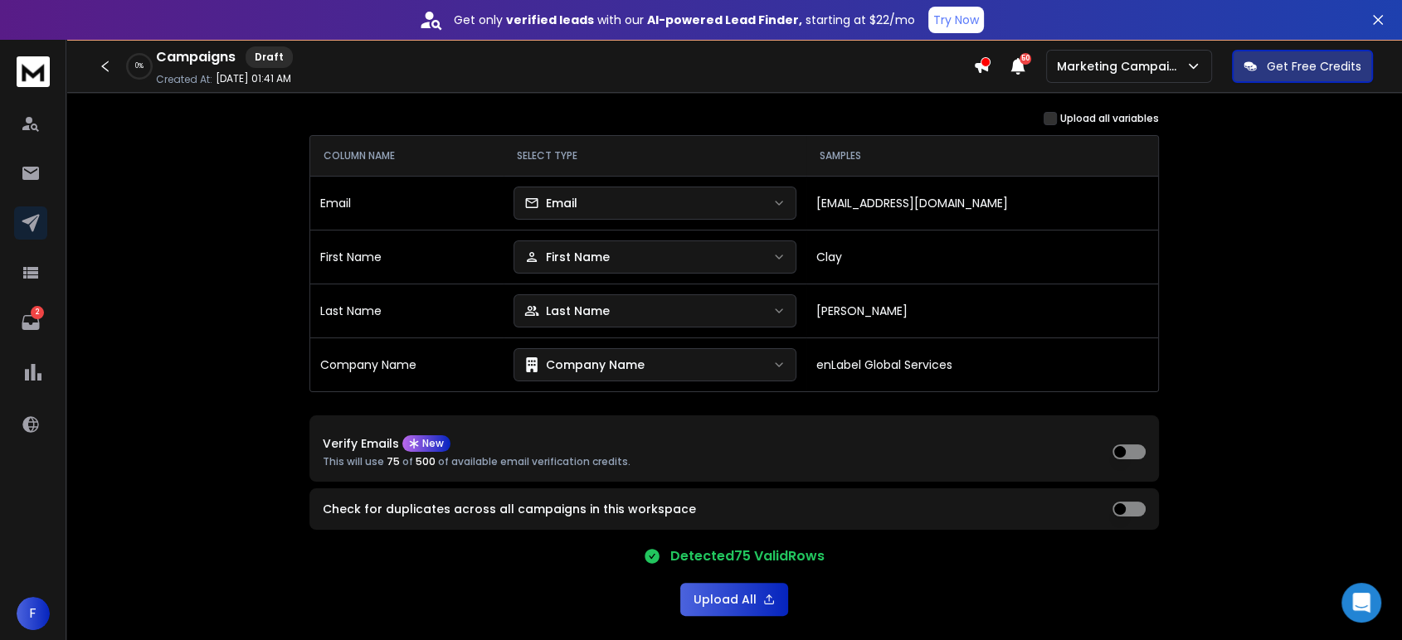
click at [1135, 506] on button "Check for duplicates across all campaigns in this workspace" at bounding box center [1129, 509] width 33 height 15
click at [730, 602] on button "Upload All" at bounding box center [734, 599] width 108 height 33
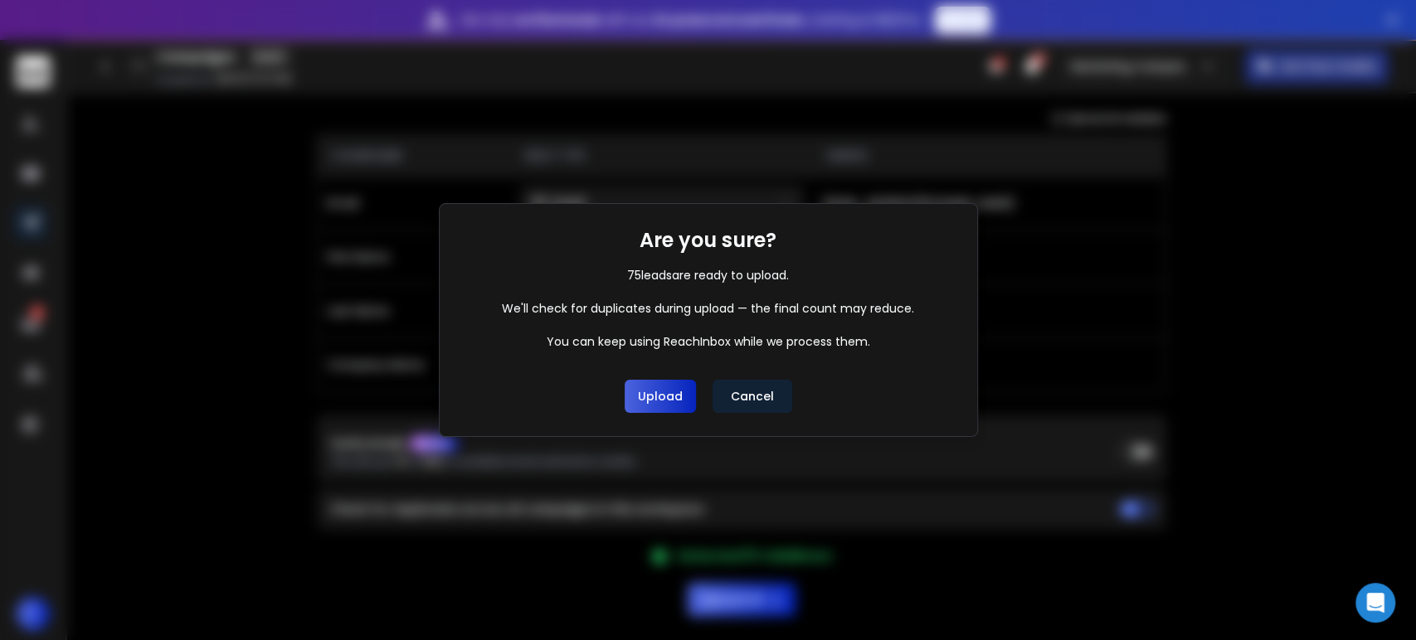
click at [662, 403] on button "Upload" at bounding box center [660, 396] width 71 height 33
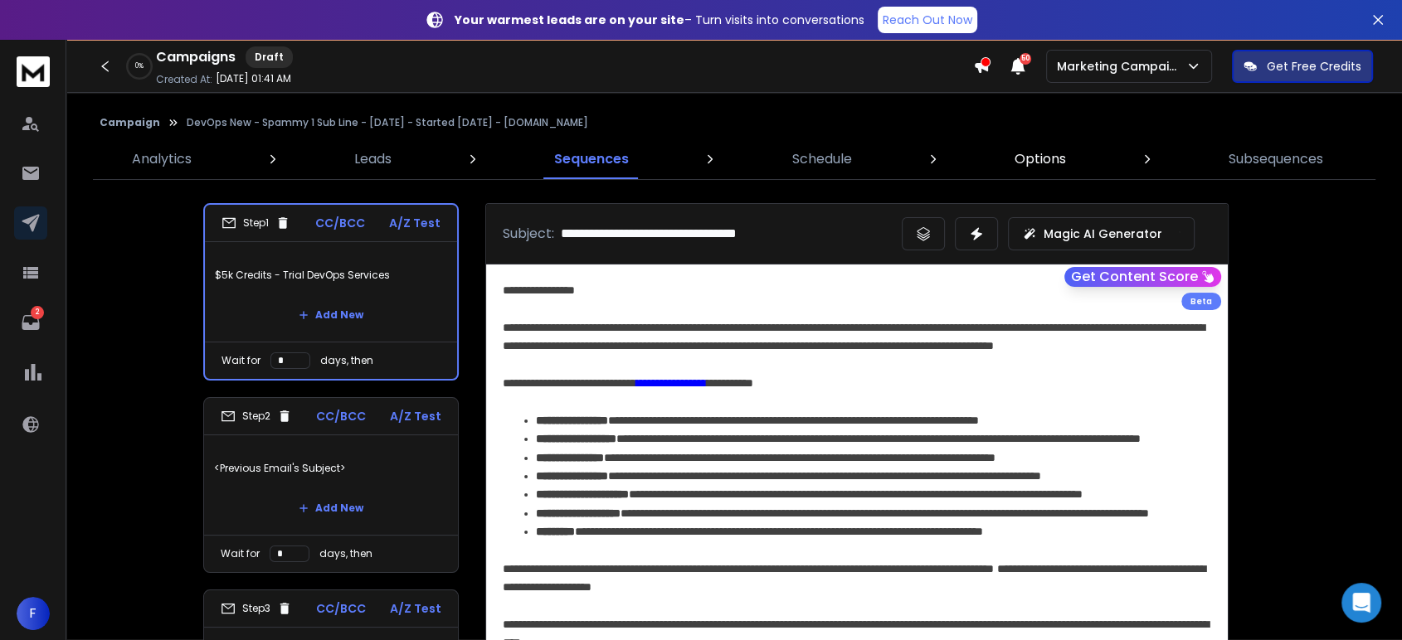
click at [1035, 164] on p "Options" at bounding box center [1040, 159] width 51 height 20
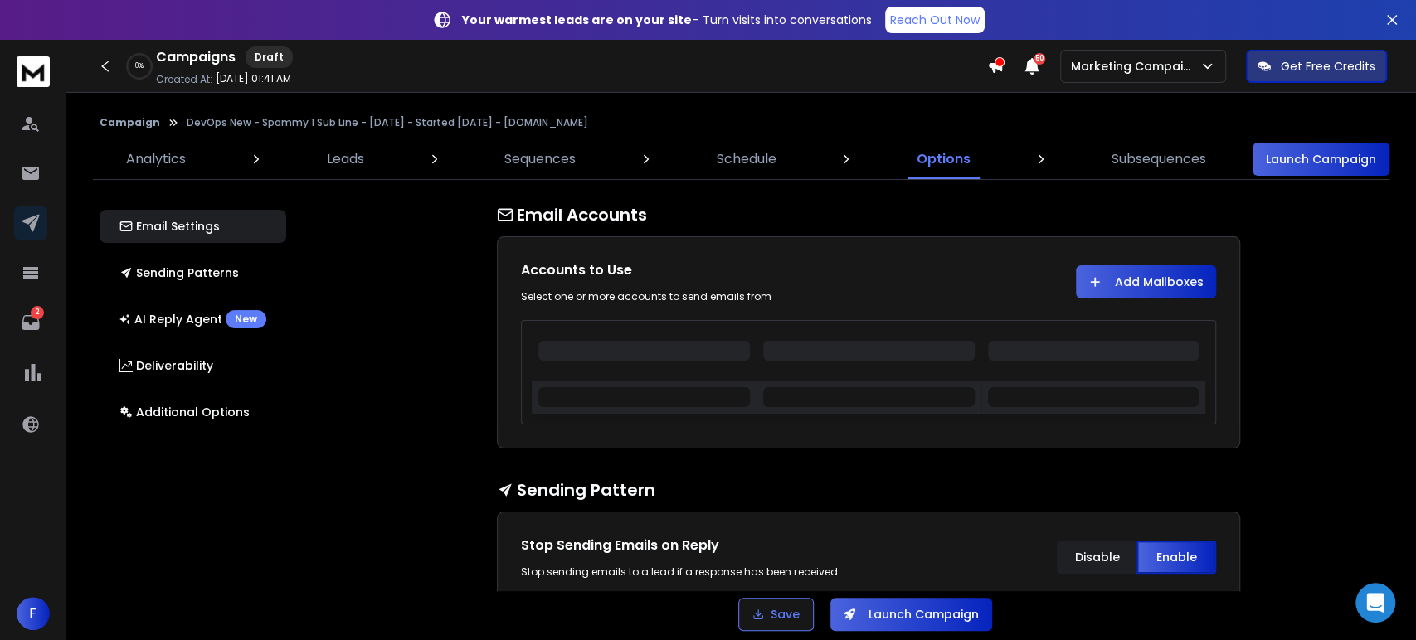
click at [1337, 149] on button "Launch Campaign" at bounding box center [1321, 159] width 137 height 33
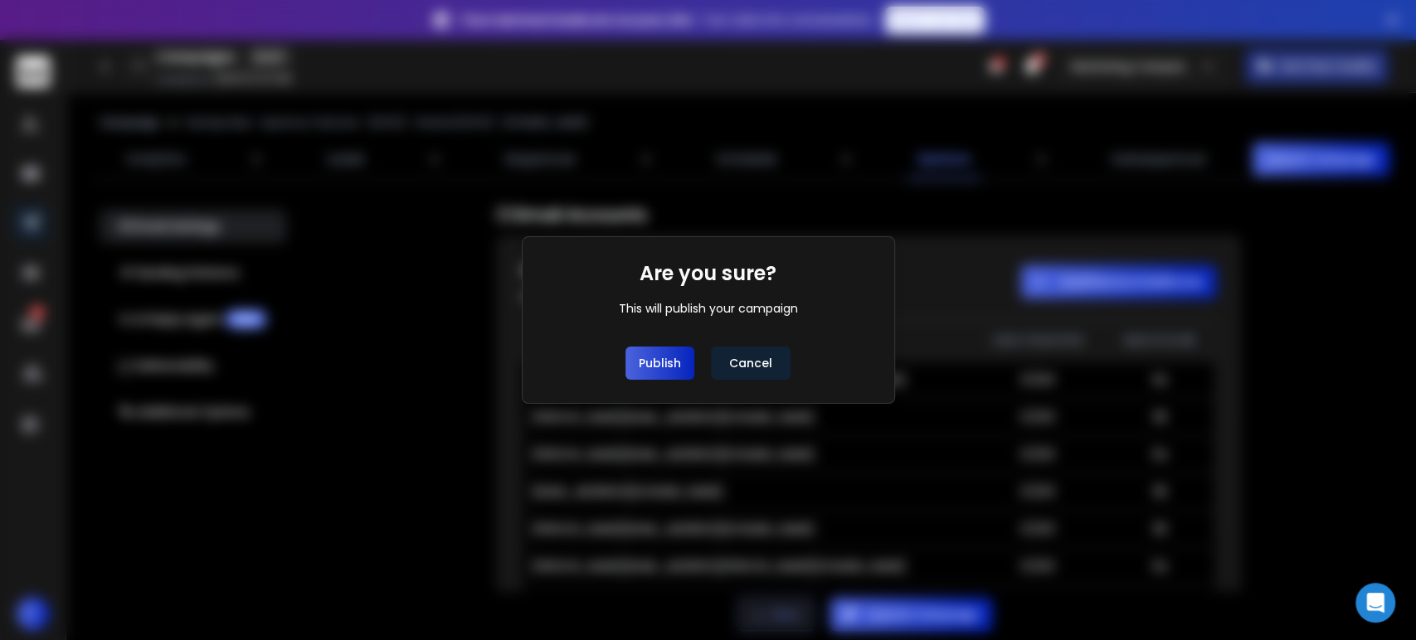
click at [636, 363] on button "Publish" at bounding box center [660, 363] width 69 height 33
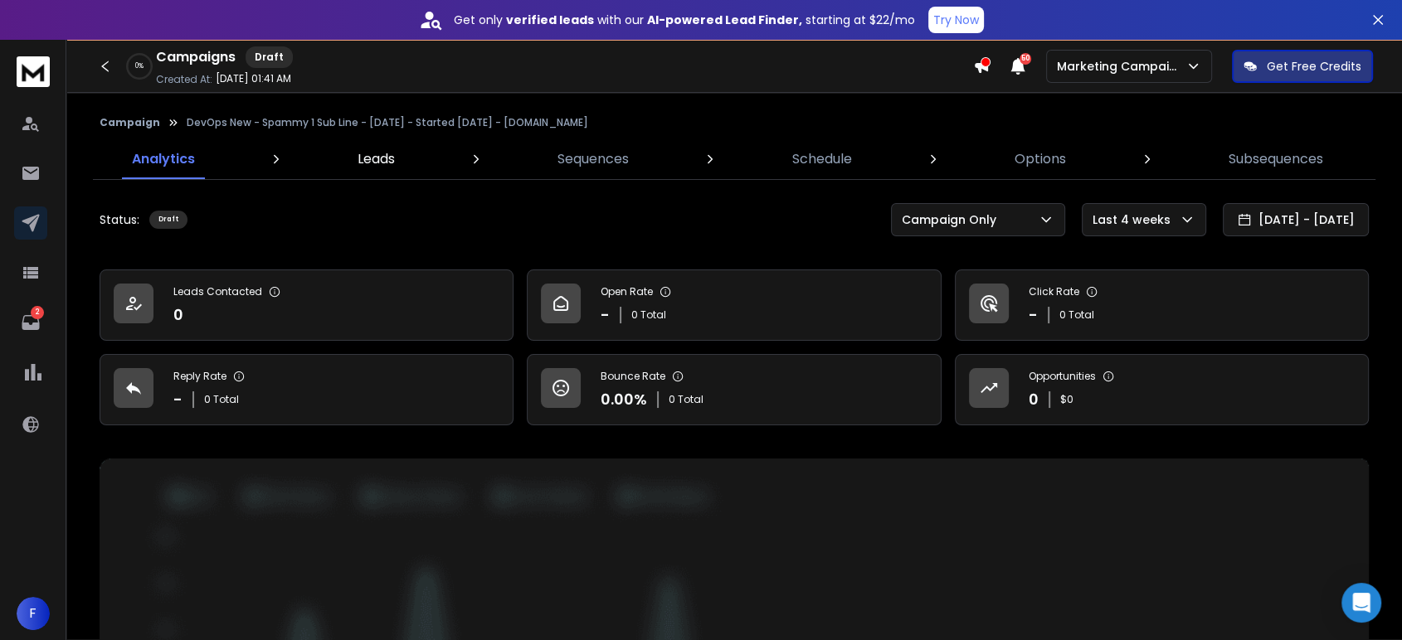
click at [382, 170] on link "Leads" at bounding box center [376, 159] width 57 height 40
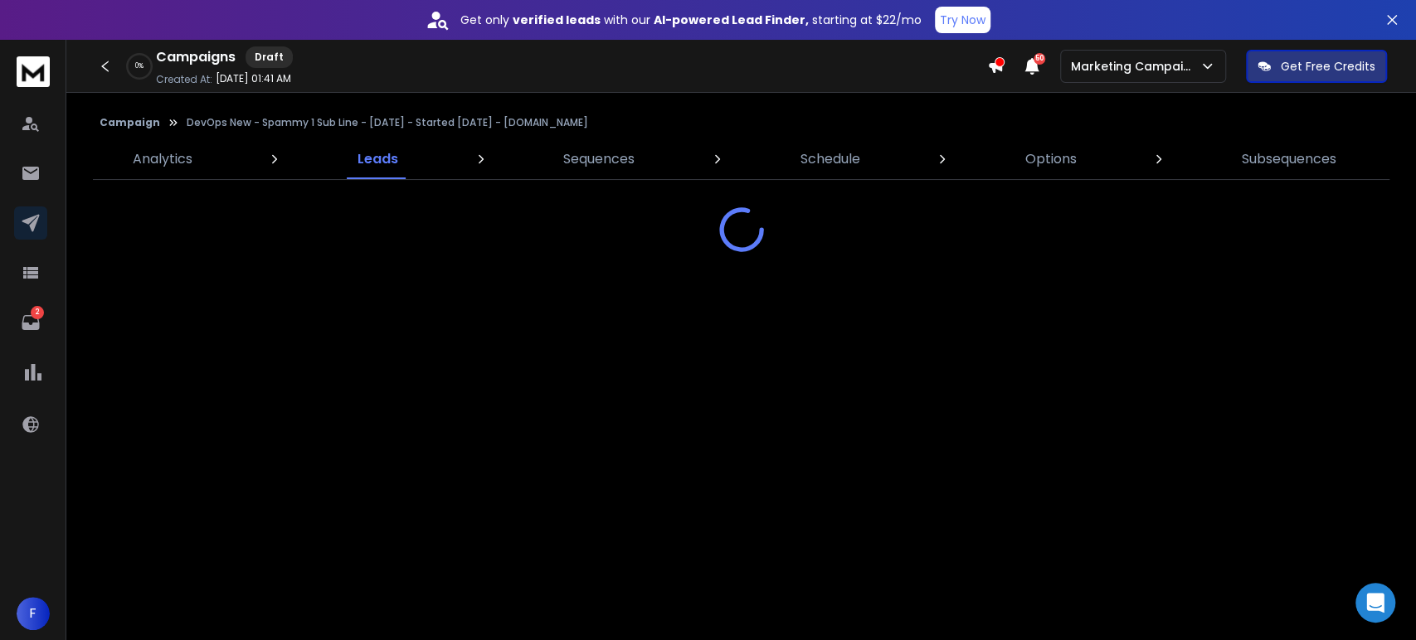
click at [382, 170] on link "Leads" at bounding box center [378, 159] width 61 height 40
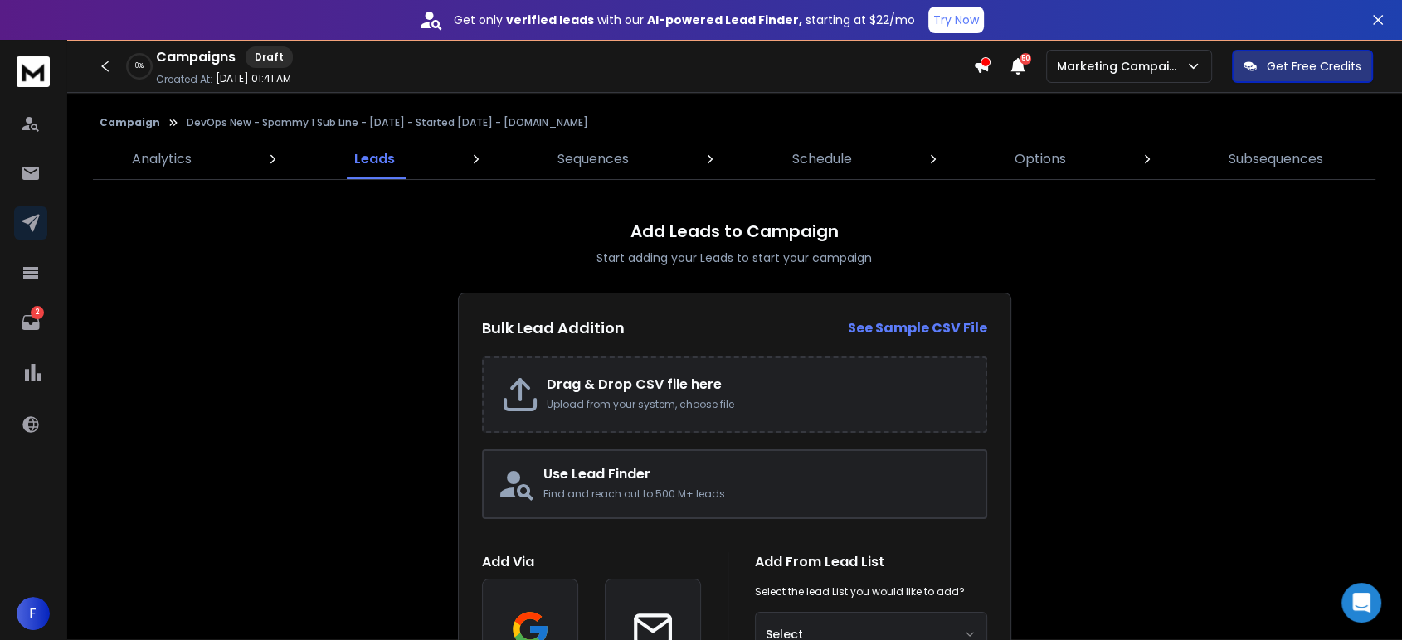
click at [664, 419] on div "Drag & Drop CSV file here Upload from your system, choose file" at bounding box center [734, 395] width 505 height 76
type input "**********"
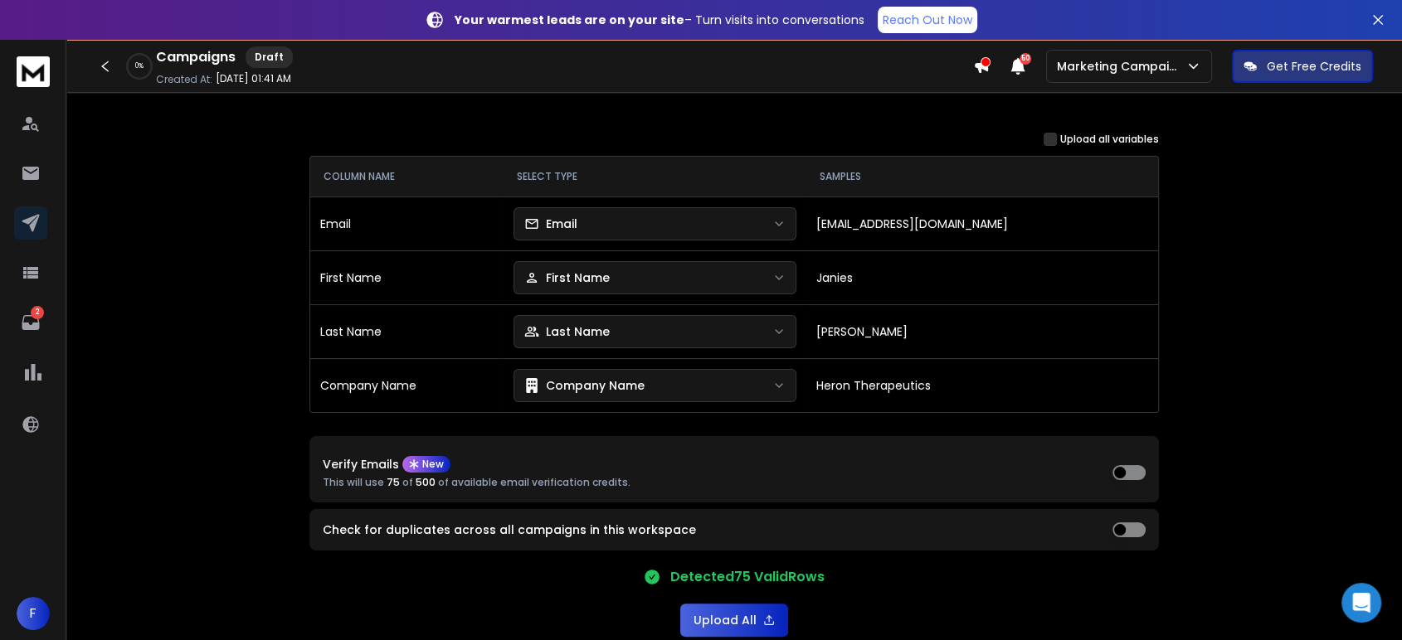
scroll to position [220, 0]
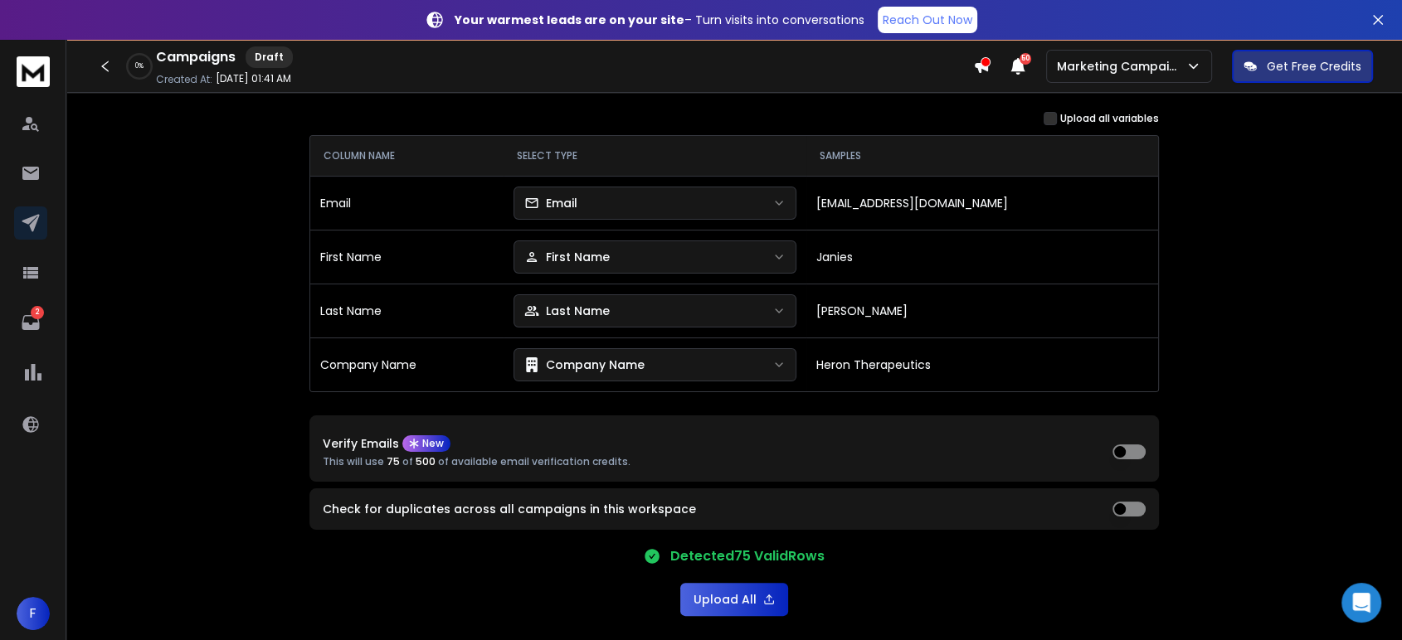
click at [1138, 509] on button "Check for duplicates across all campaigns in this workspace" at bounding box center [1129, 509] width 33 height 15
click at [717, 596] on button "Upload All" at bounding box center [734, 599] width 108 height 33
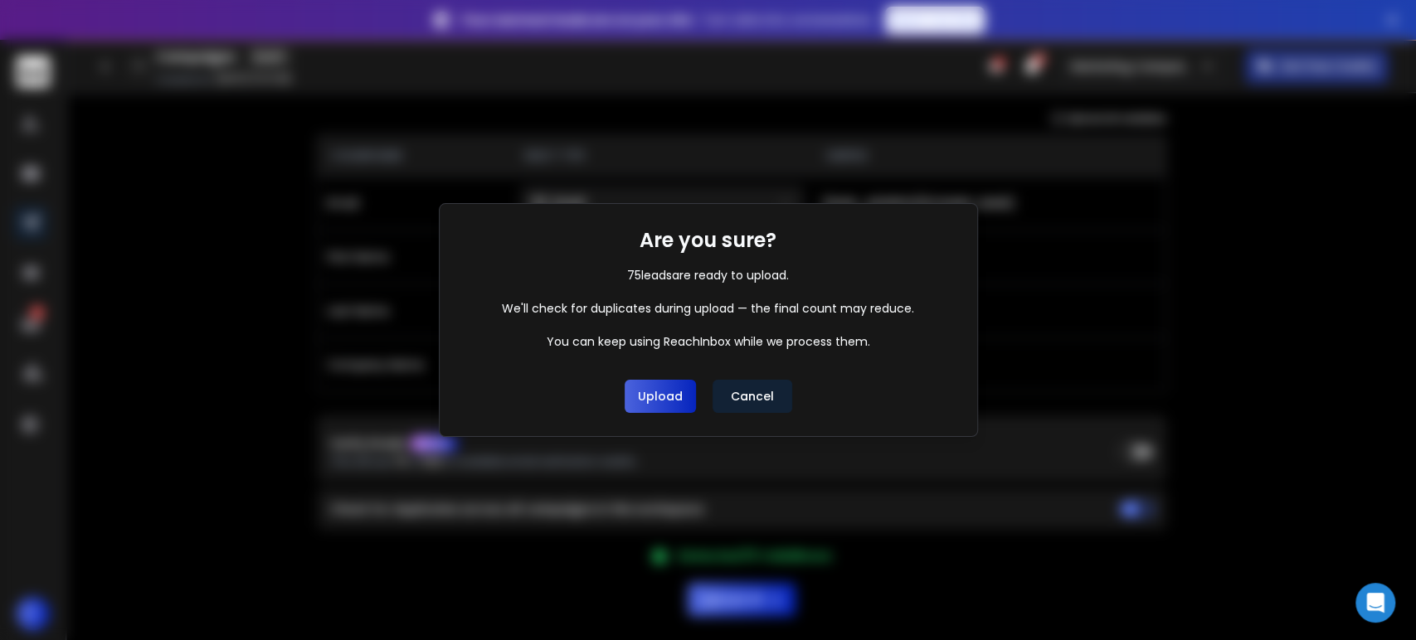
click at [668, 400] on button "Upload" at bounding box center [660, 396] width 71 height 33
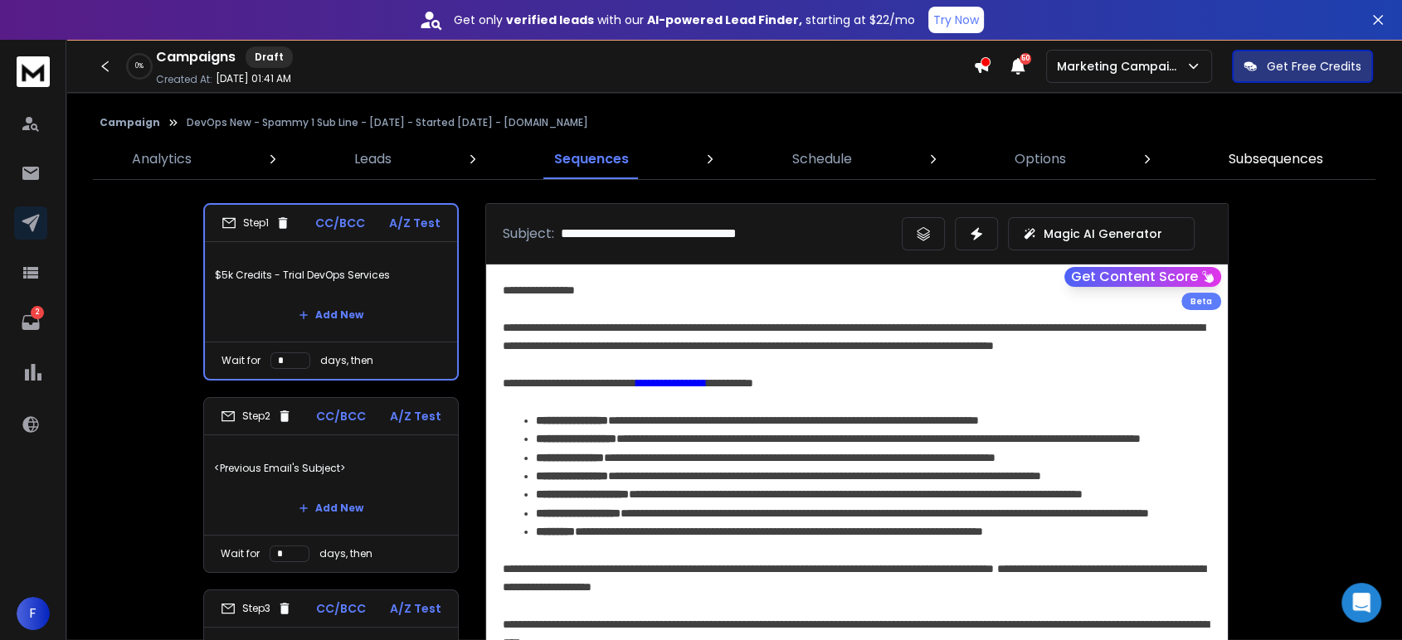
click at [1265, 153] on p "Subsequences" at bounding box center [1276, 159] width 95 height 20
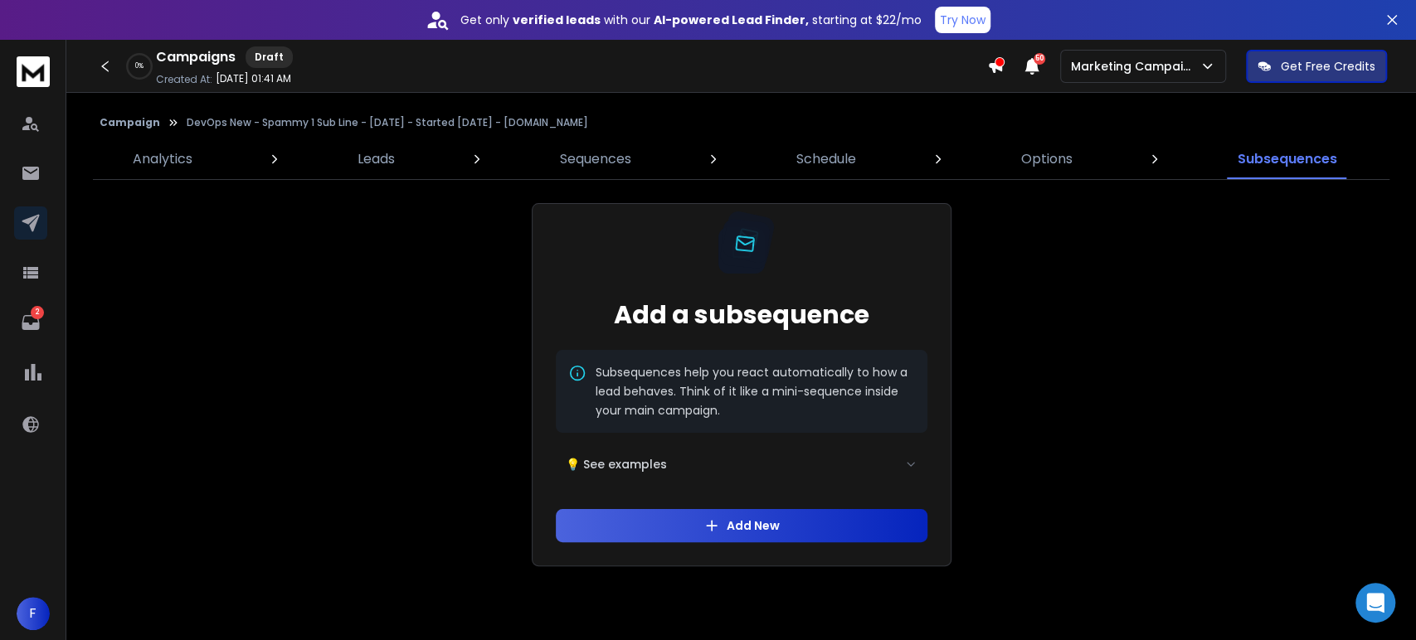
click at [1095, 163] on div "Analytics Leads Sequences Schedule Options Subsequences" at bounding box center [734, 159] width 1283 height 40
click at [1048, 155] on p "Options" at bounding box center [1045, 159] width 51 height 20
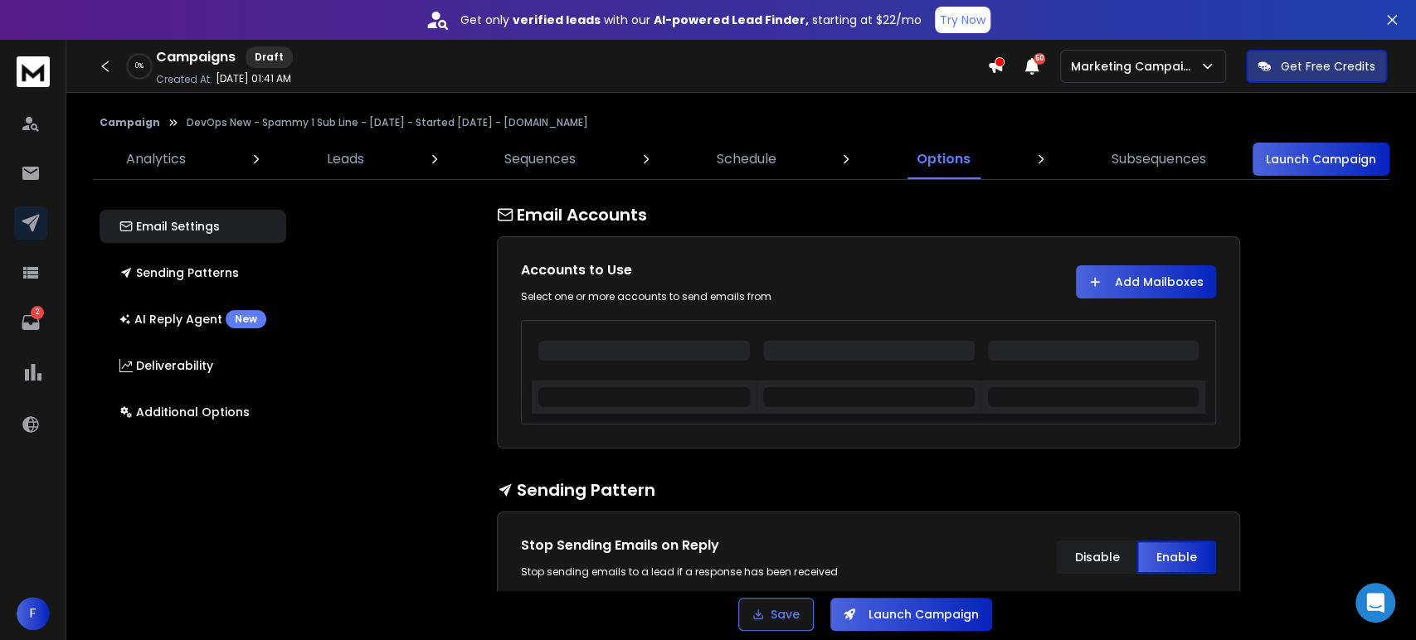
click at [909, 613] on button "Launch Campaign" at bounding box center [911, 614] width 162 height 33
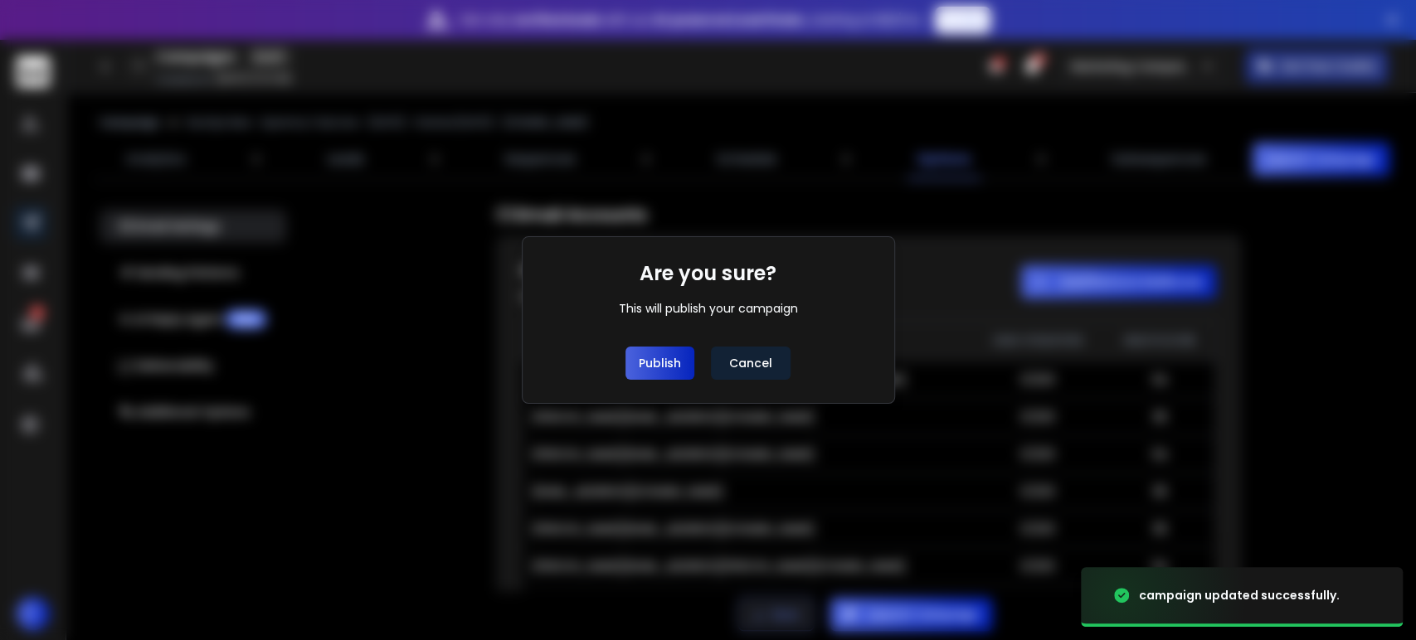
click at [676, 375] on button "Publish" at bounding box center [660, 363] width 69 height 33
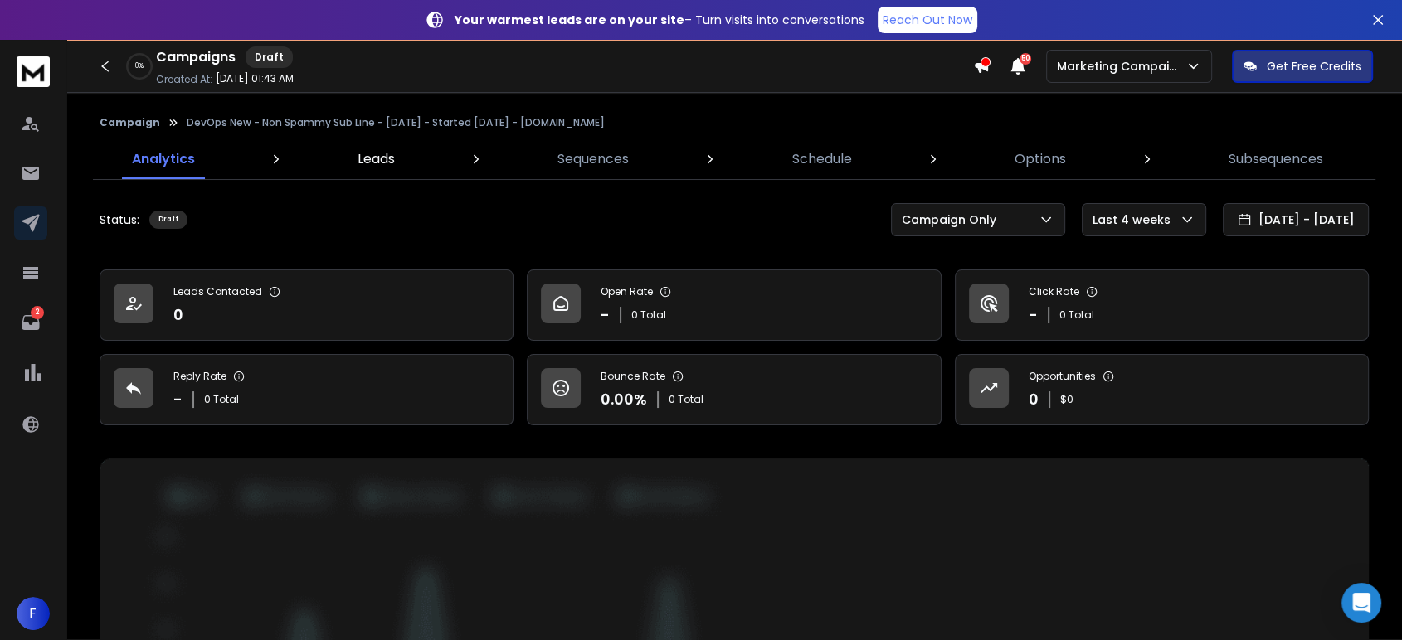
click at [375, 159] on p "Leads" at bounding box center [376, 159] width 37 height 20
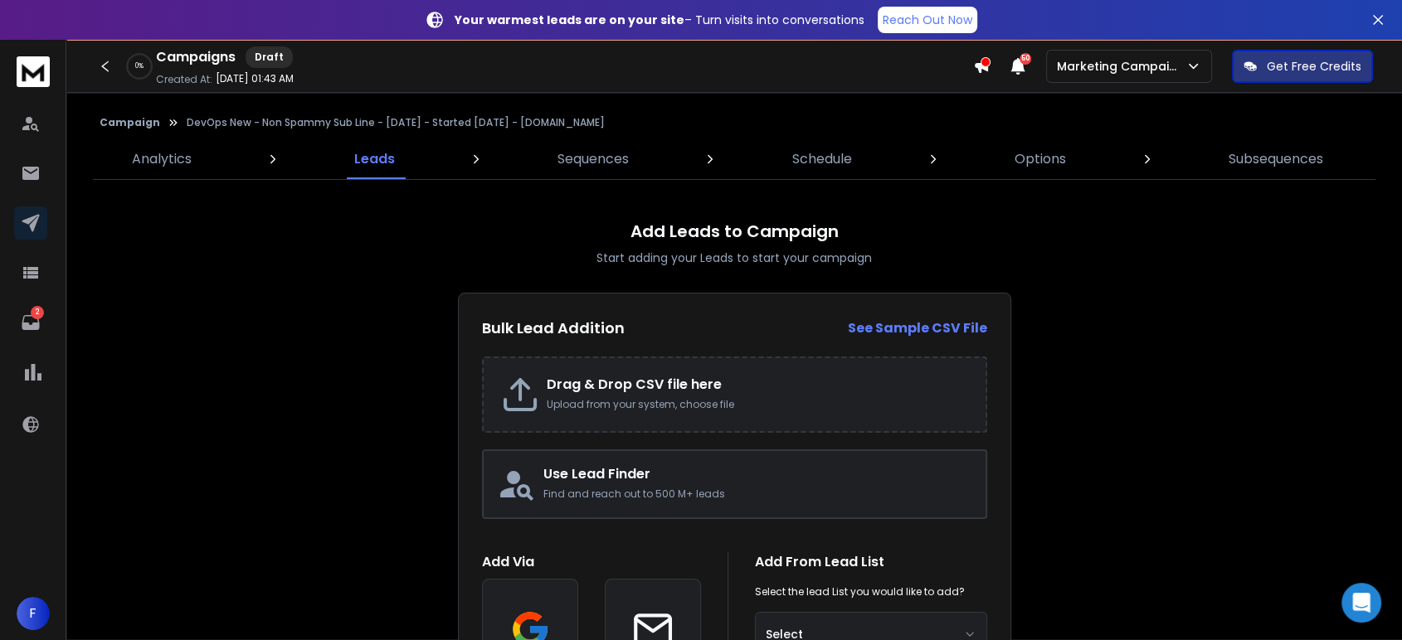
click at [704, 385] on h2 "Drag & Drop CSV file here" at bounding box center [758, 385] width 422 height 20
type input "**********"
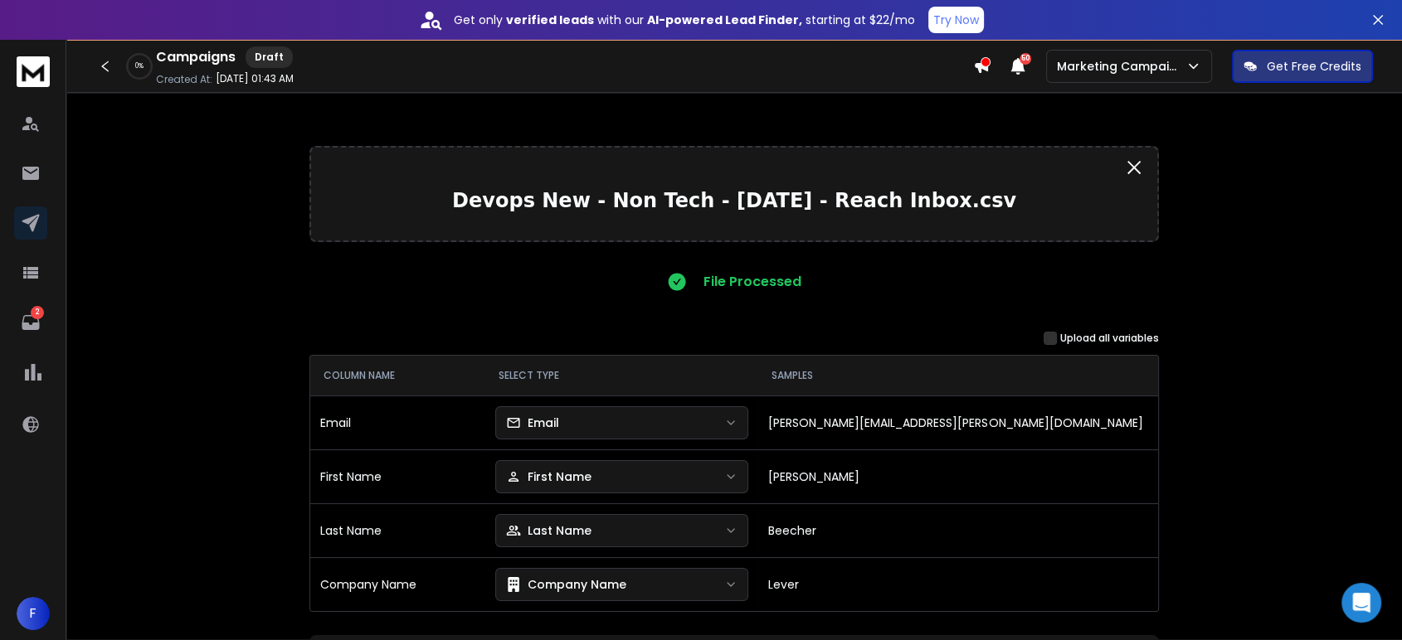
scroll to position [220, 0]
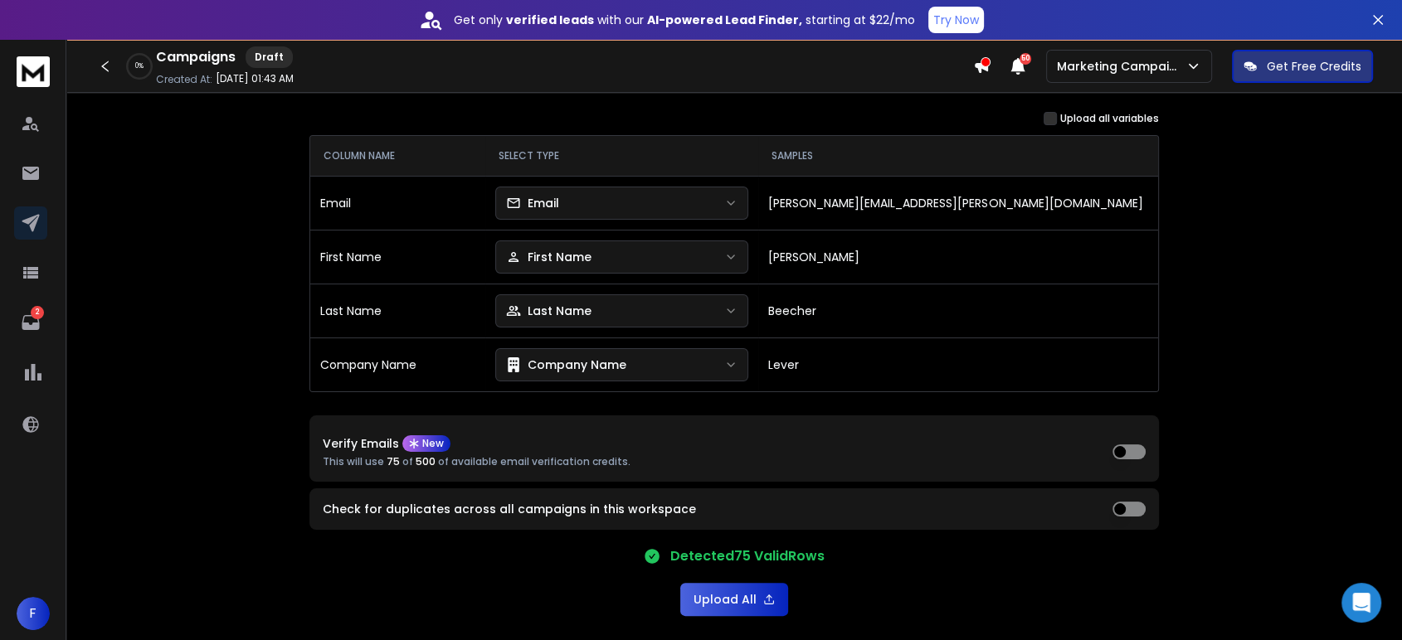
click at [1138, 506] on button "Check for duplicates across all campaigns in this workspace" at bounding box center [1129, 509] width 33 height 15
click at [758, 588] on button "Upload All" at bounding box center [734, 599] width 108 height 33
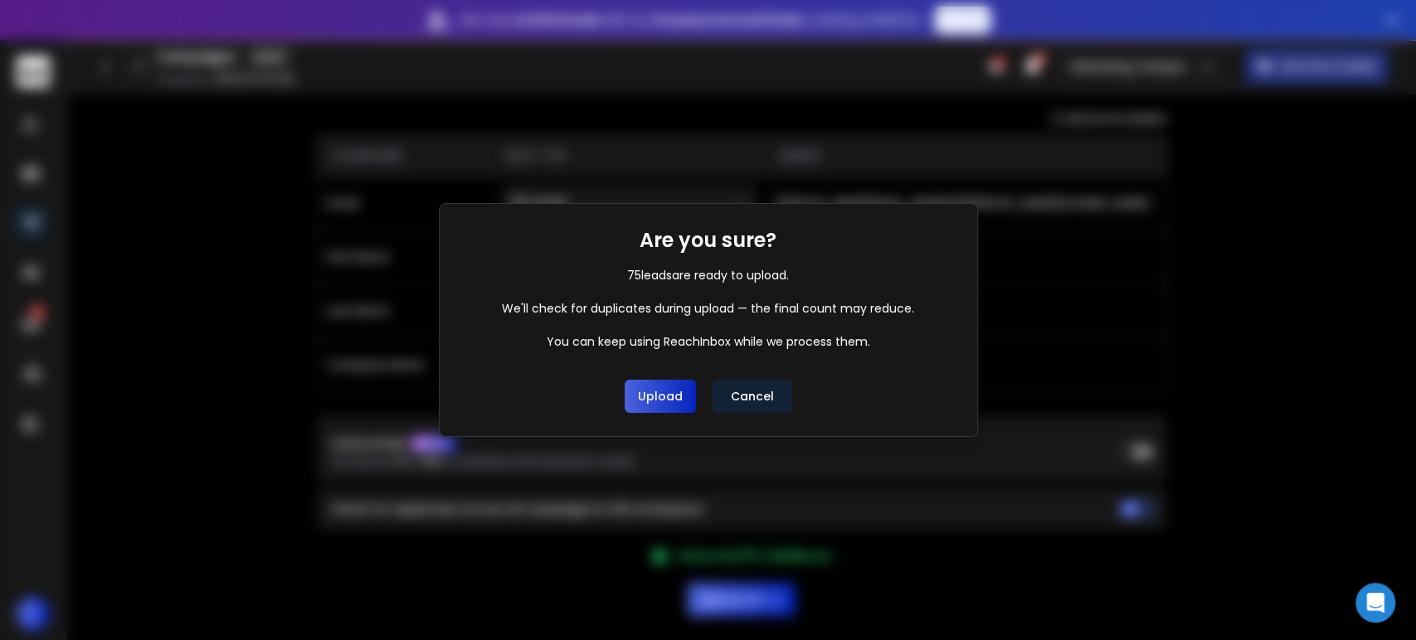
click at [639, 406] on button "Upload" at bounding box center [660, 396] width 71 height 33
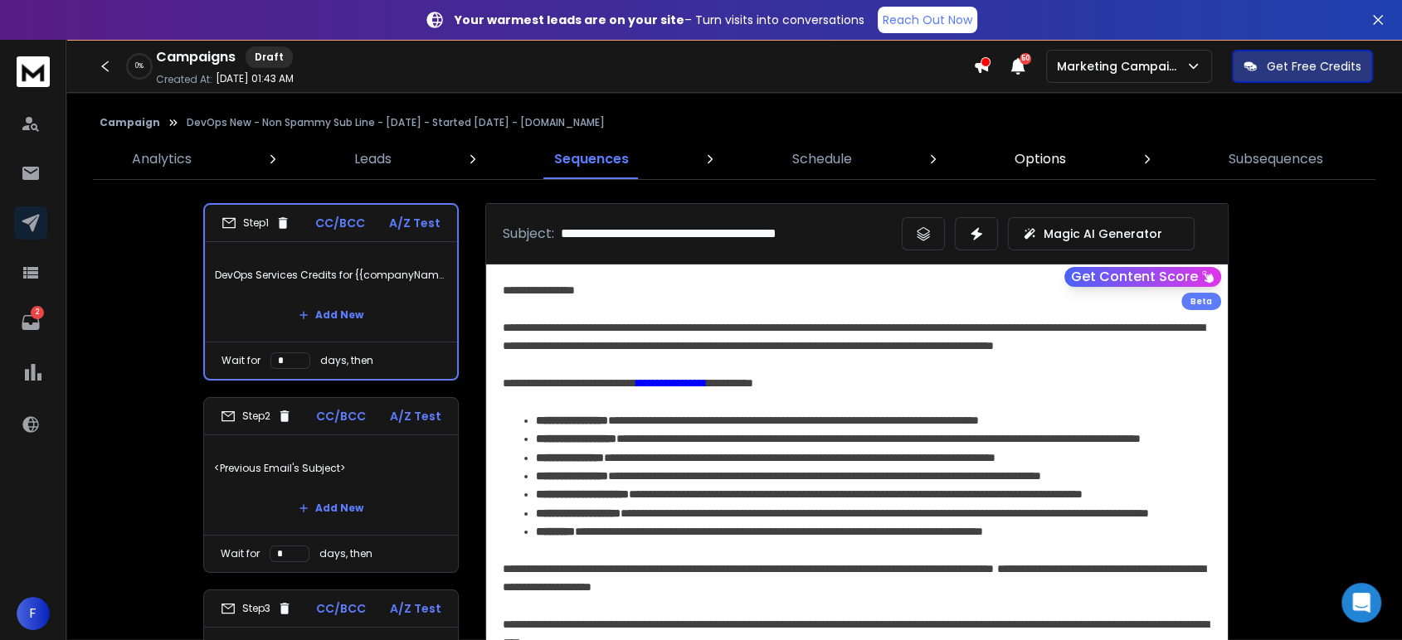
click at [1047, 146] on link "Options" at bounding box center [1040, 159] width 71 height 40
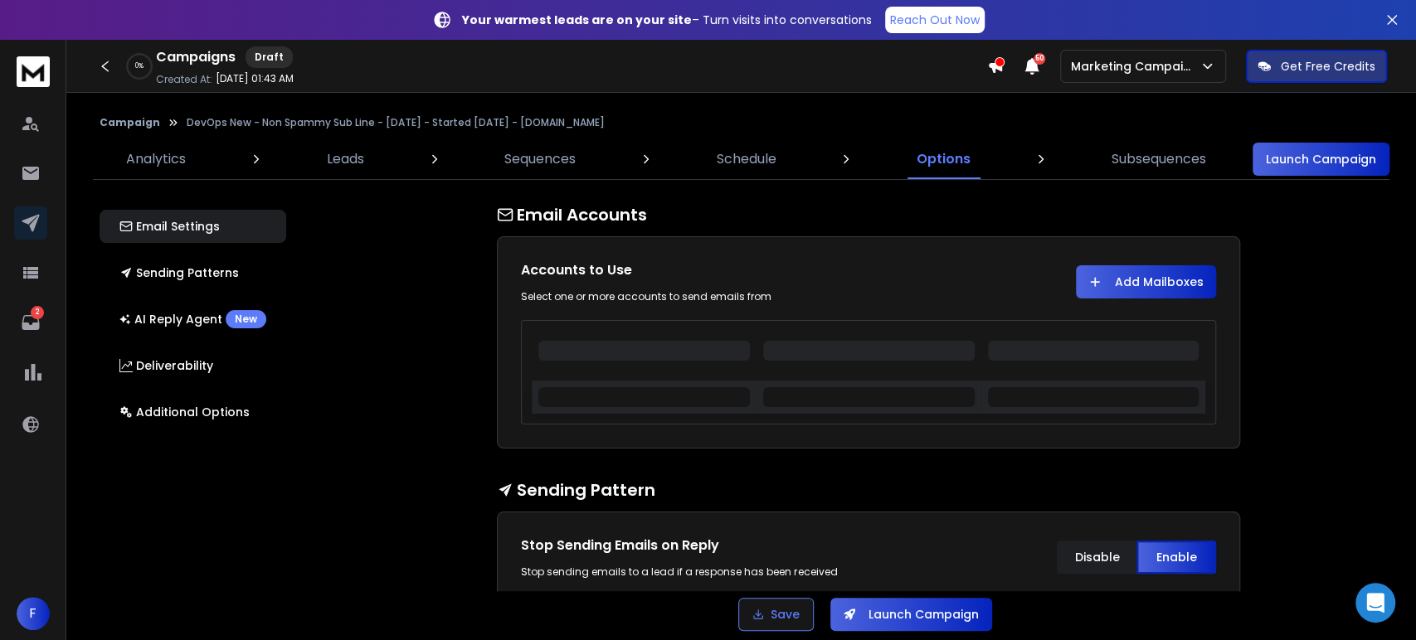
click at [1303, 161] on button "Launch Campaign" at bounding box center [1321, 159] width 137 height 33
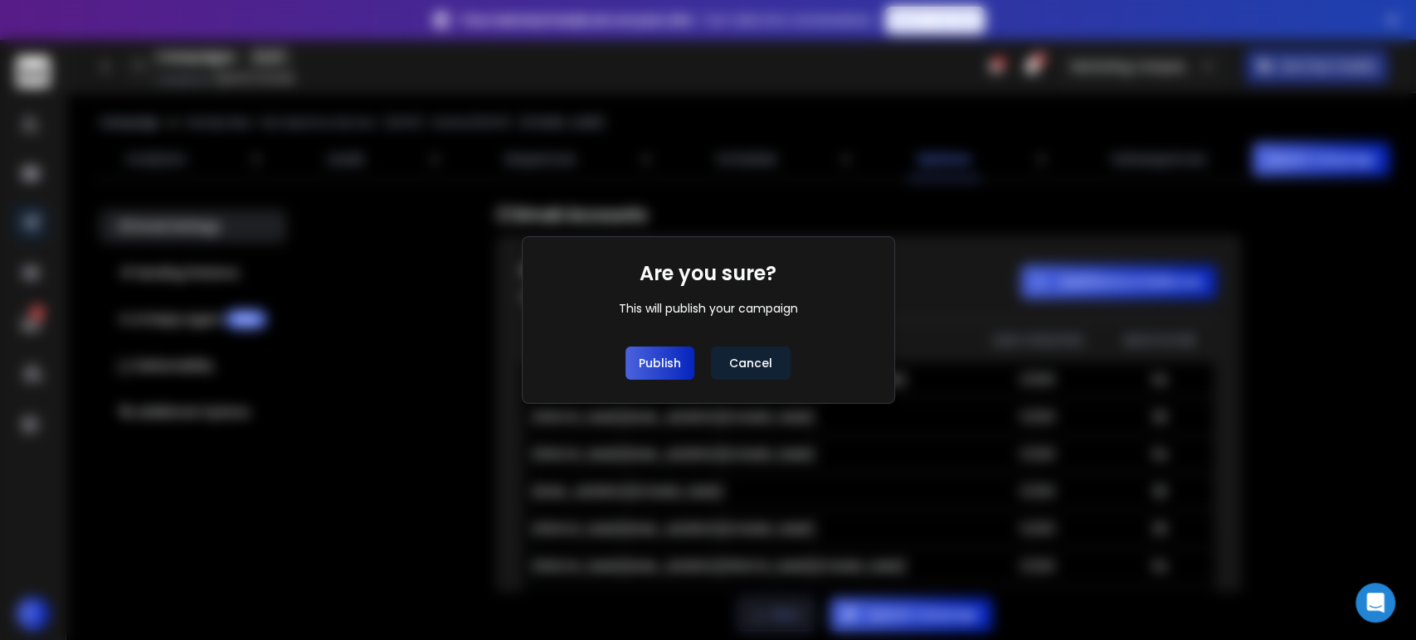
click at [674, 357] on button "Publish" at bounding box center [660, 363] width 69 height 33
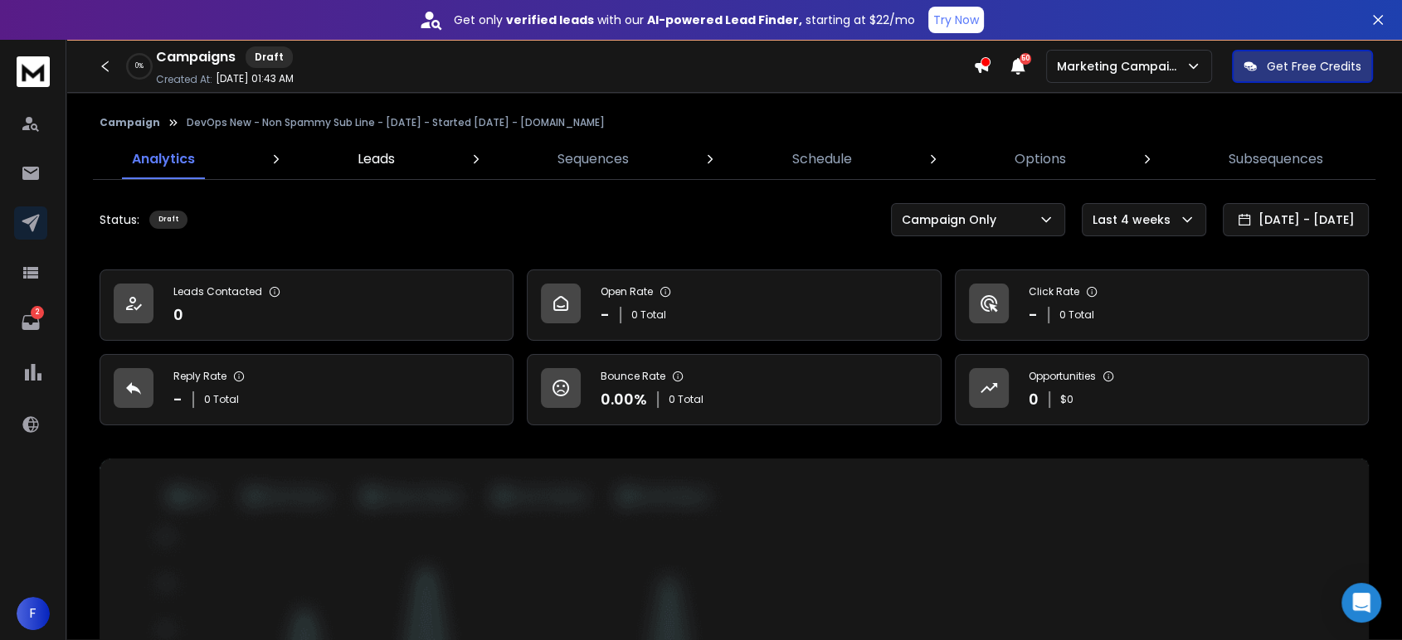
click at [367, 163] on p "Leads" at bounding box center [376, 159] width 37 height 20
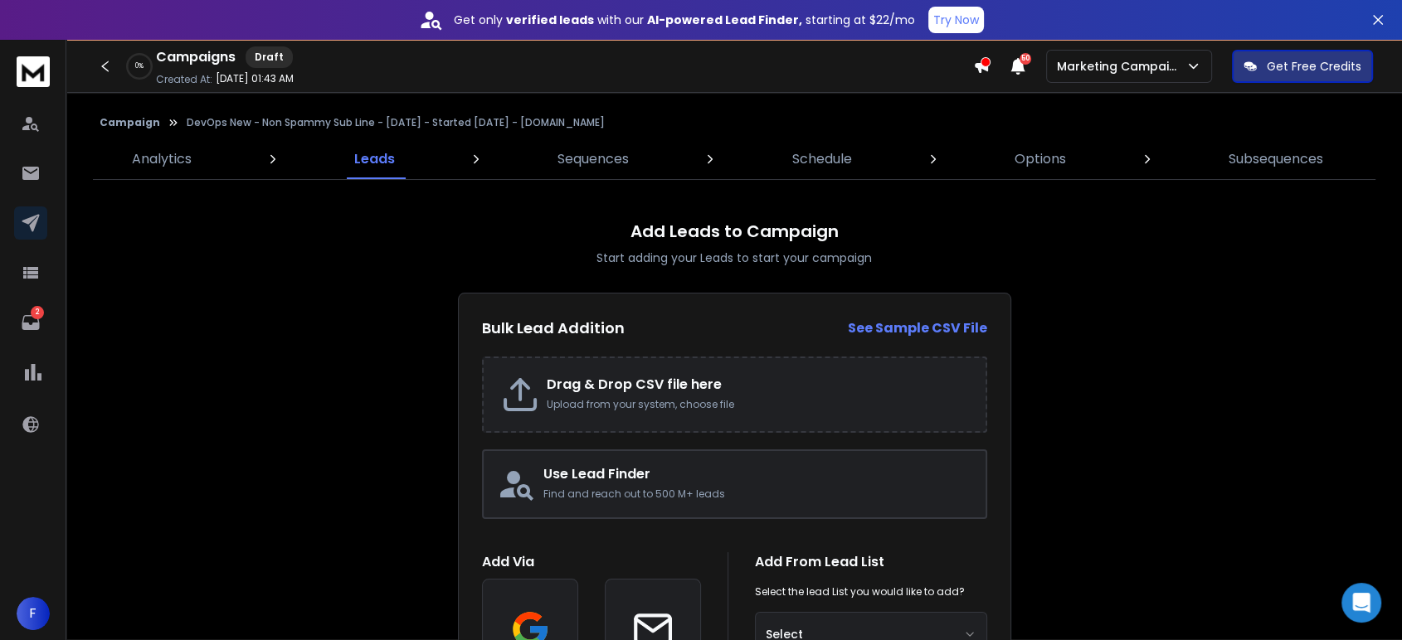
click at [700, 403] on p "Upload from your system, choose file" at bounding box center [758, 404] width 422 height 13
type input "**********"
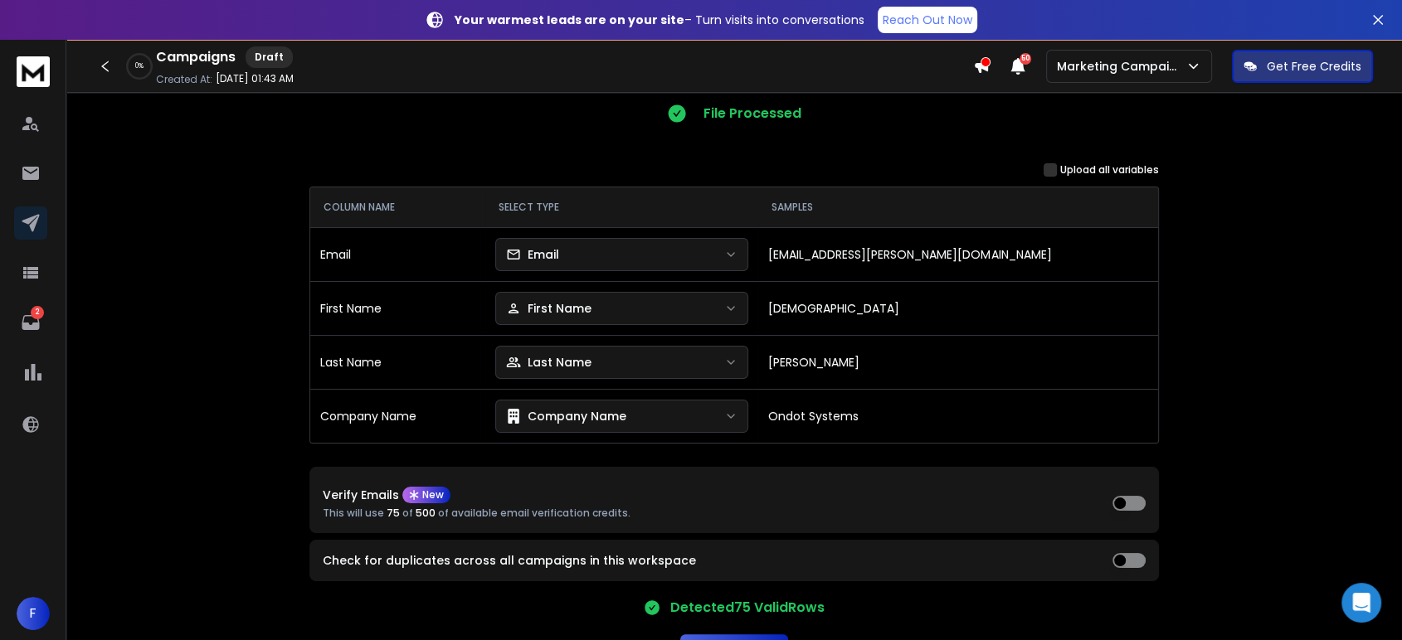
scroll to position [220, 0]
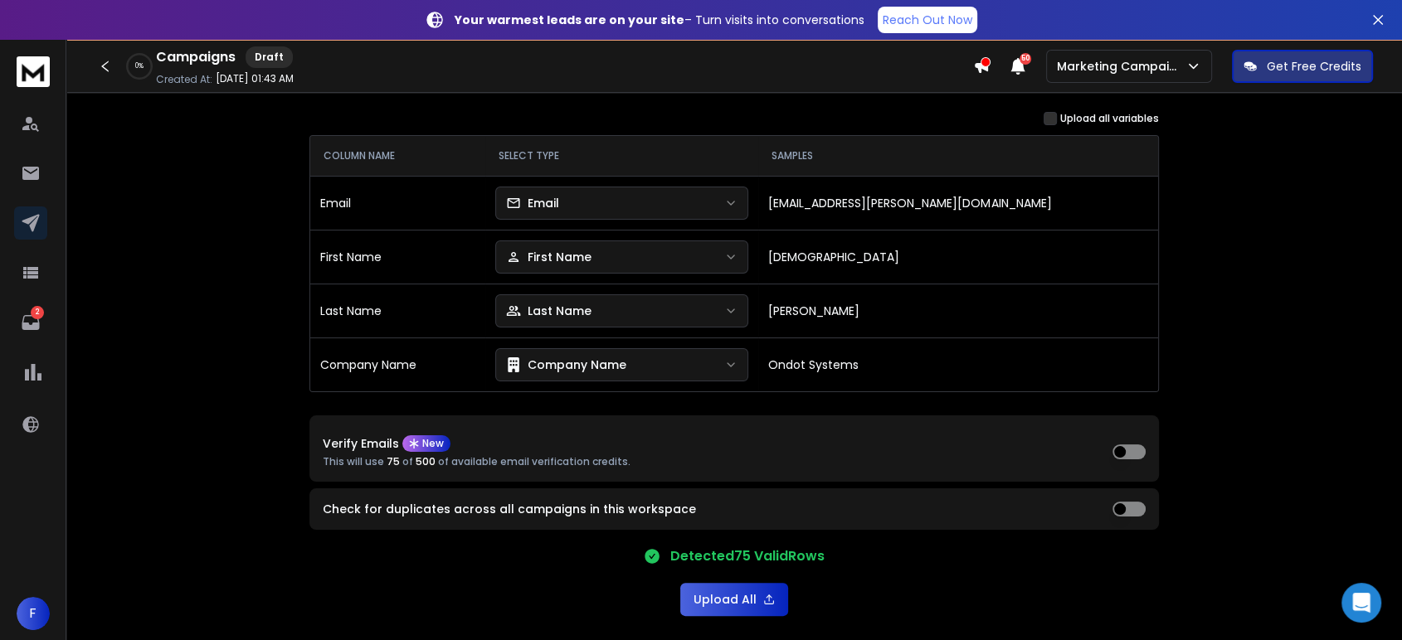
click at [1127, 502] on button "Check for duplicates across all campaigns in this workspace" at bounding box center [1129, 509] width 33 height 15
click at [738, 589] on button "Upload All" at bounding box center [734, 599] width 108 height 33
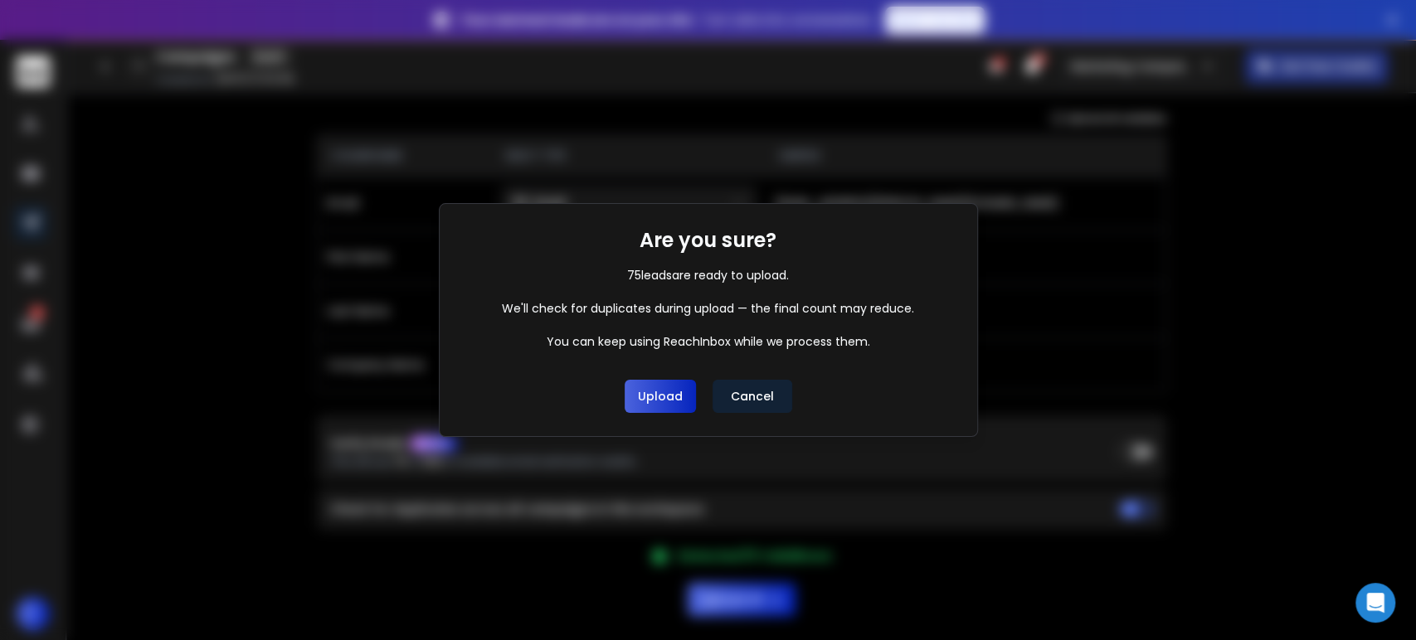
click at [658, 394] on button "Upload" at bounding box center [660, 396] width 71 height 33
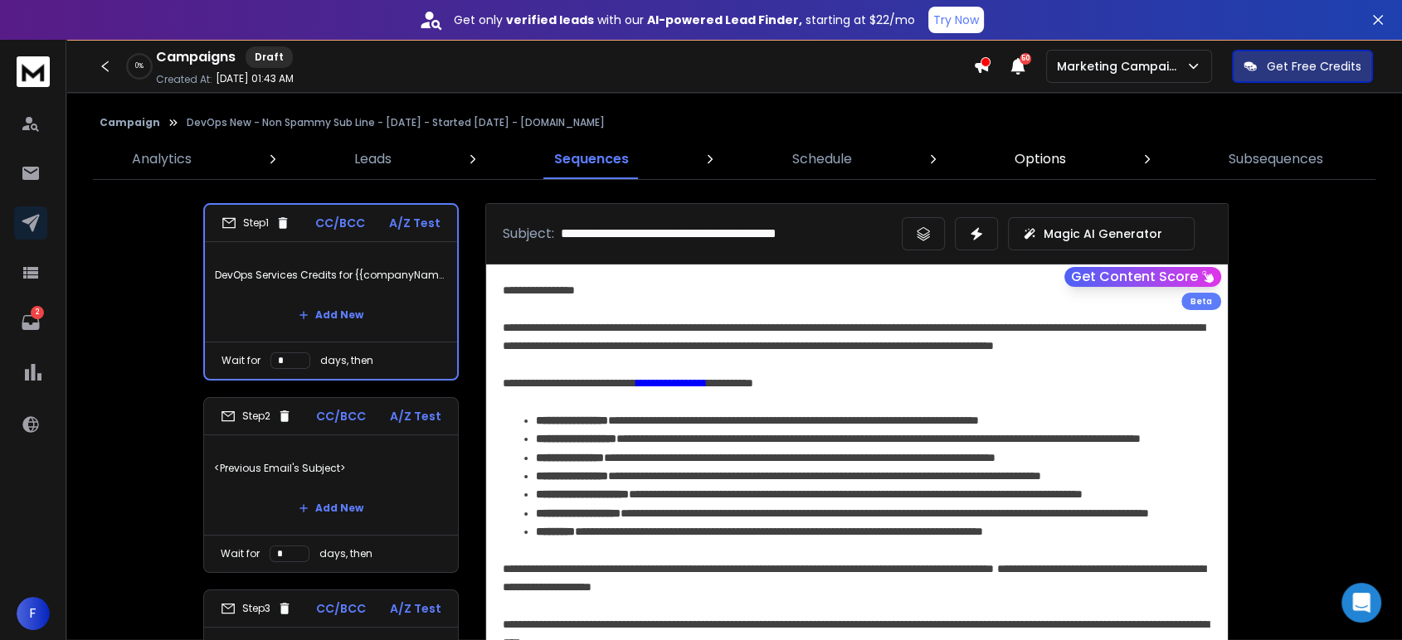
click at [1047, 161] on p "Options" at bounding box center [1040, 159] width 51 height 20
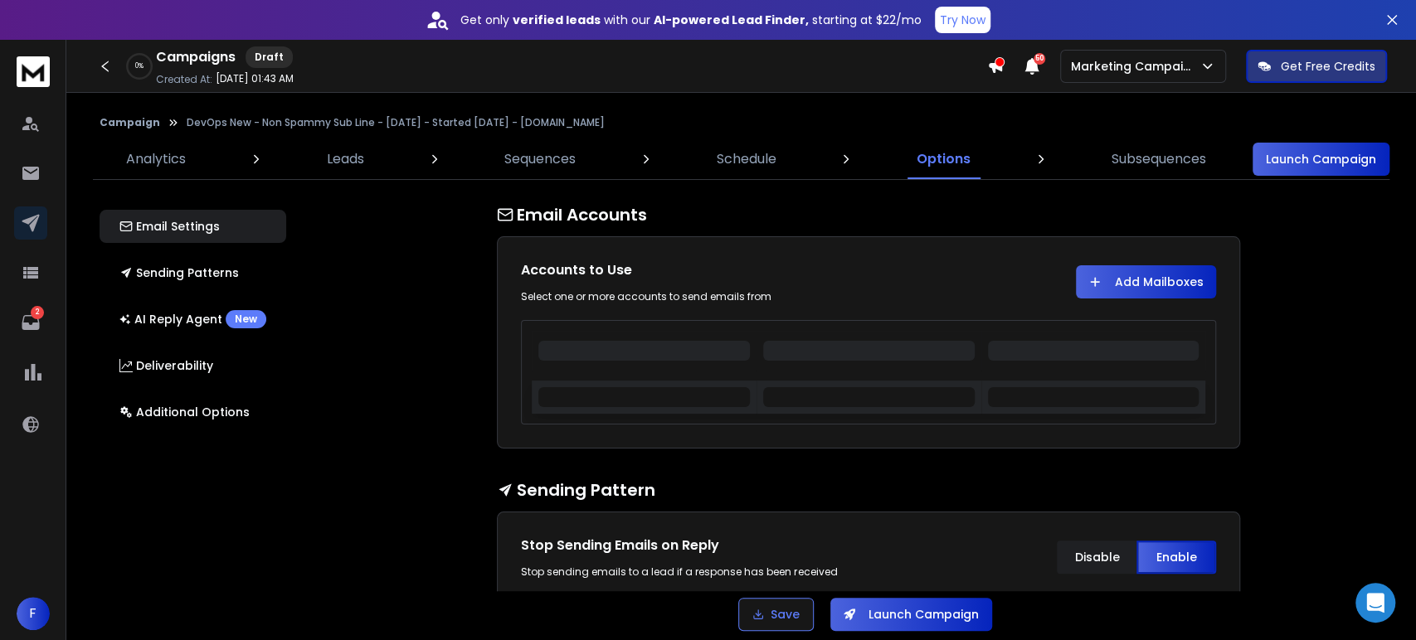
click at [1300, 161] on button "Launch Campaign" at bounding box center [1321, 159] width 137 height 33
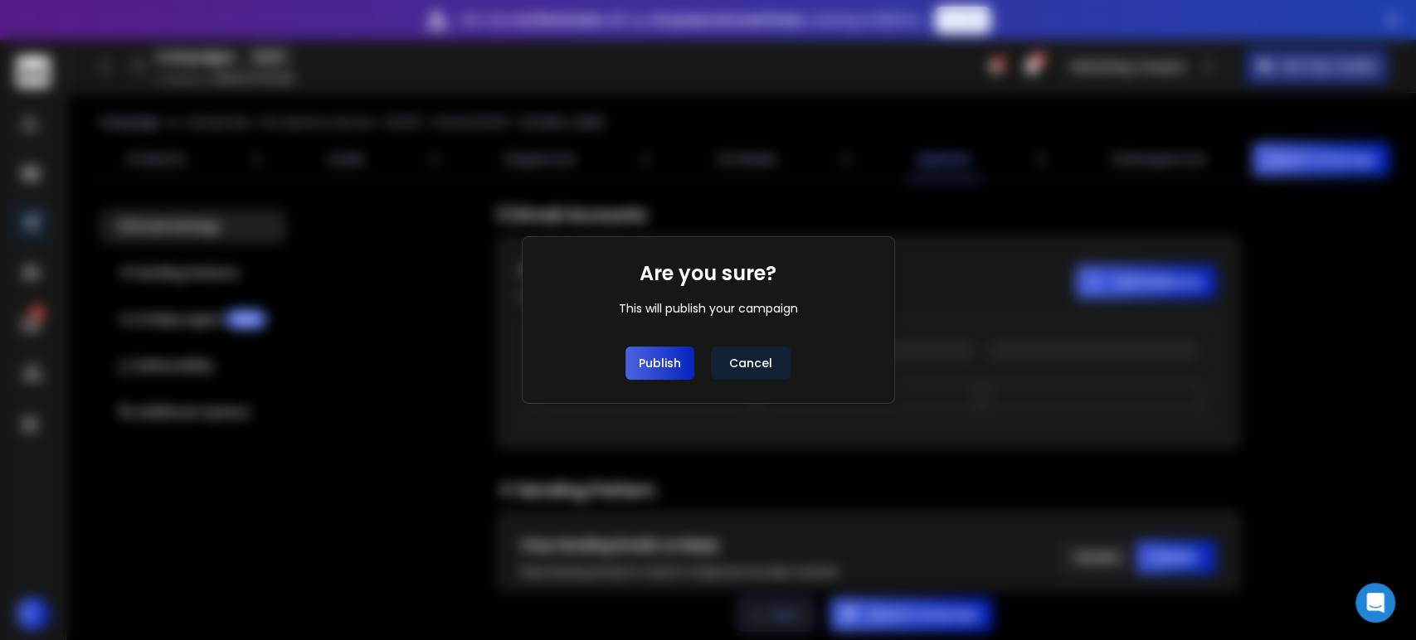
click at [674, 362] on button "Publish" at bounding box center [660, 363] width 69 height 33
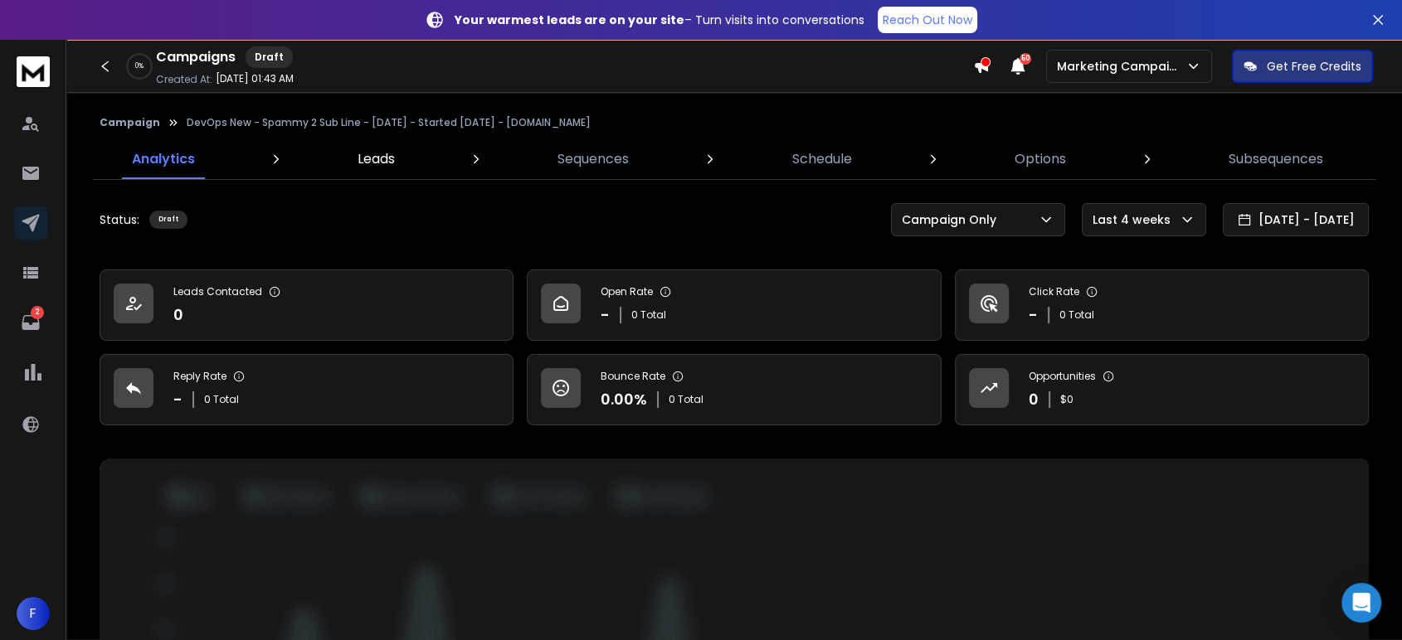
click at [382, 174] on link "Leads" at bounding box center [376, 159] width 57 height 40
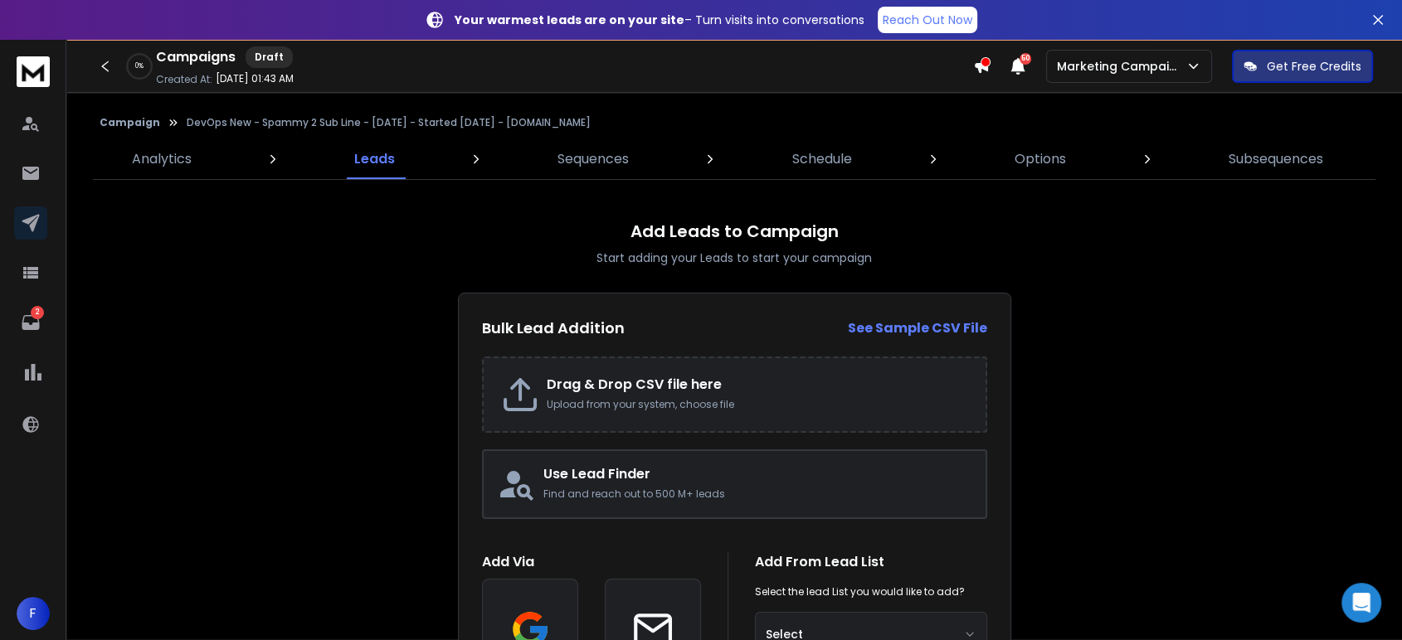
click at [677, 402] on p "Upload from your system, choose file" at bounding box center [758, 404] width 422 height 13
type input "**********"
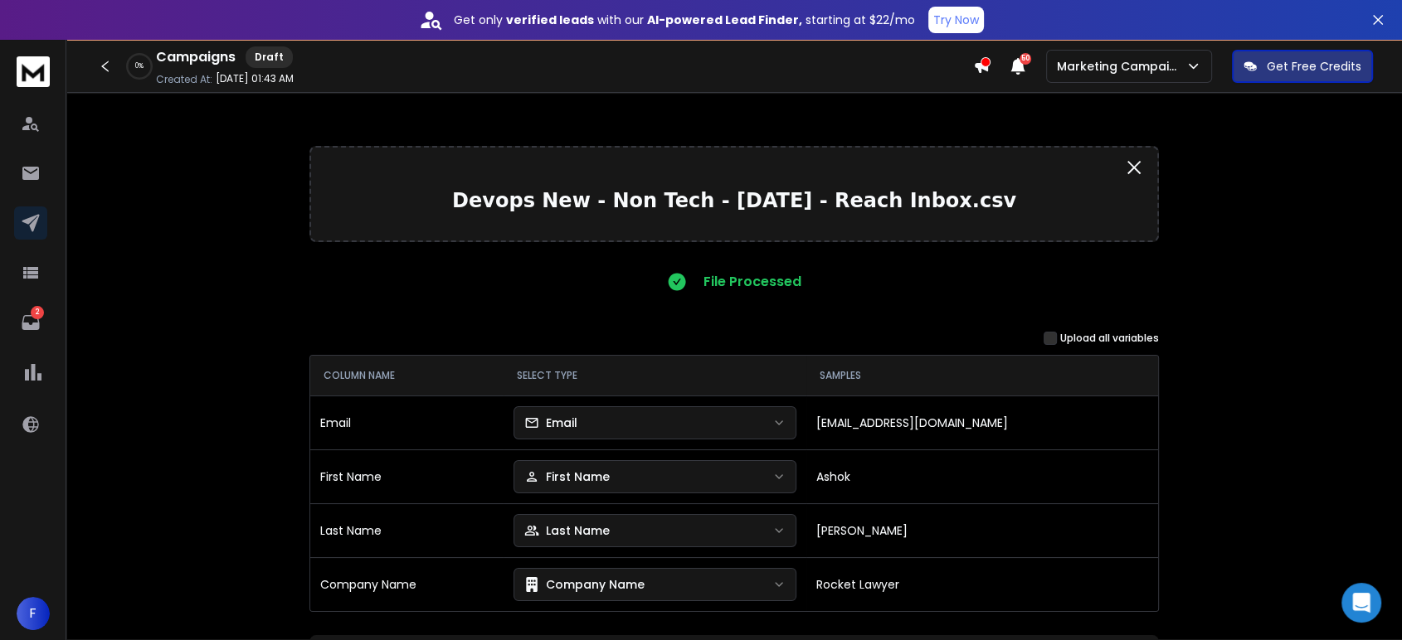
scroll to position [220, 0]
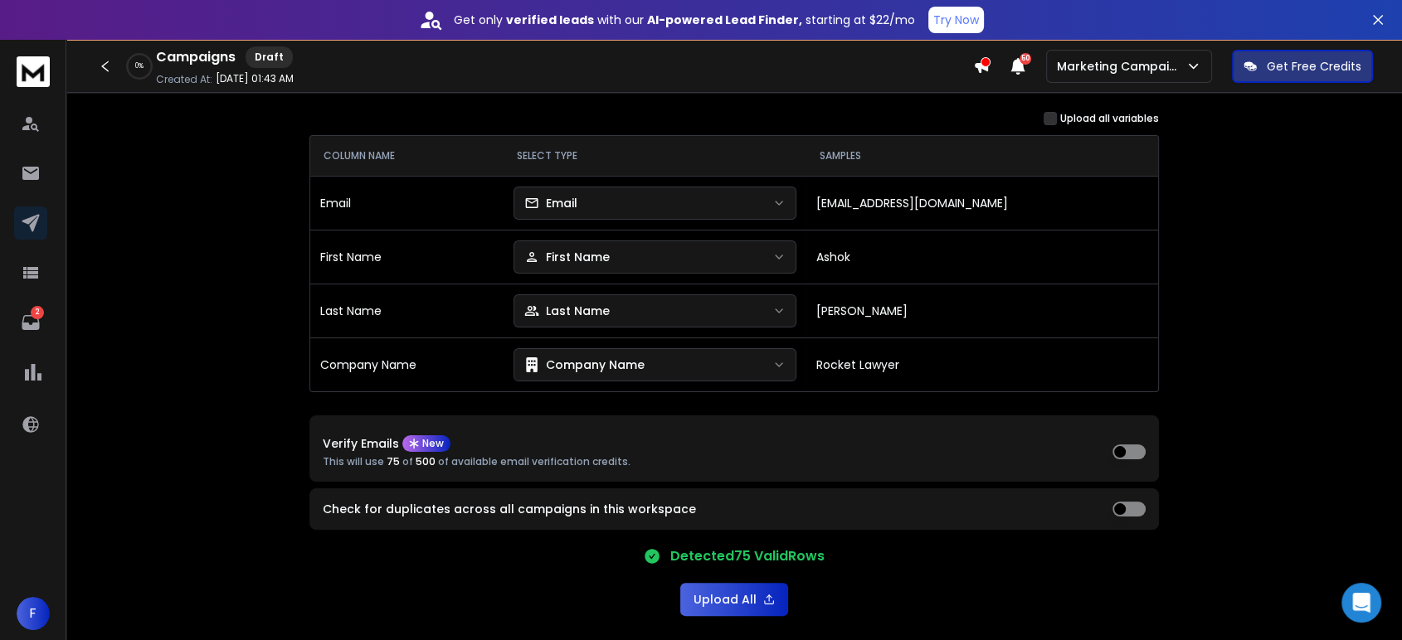
click at [1132, 509] on button "Check for duplicates across all campaigns in this workspace" at bounding box center [1129, 509] width 33 height 15
click at [722, 597] on button "Upload All" at bounding box center [734, 599] width 108 height 33
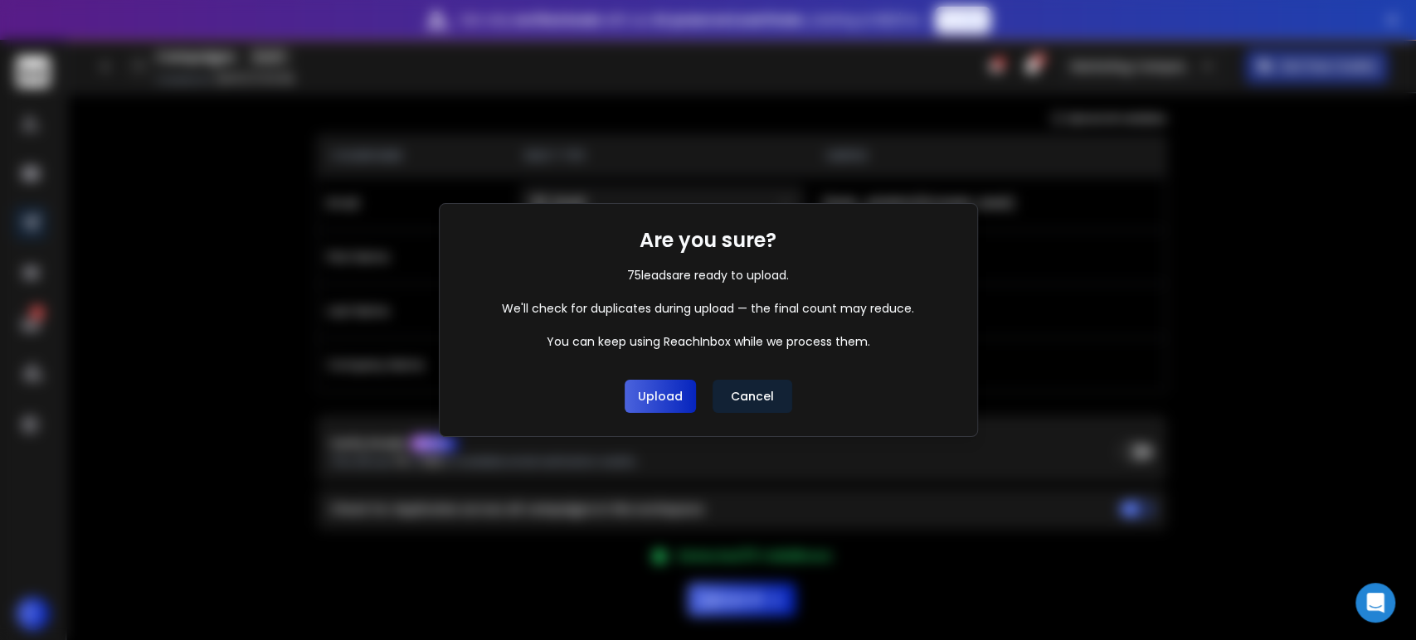
click at [664, 397] on button "Upload" at bounding box center [660, 396] width 71 height 33
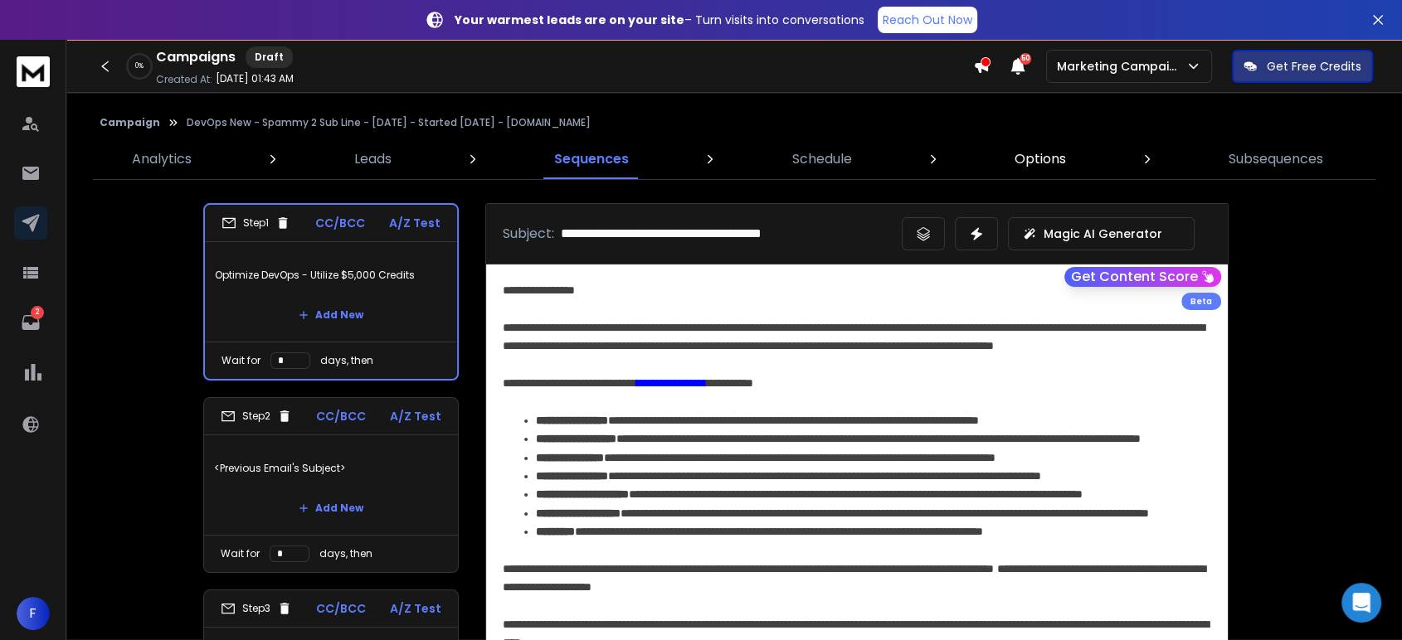
click at [1037, 165] on p "Options" at bounding box center [1040, 159] width 51 height 20
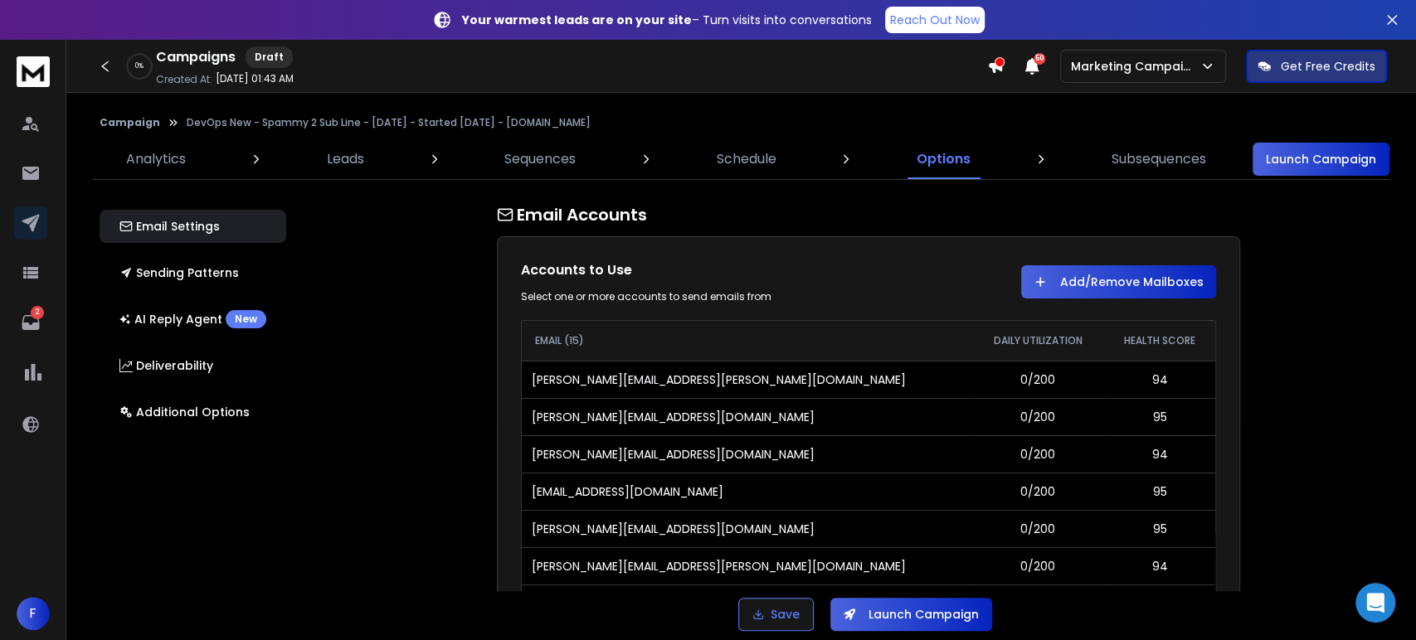
click at [1308, 166] on button "Launch Campaign" at bounding box center [1321, 159] width 137 height 33
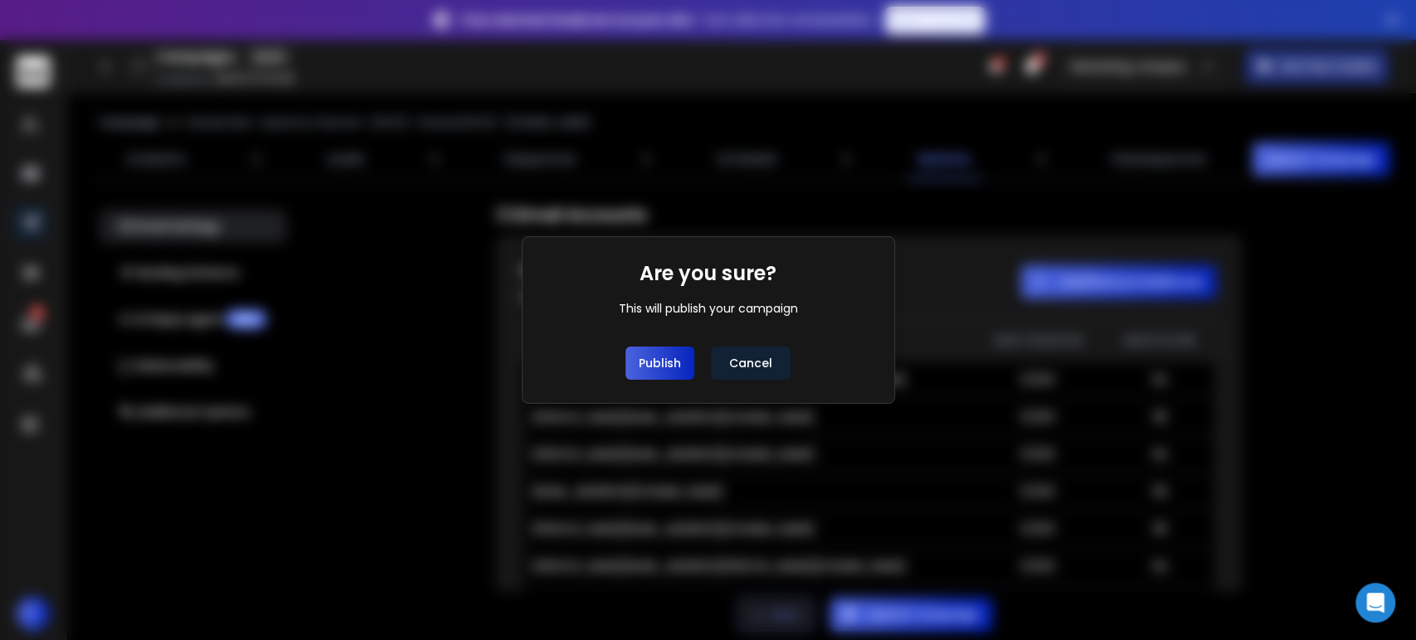
click at [665, 365] on button "Publish" at bounding box center [660, 363] width 69 height 33
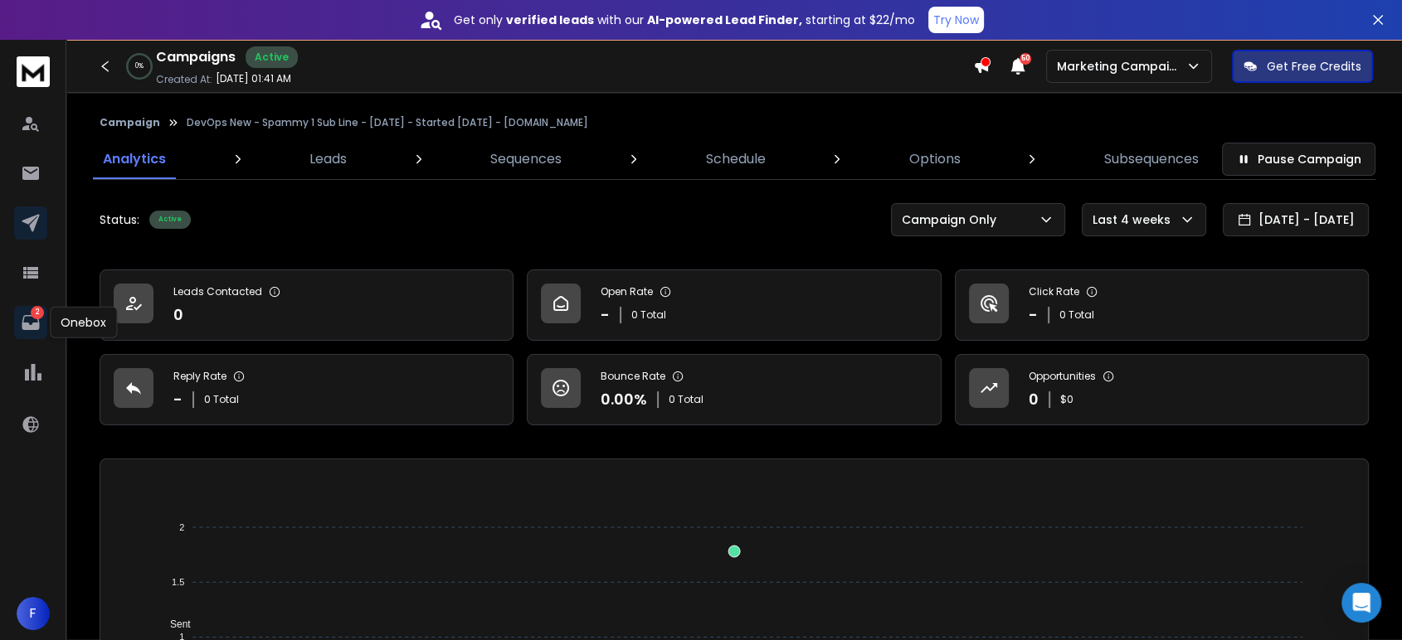
click at [41, 318] on link "2" at bounding box center [30, 322] width 33 height 33
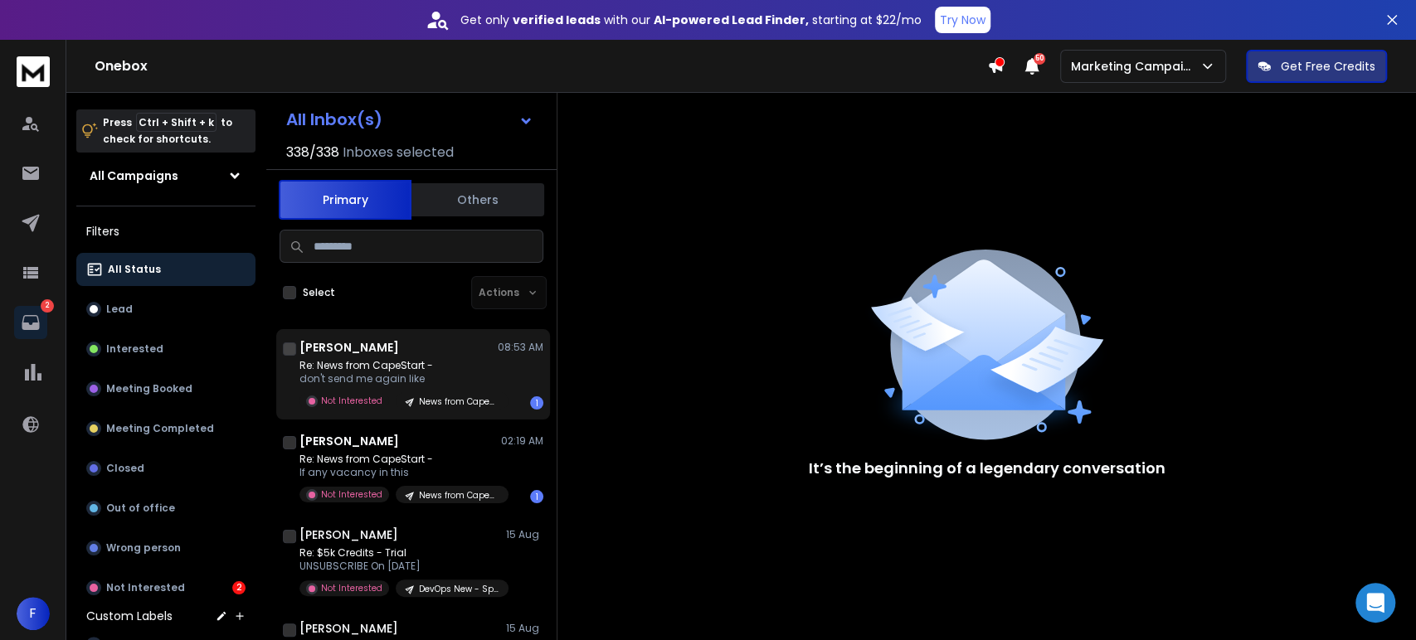
click at [458, 370] on p "Re: News from CapeStart -" at bounding box center [398, 365] width 199 height 13
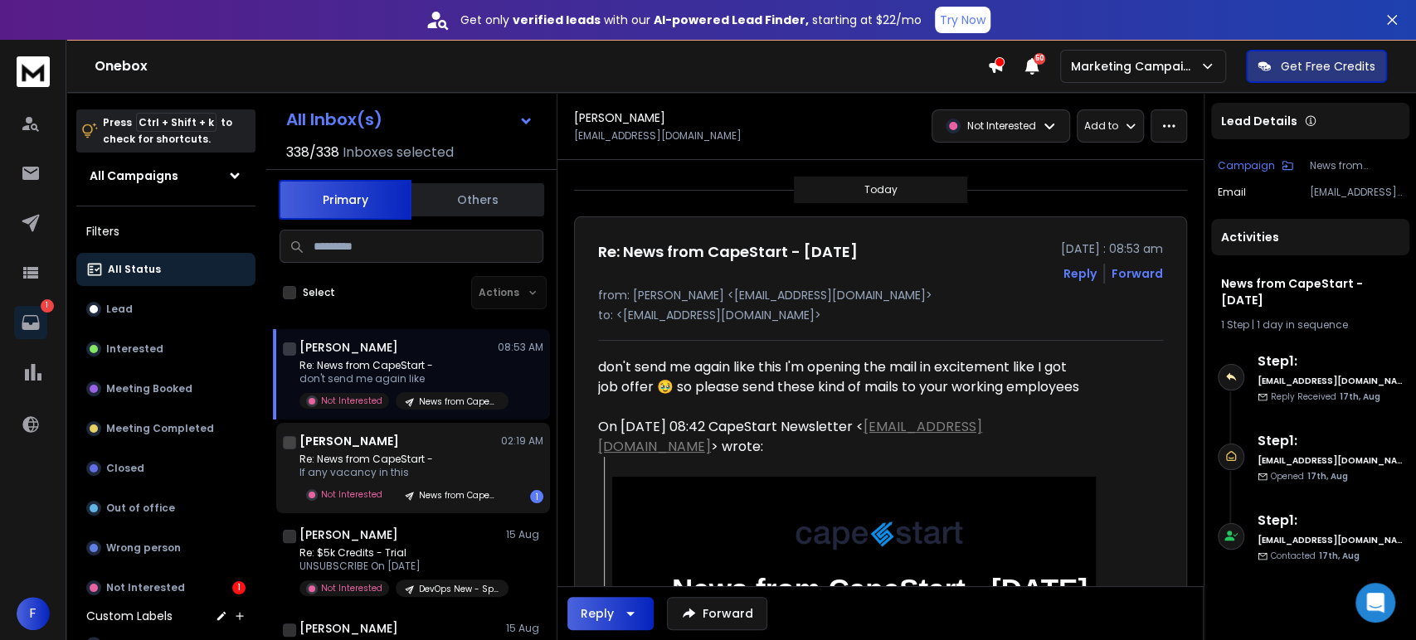
click at [388, 468] on p "If any vacancy in this" at bounding box center [398, 472] width 199 height 13
